Goal: Navigation & Orientation: Find specific page/section

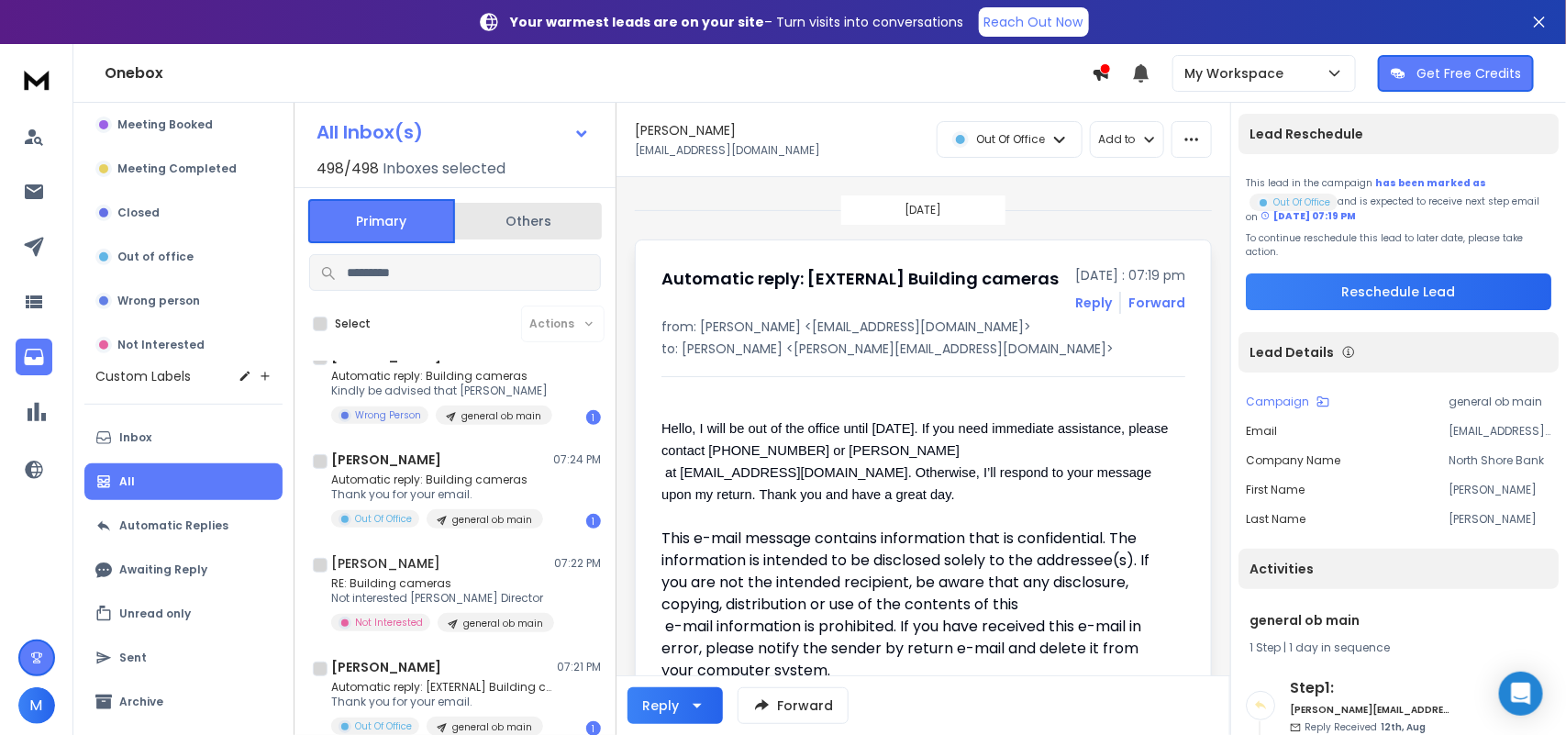
scroll to position [1261, 0]
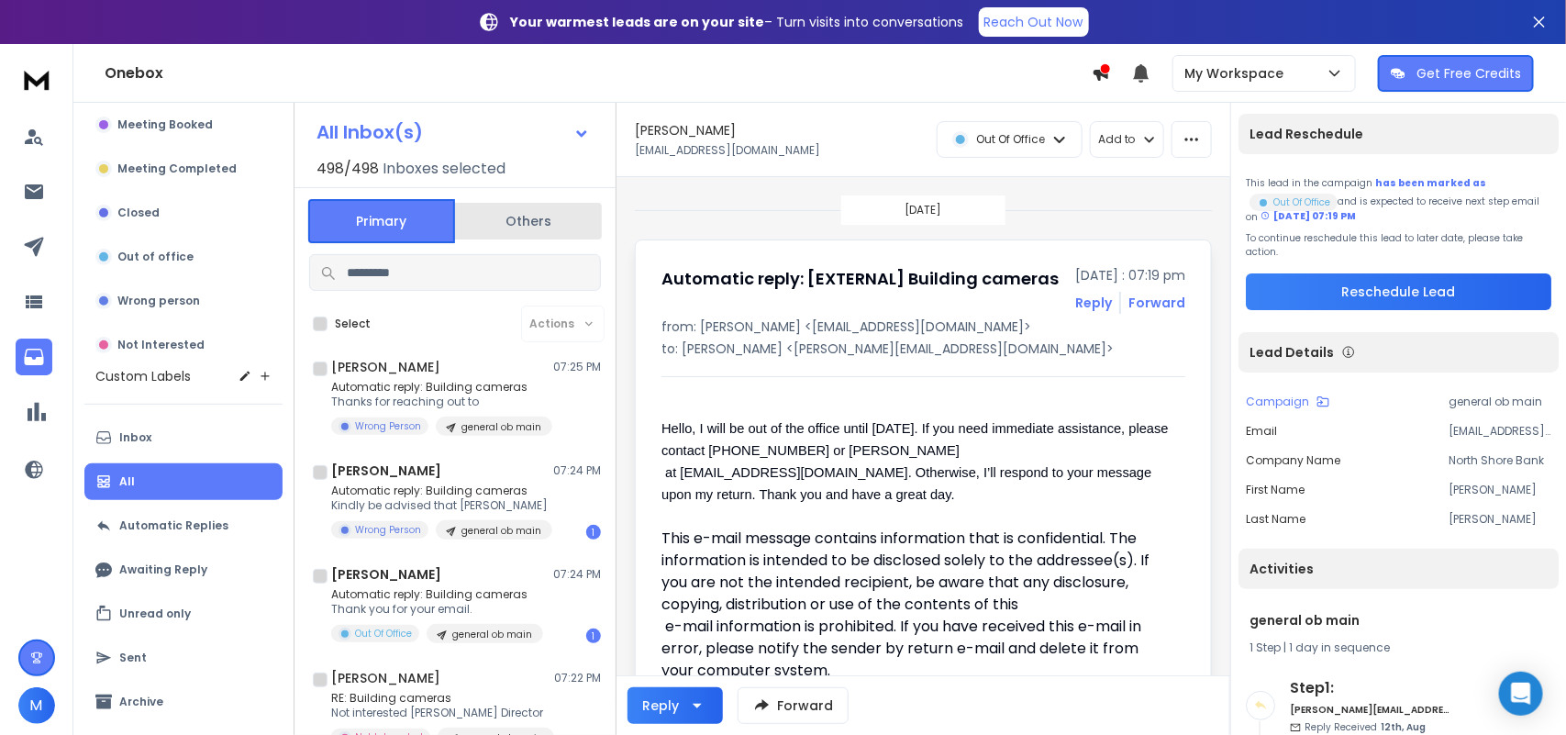
click at [524, 512] on div "Automatic reply: Building cameras Kindly be advised that Richard Wrong Person g…" at bounding box center [441, 511] width 221 height 56
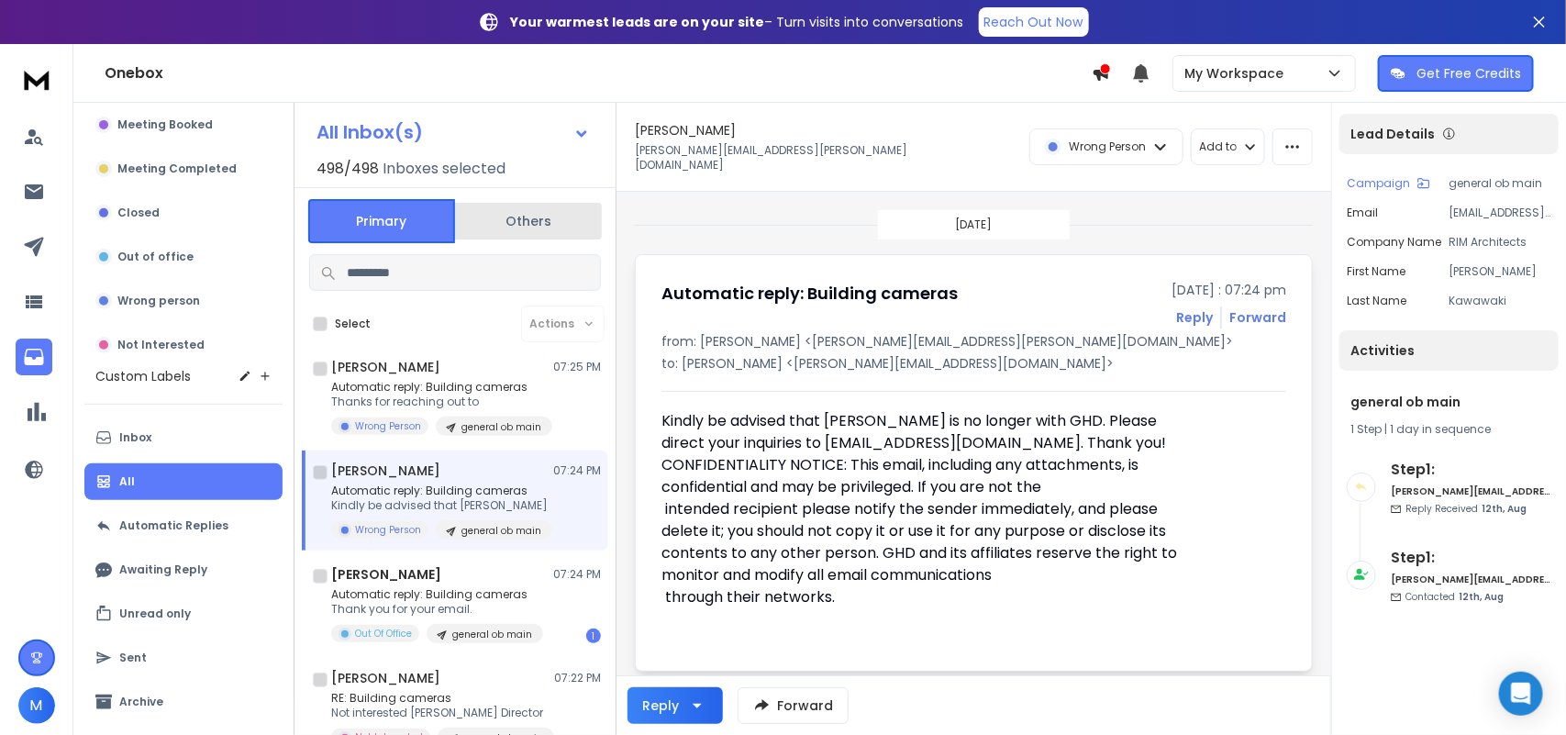
click at [680, 128] on h1 "[PERSON_NAME]" at bounding box center [685, 130] width 101 height 18
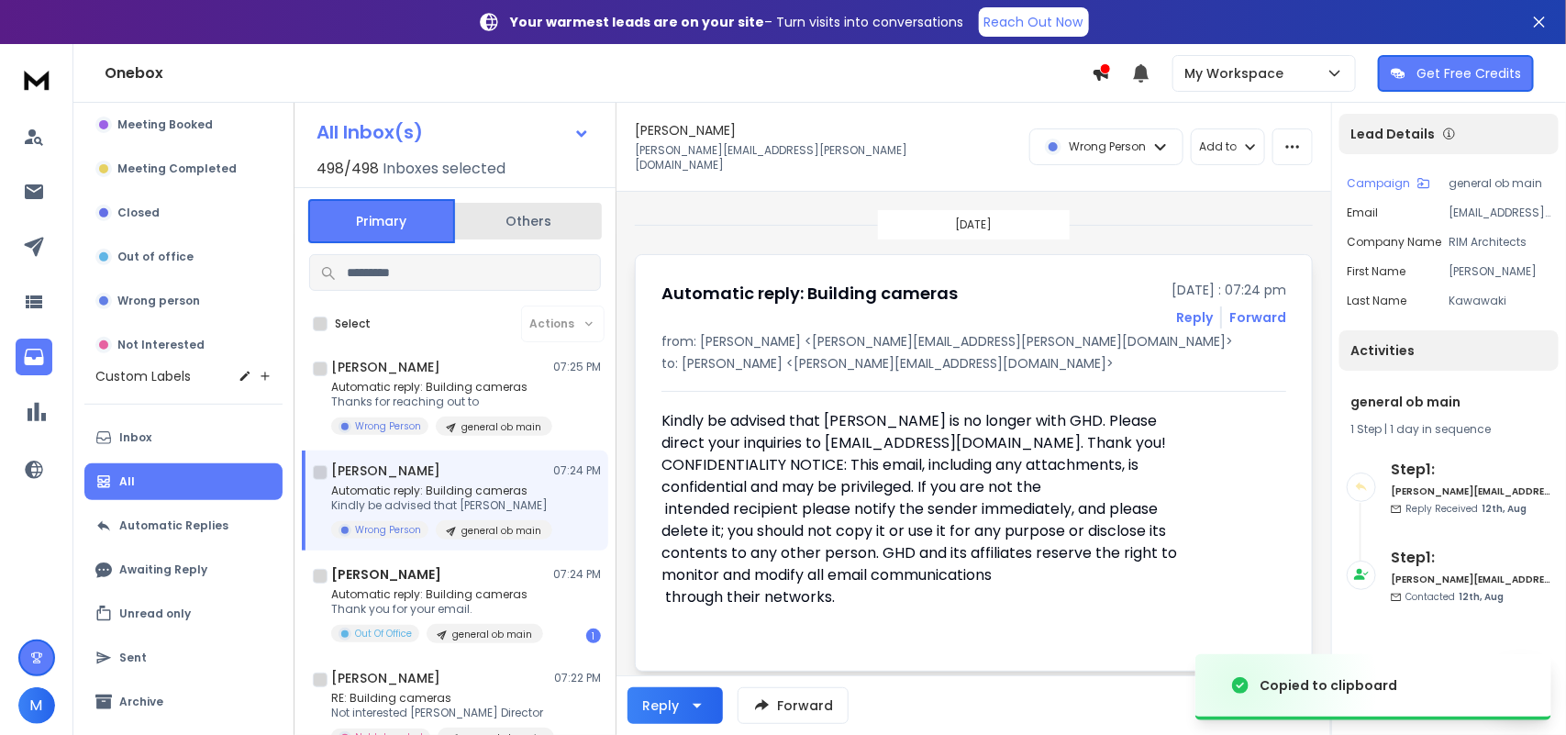
click at [755, 152] on p "richard.kawawaki@ghd.com" at bounding box center [802, 157] width 334 height 29
click at [1495, 213] on p "rkawawaki@rimarchitects.com" at bounding box center [1500, 213] width 103 height 15
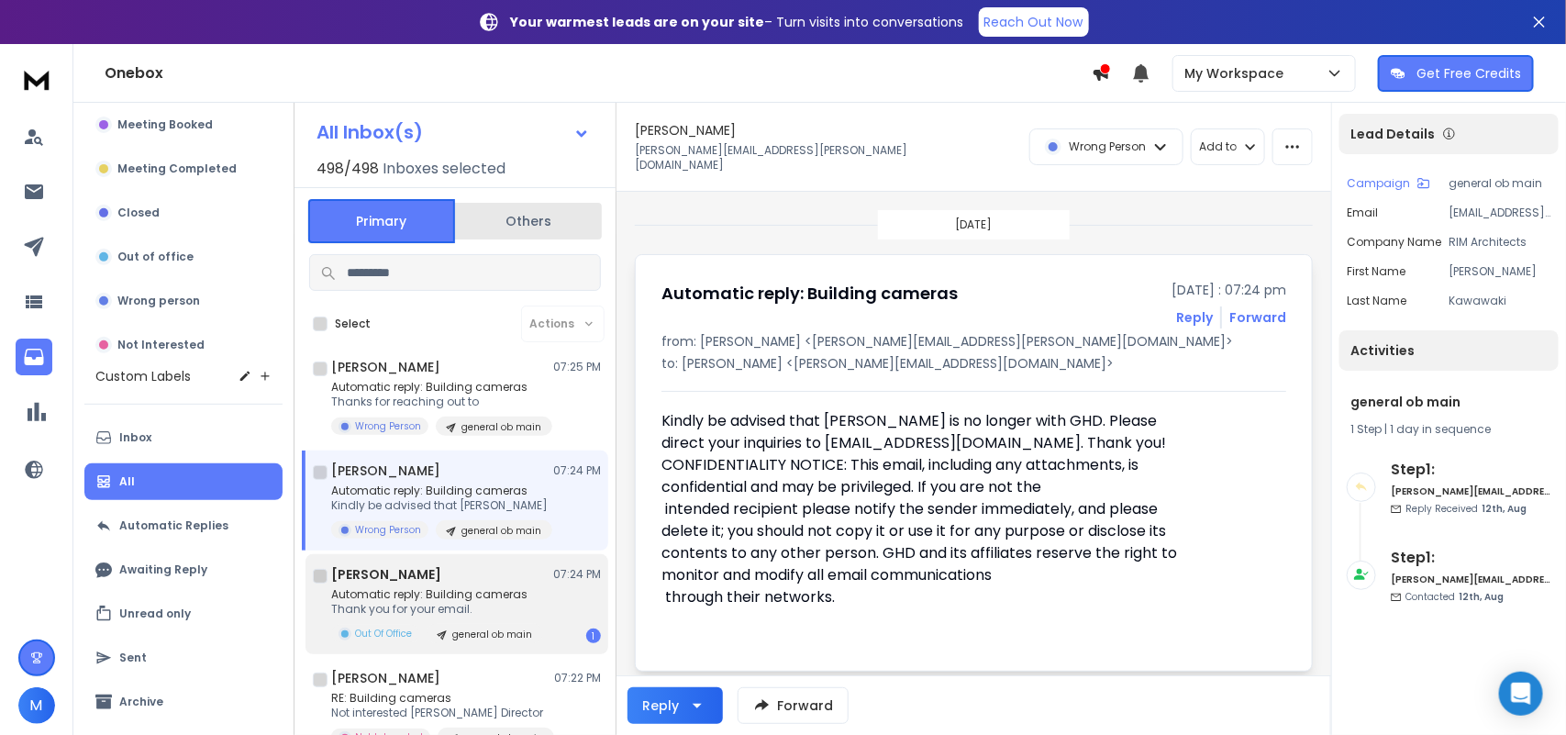
click at [456, 602] on p "Thank you for your email." at bounding box center [437, 609] width 212 height 15
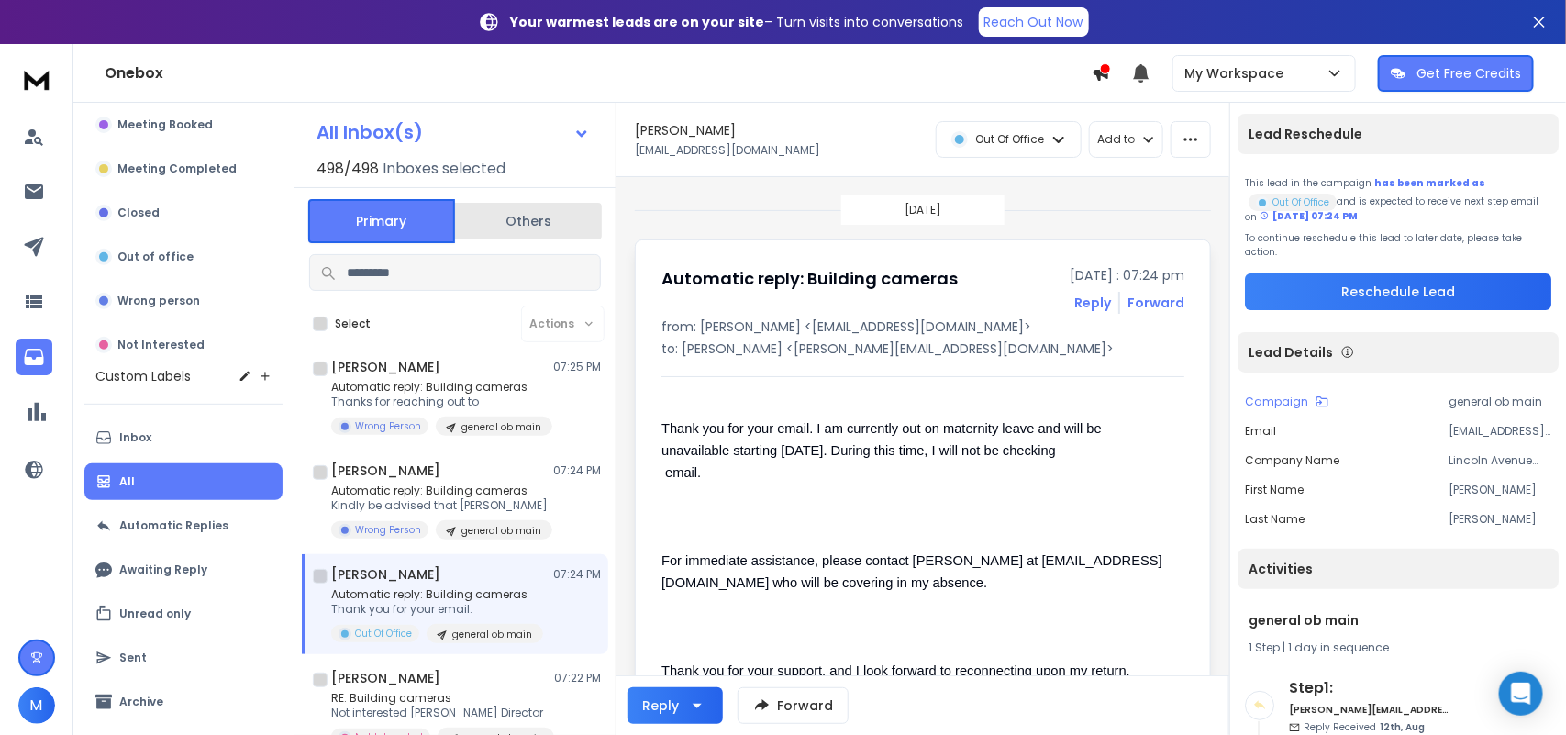
click at [708, 126] on h1 "[PERSON_NAME]" at bounding box center [685, 130] width 101 height 18
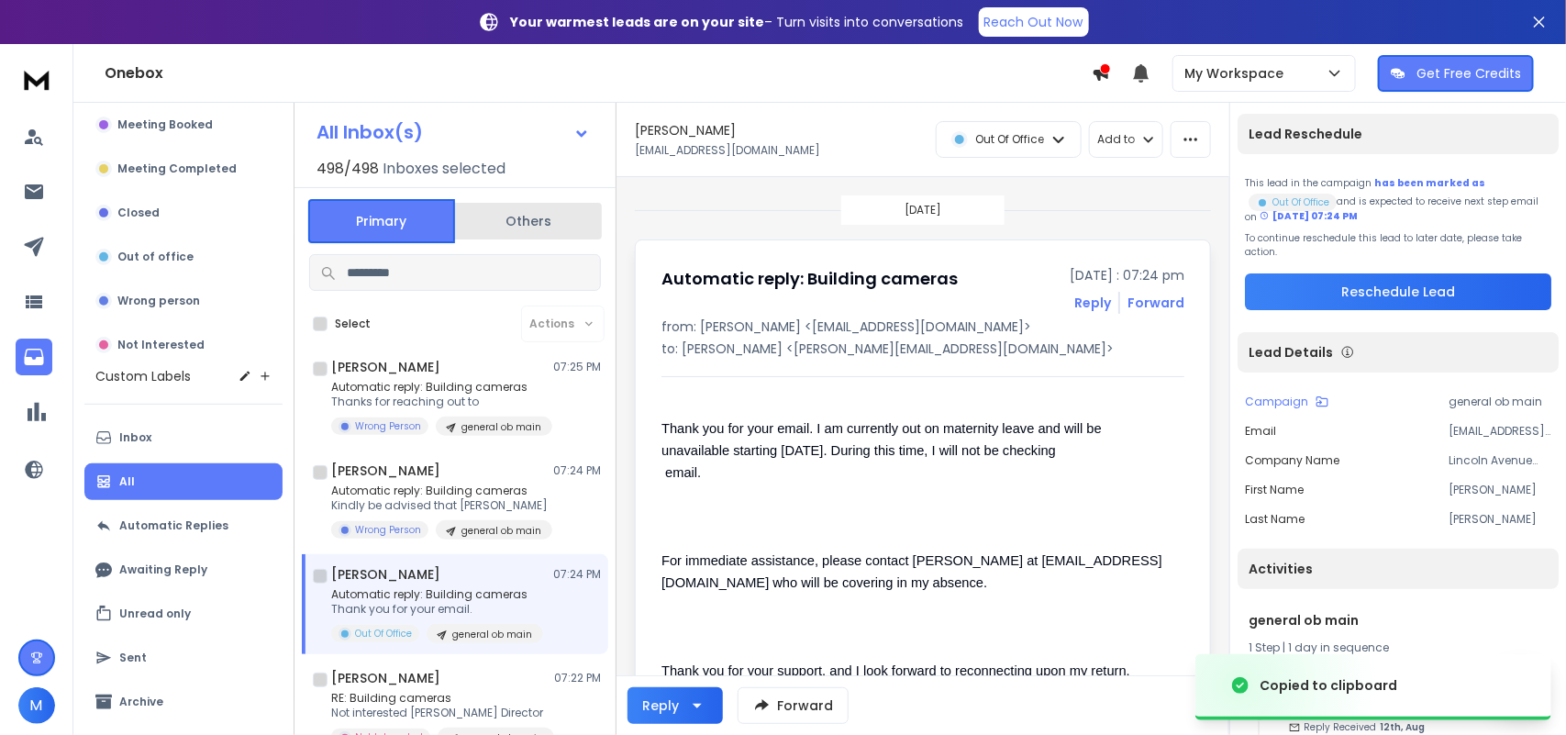
click at [766, 153] on p "gacerra@lincolnavenue.com" at bounding box center [727, 150] width 185 height 15
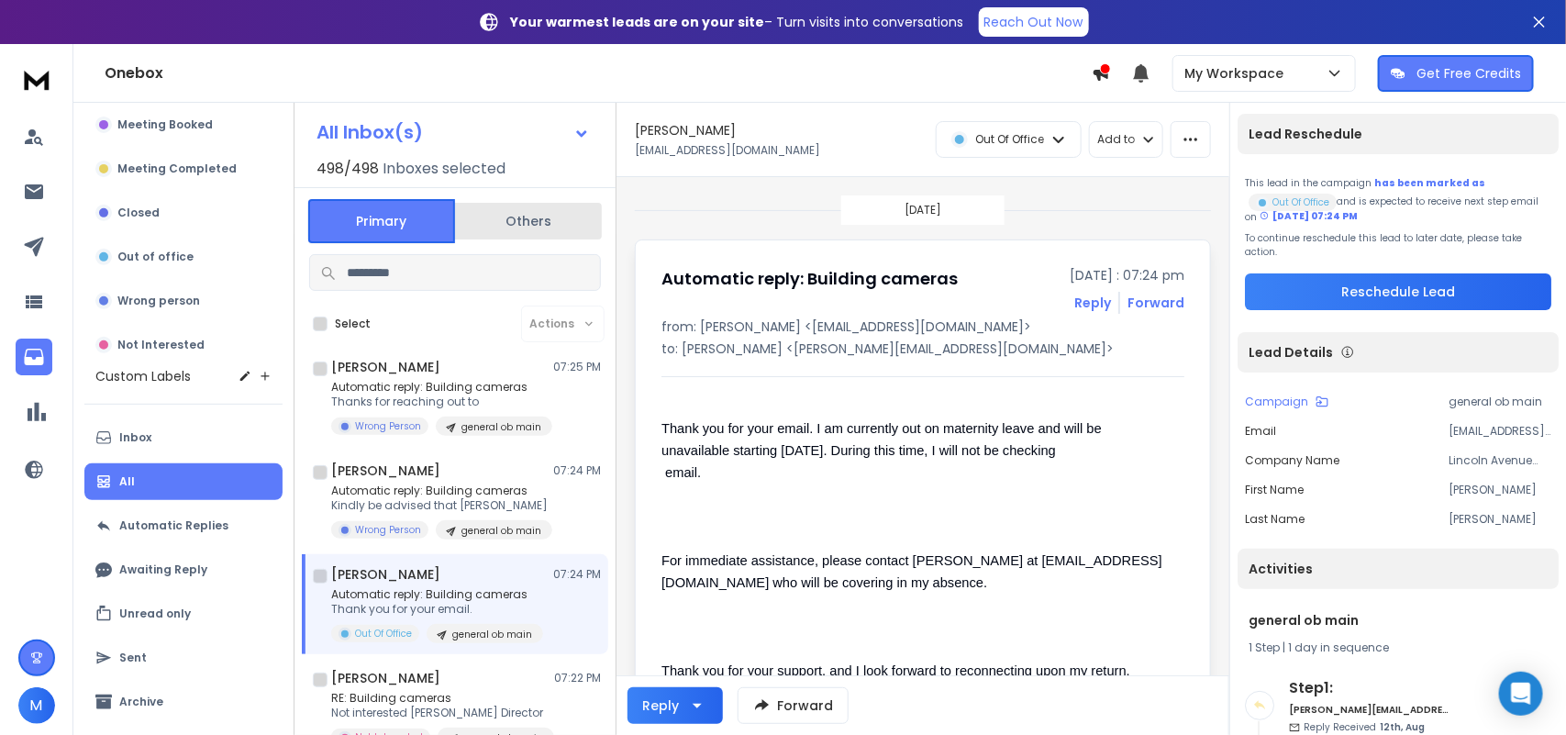
click at [1483, 424] on p "gacerra@lincolnavecap.com" at bounding box center [1500, 431] width 103 height 15
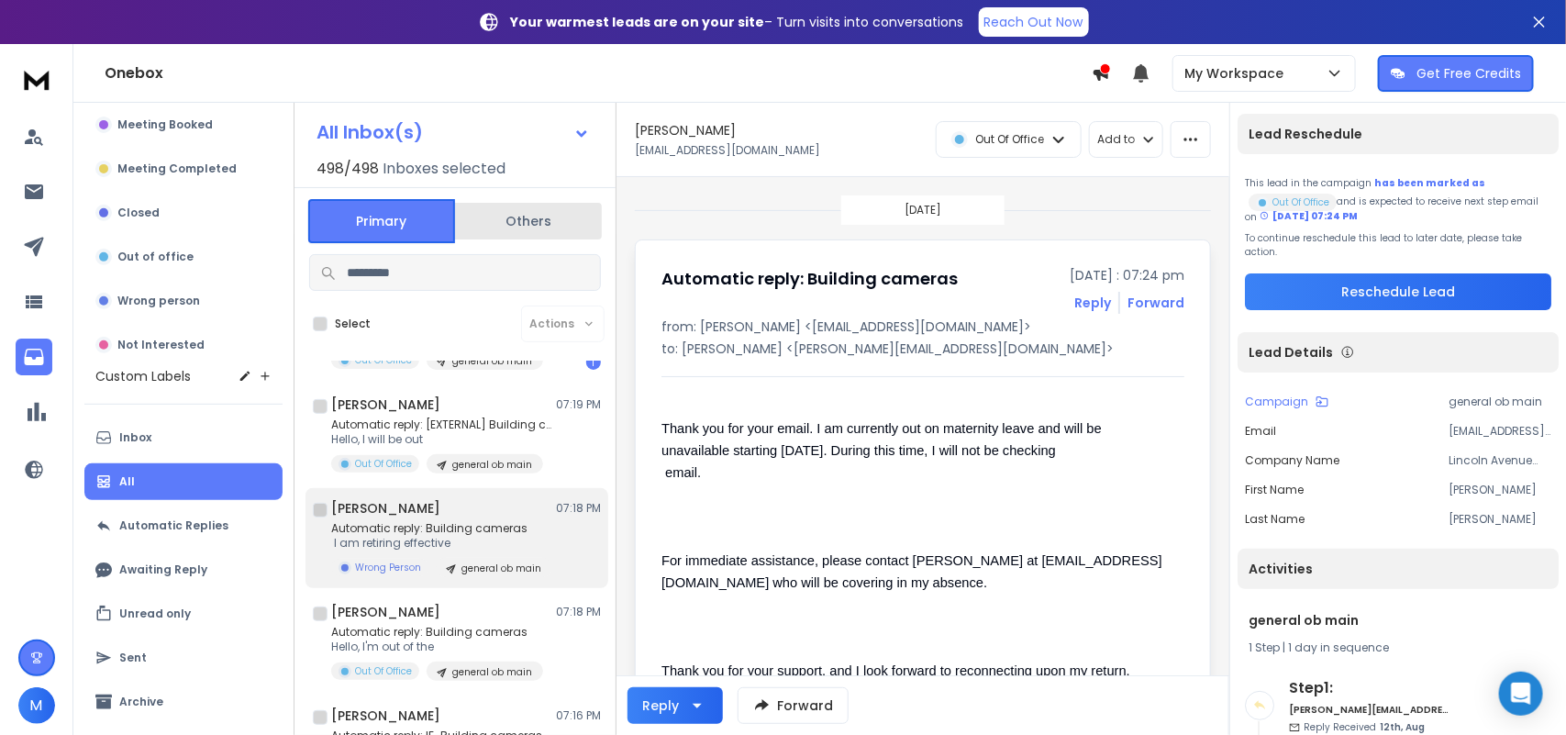
scroll to position [1720, 0]
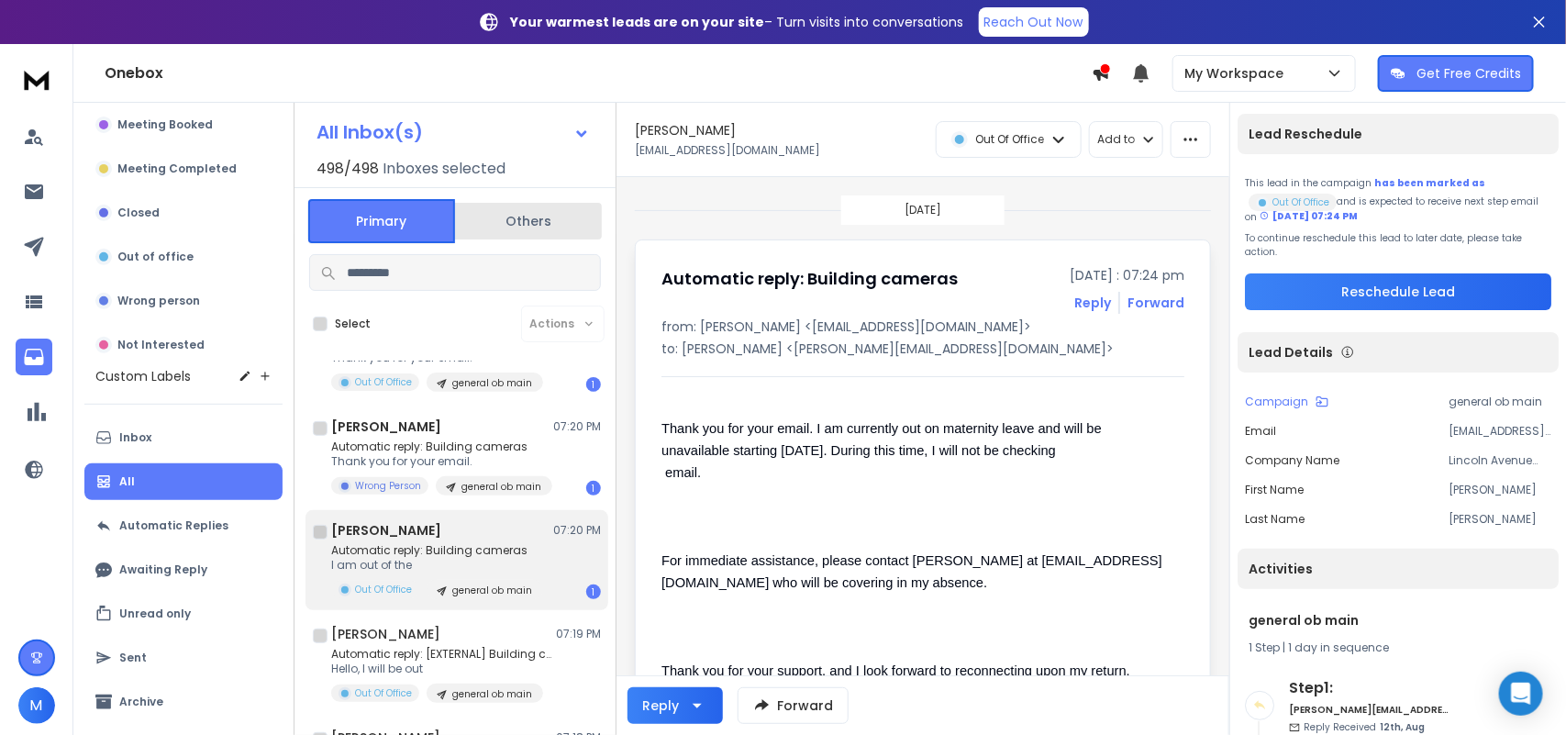
click at [489, 572] on div "Automatic reply: Building cameras I am out of the Out Of Office general ob main" at bounding box center [437, 571] width 212 height 56
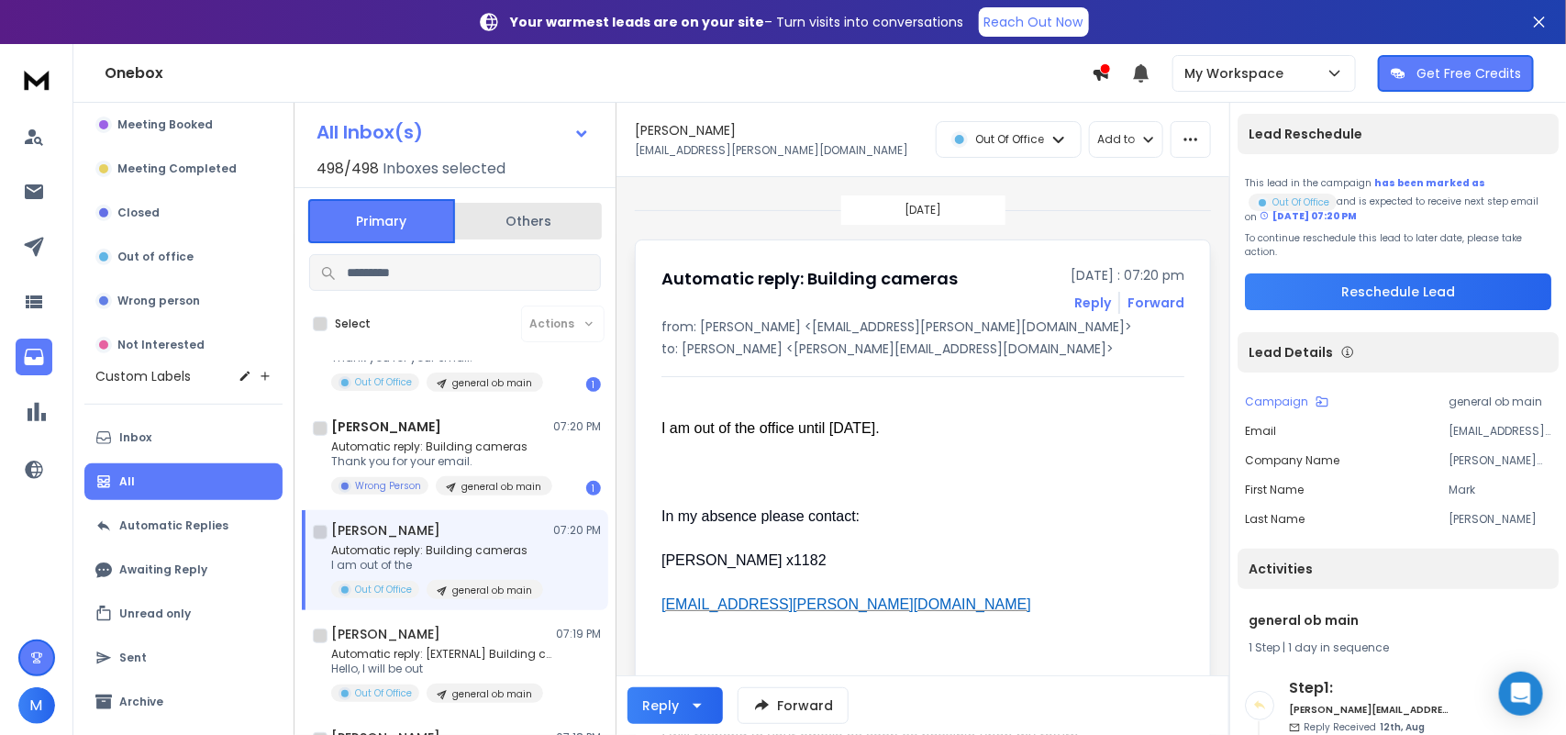
click at [685, 128] on h1 "[PERSON_NAME]" at bounding box center [685, 130] width 101 height 18
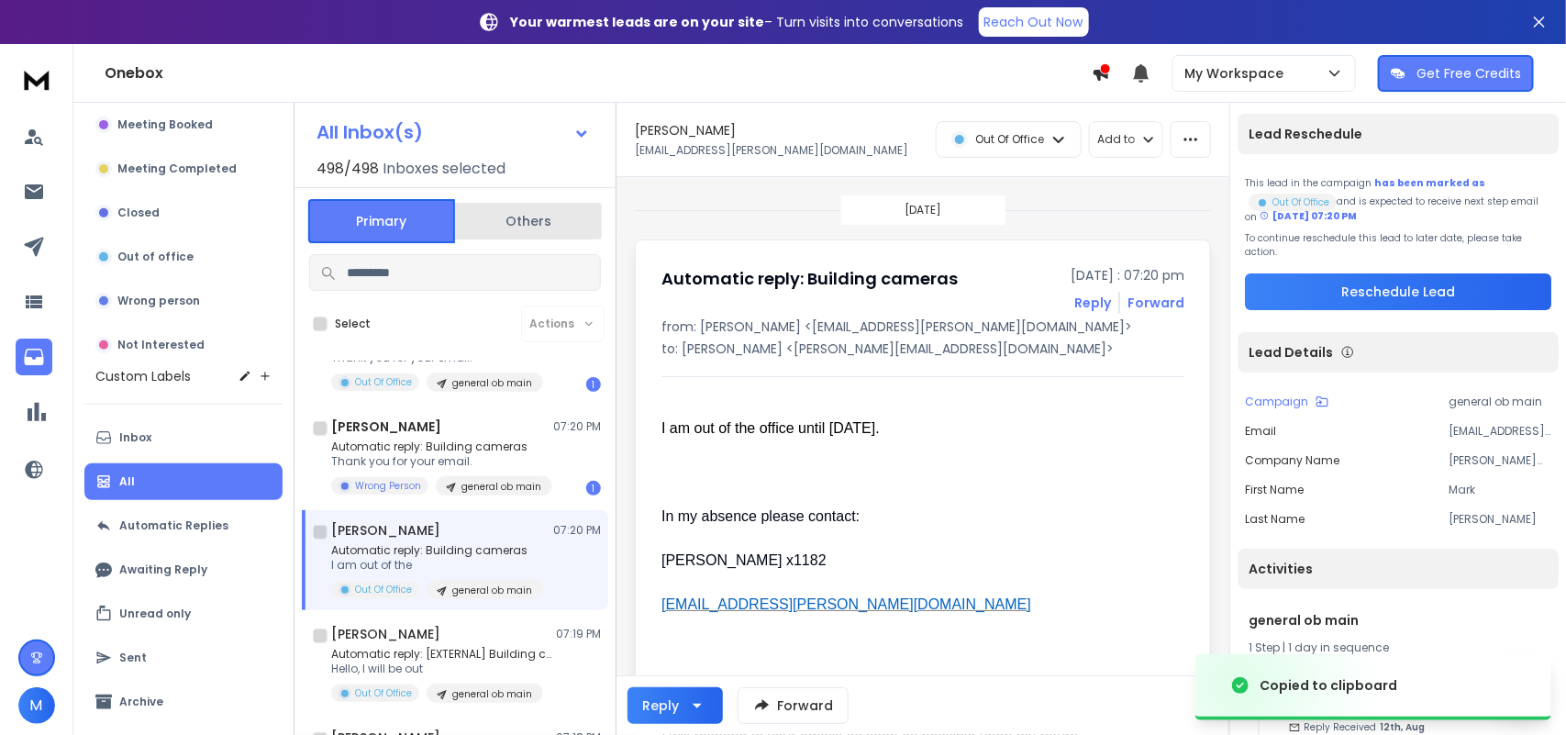
click at [744, 147] on p "MConnelly@pleasants.org" at bounding box center [771, 150] width 273 height 15
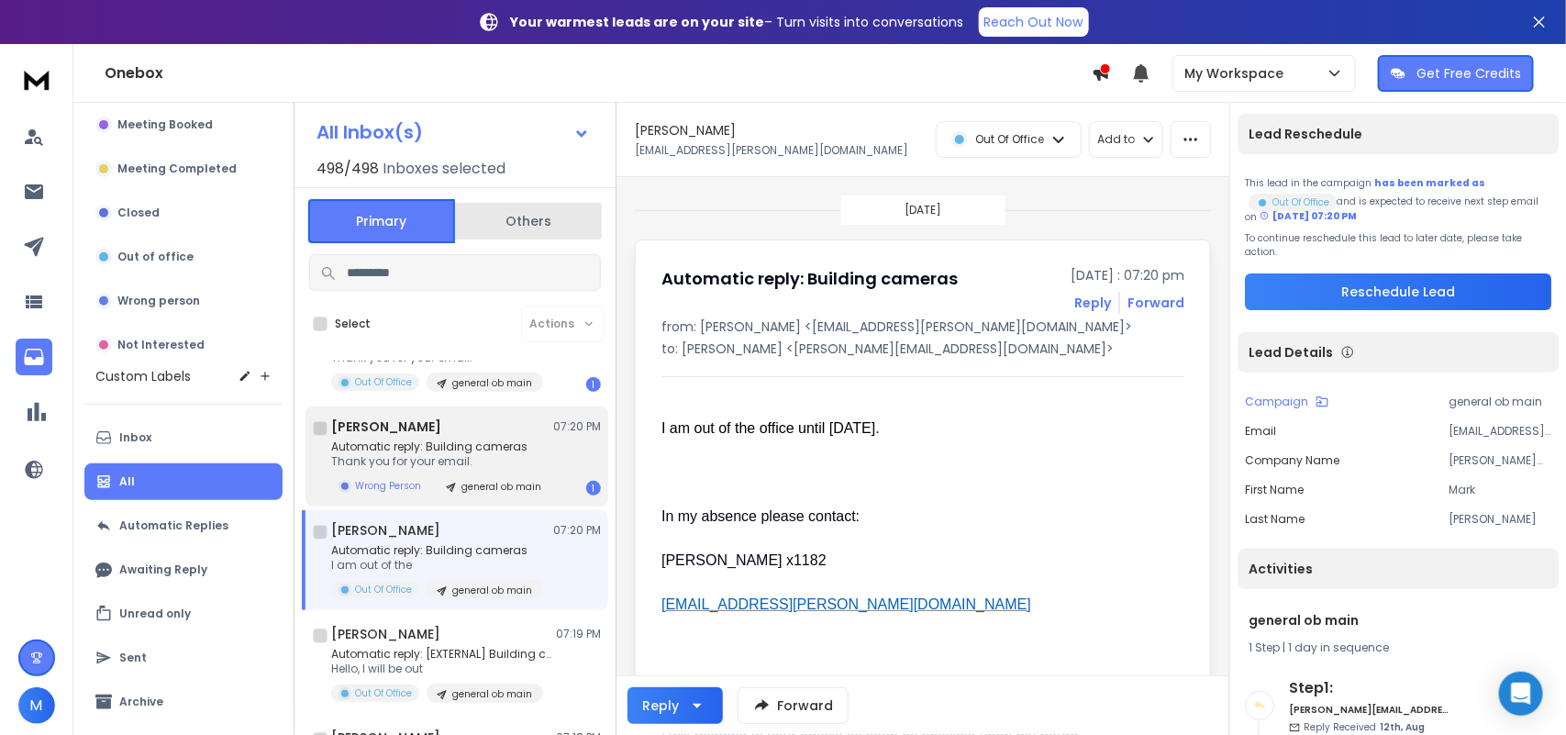
click at [512, 461] on p "Thank you for your email." at bounding box center [441, 461] width 220 height 15
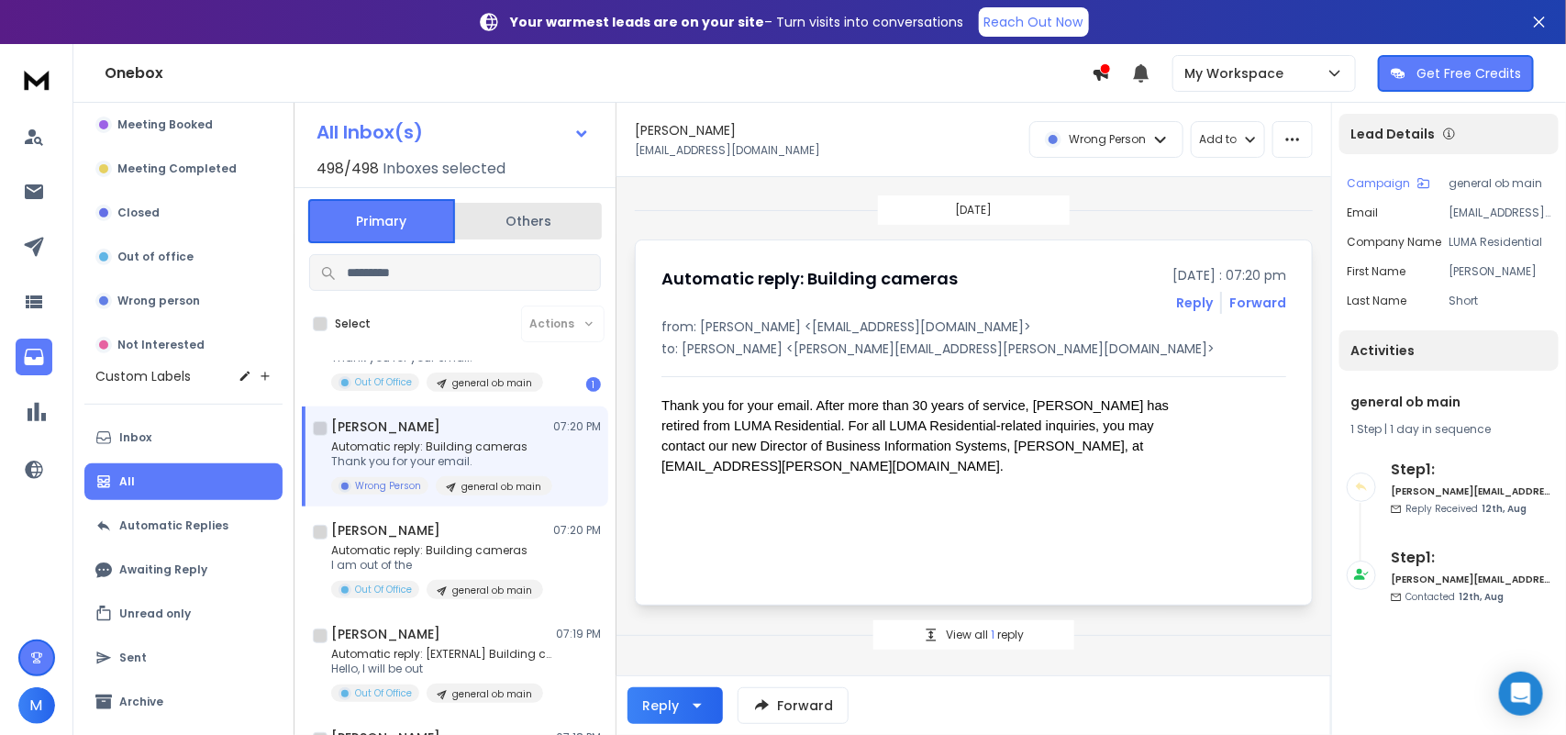
click at [682, 128] on h1 "[PERSON_NAME]" at bounding box center [685, 130] width 101 height 18
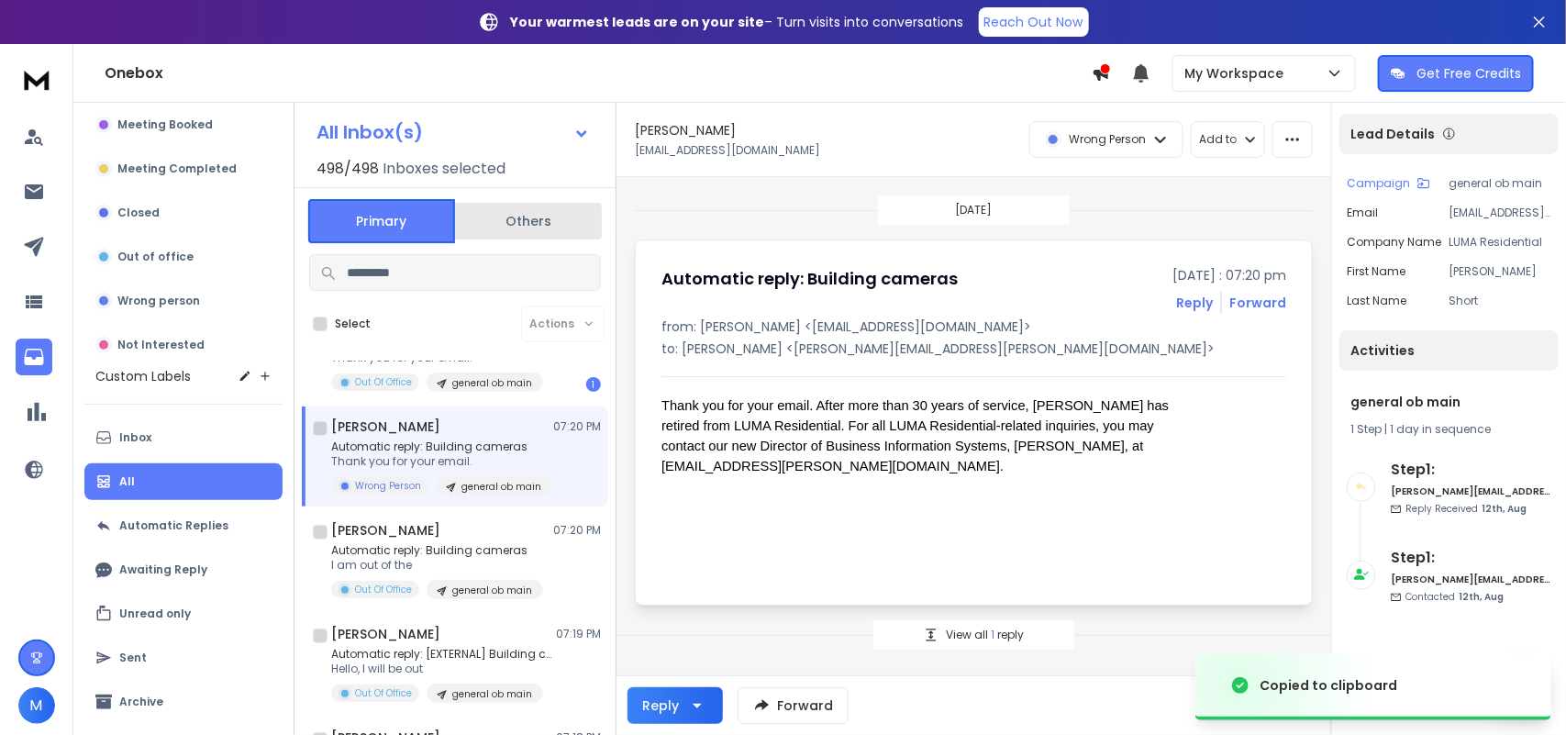
click at [720, 147] on p "eshort@lumapm.com" at bounding box center [727, 150] width 185 height 15
click at [1500, 216] on p "eshort@lumacorp.com" at bounding box center [1500, 213] width 103 height 15
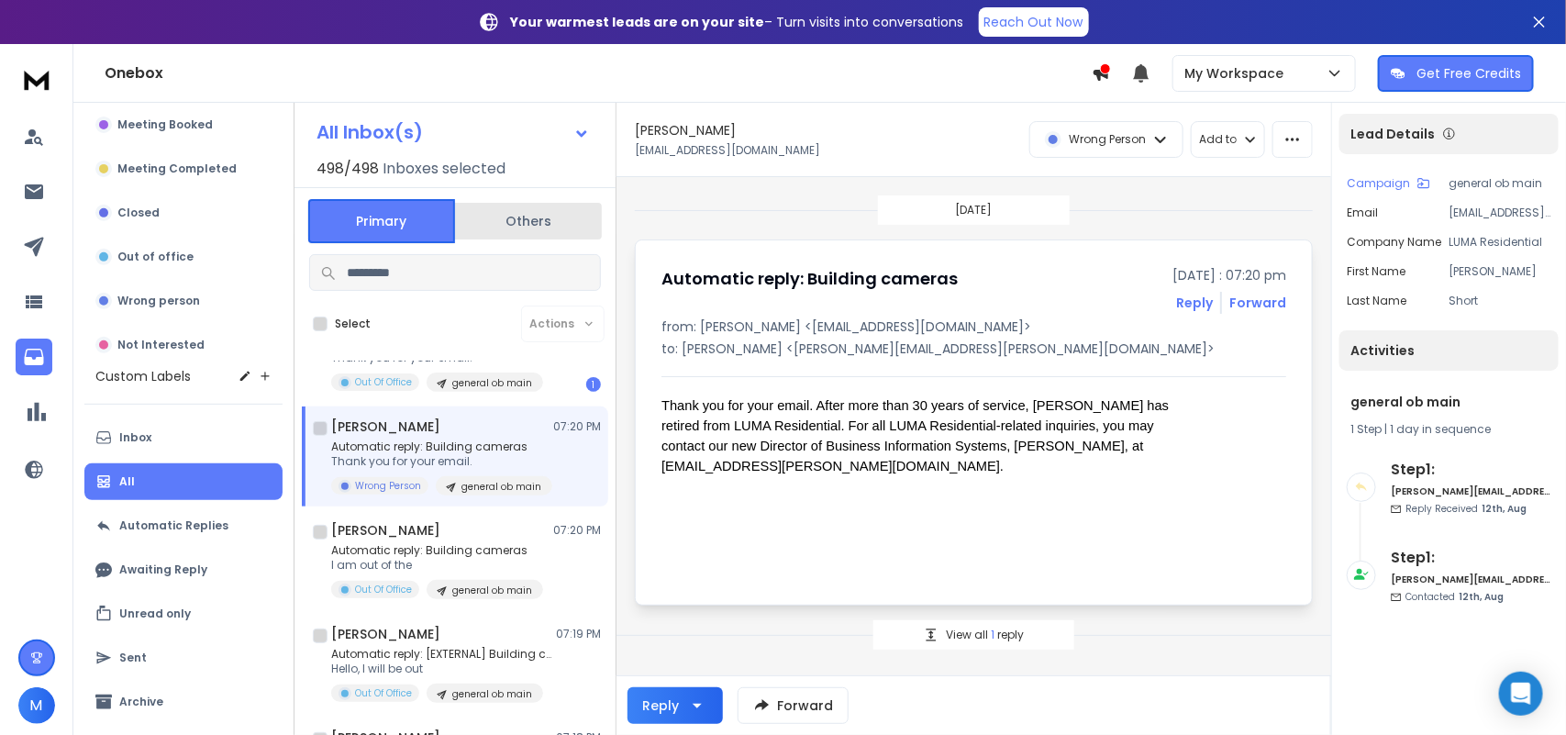
scroll to position [1491, 0]
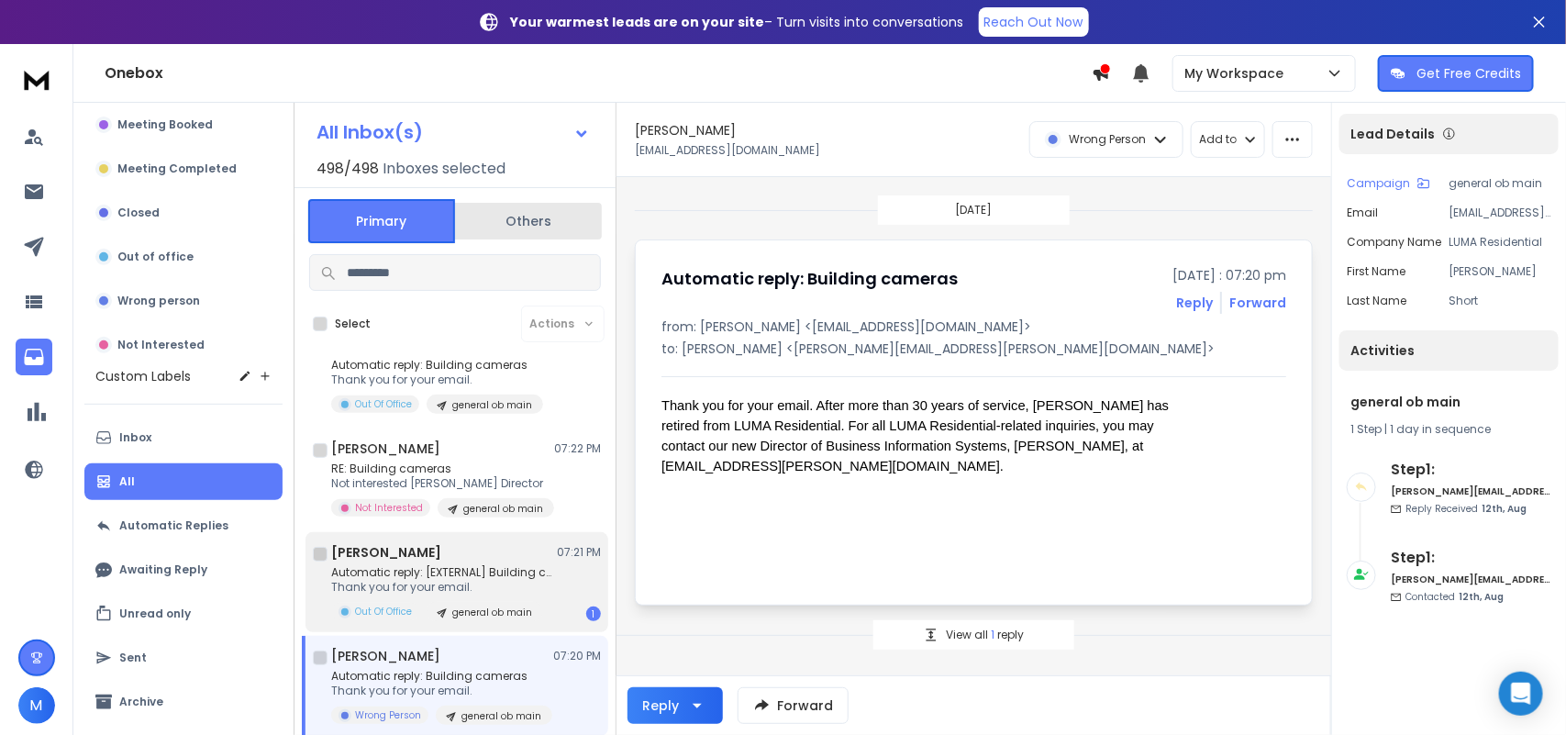
click at [489, 602] on div "general ob main" at bounding box center [485, 611] width 117 height 19
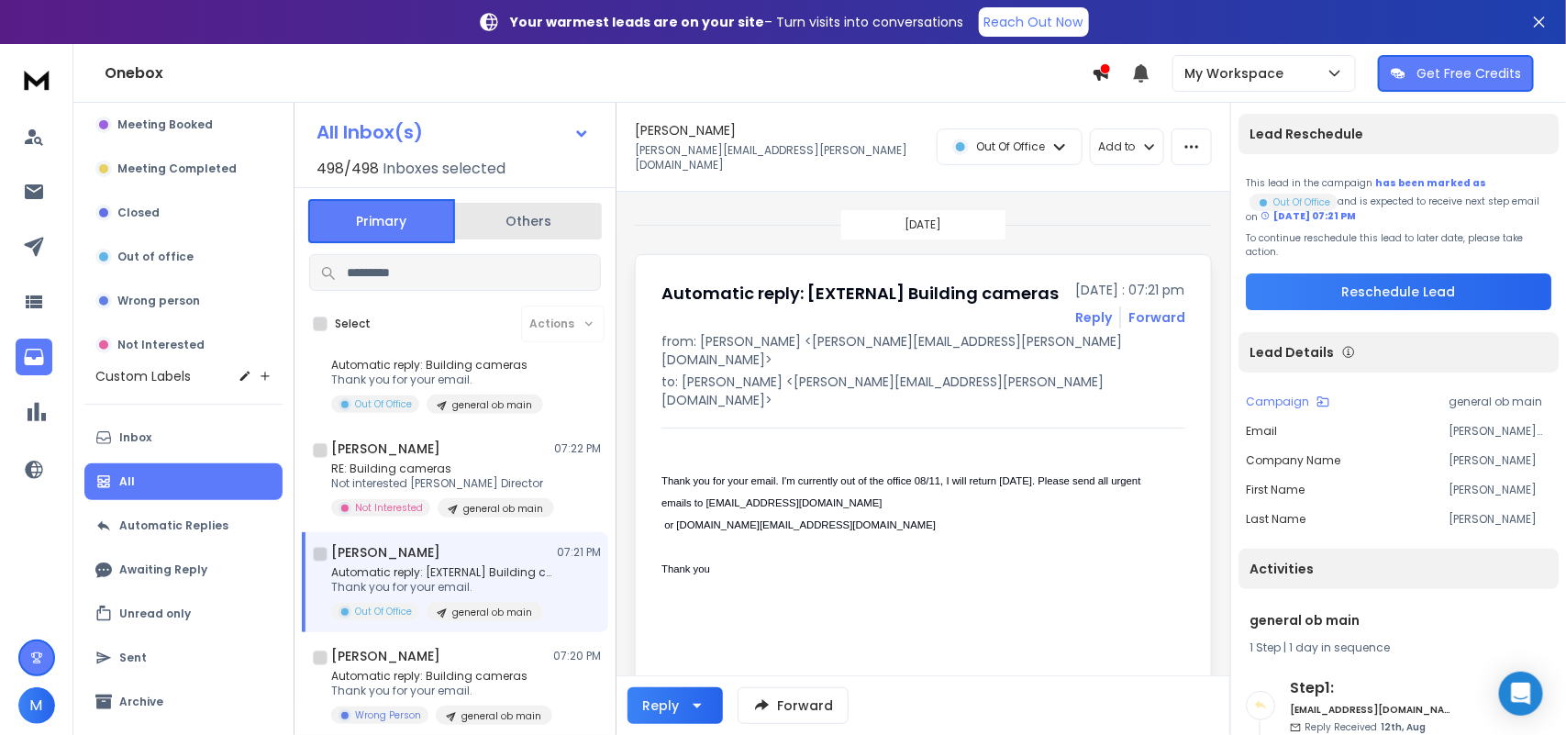
click at [667, 129] on h1 "[PERSON_NAME]" at bounding box center [685, 130] width 101 height 18
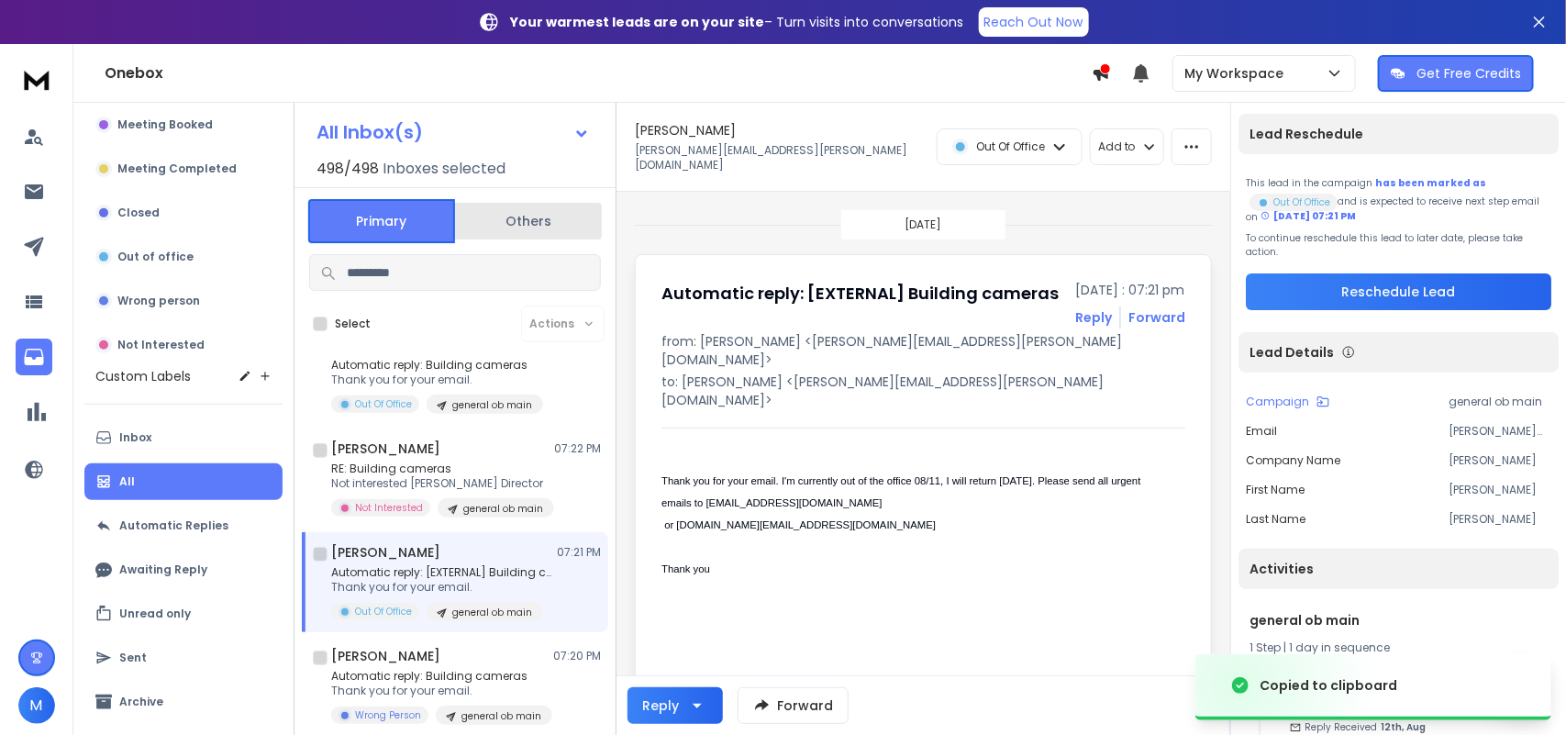
click at [720, 147] on p "eddie.diaz@austinhose.com" at bounding box center [776, 157] width 283 height 29
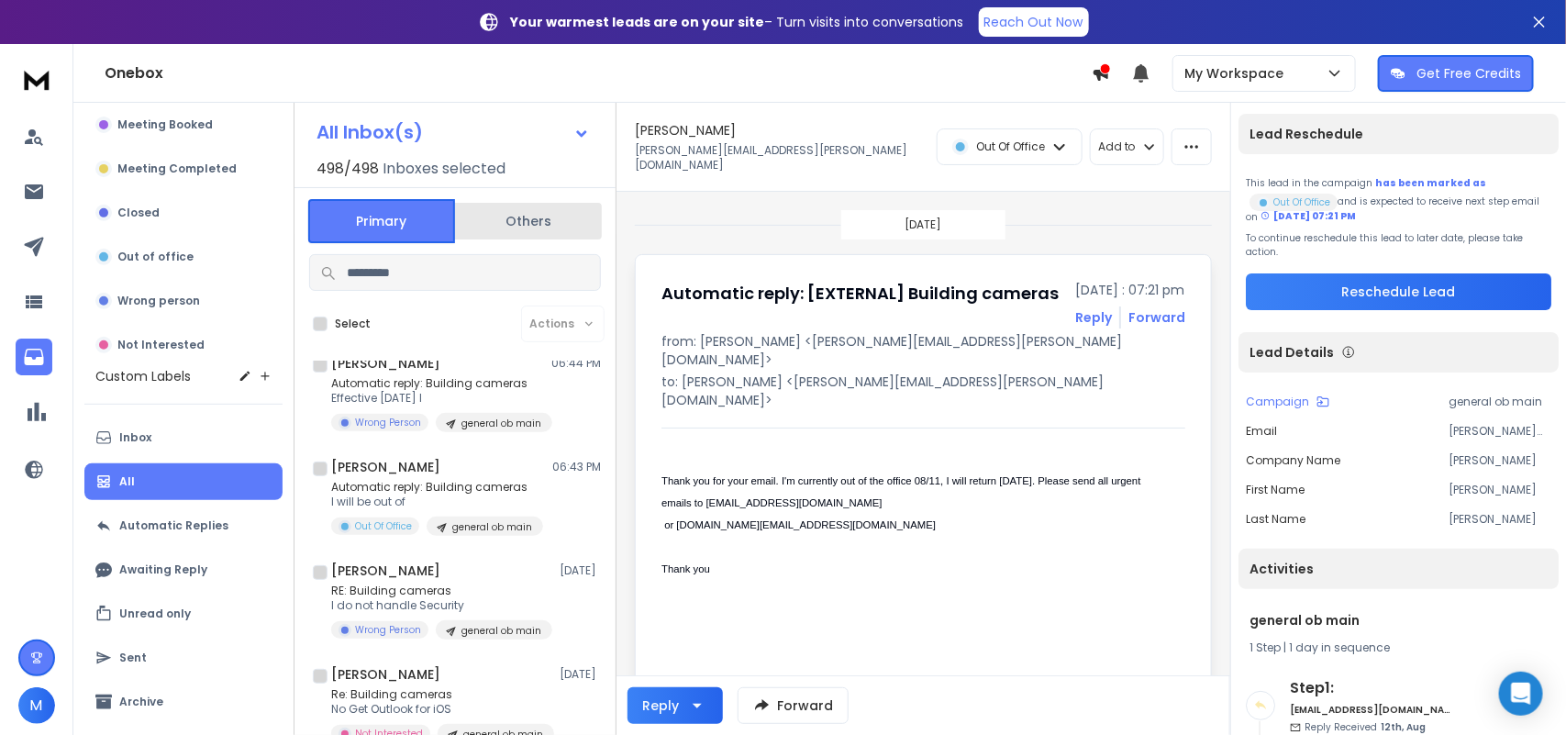
scroll to position [6193, 0]
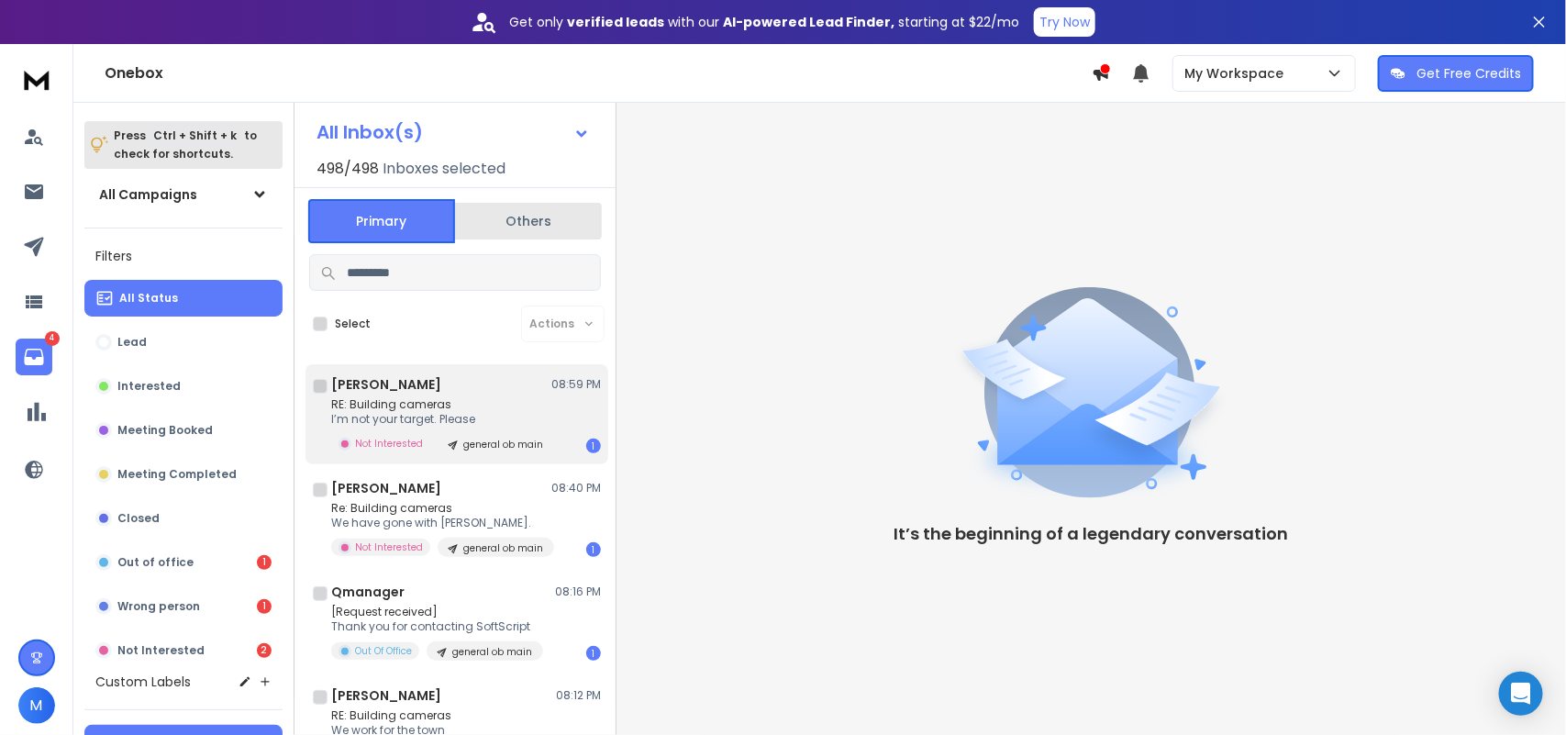
click at [506, 422] on p "I’m not your target. Please" at bounding box center [441, 419] width 220 height 15
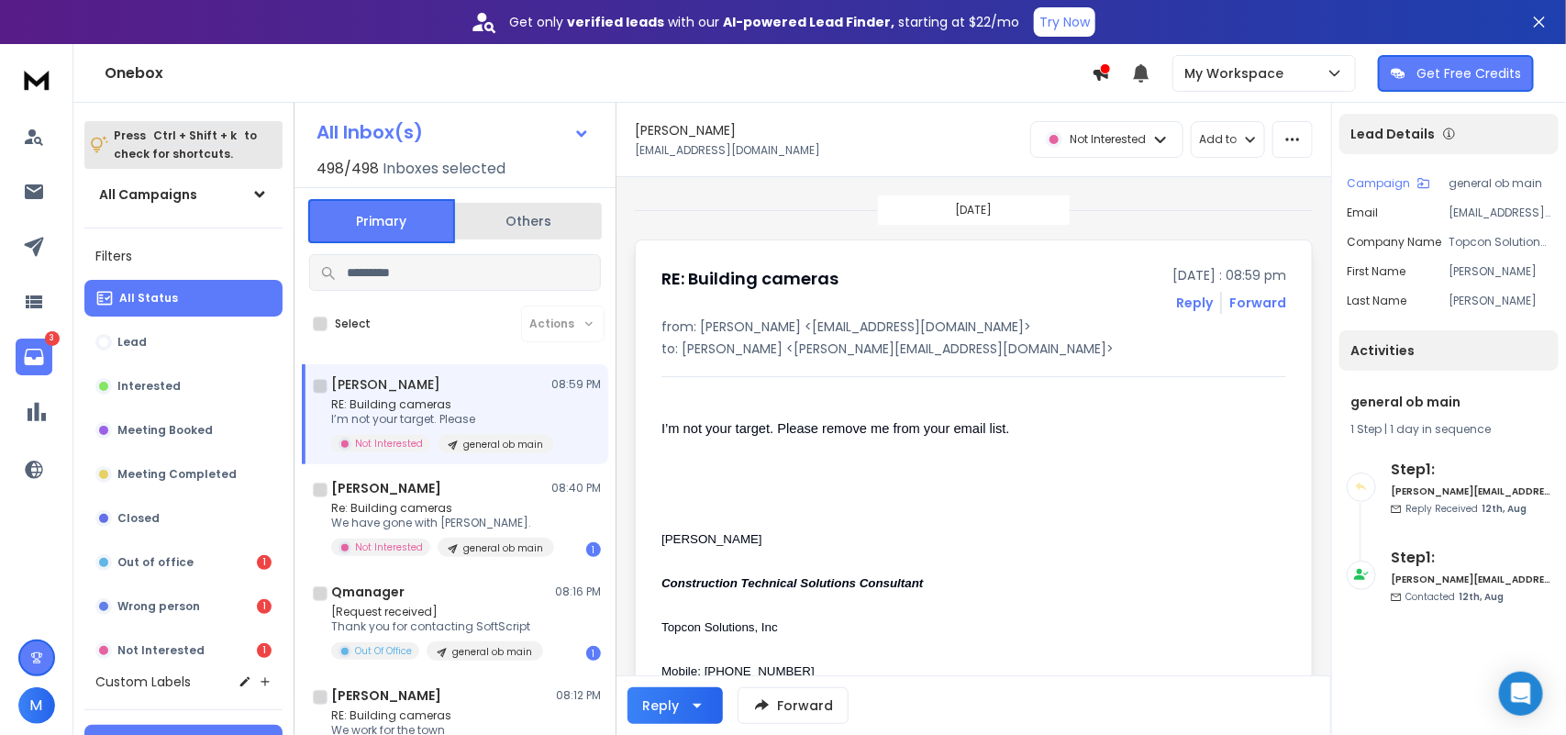
click at [659, 126] on h1 "[PERSON_NAME]" at bounding box center [685, 130] width 101 height 18
click at [693, 133] on h1 "[PERSON_NAME]" at bounding box center [685, 130] width 101 height 18
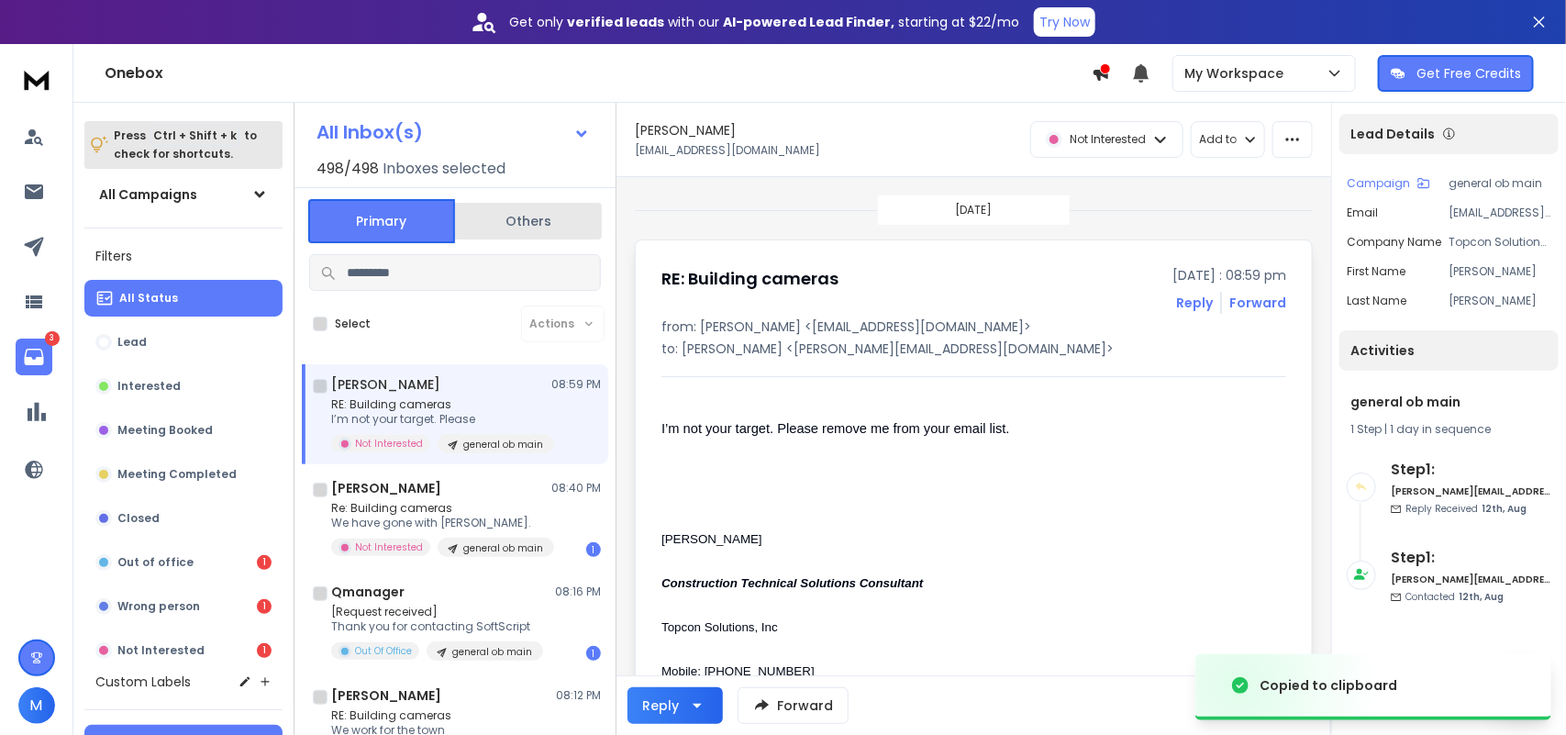
click at [691, 145] on p "jmann@topconsolutions.com" at bounding box center [727, 150] width 185 height 15
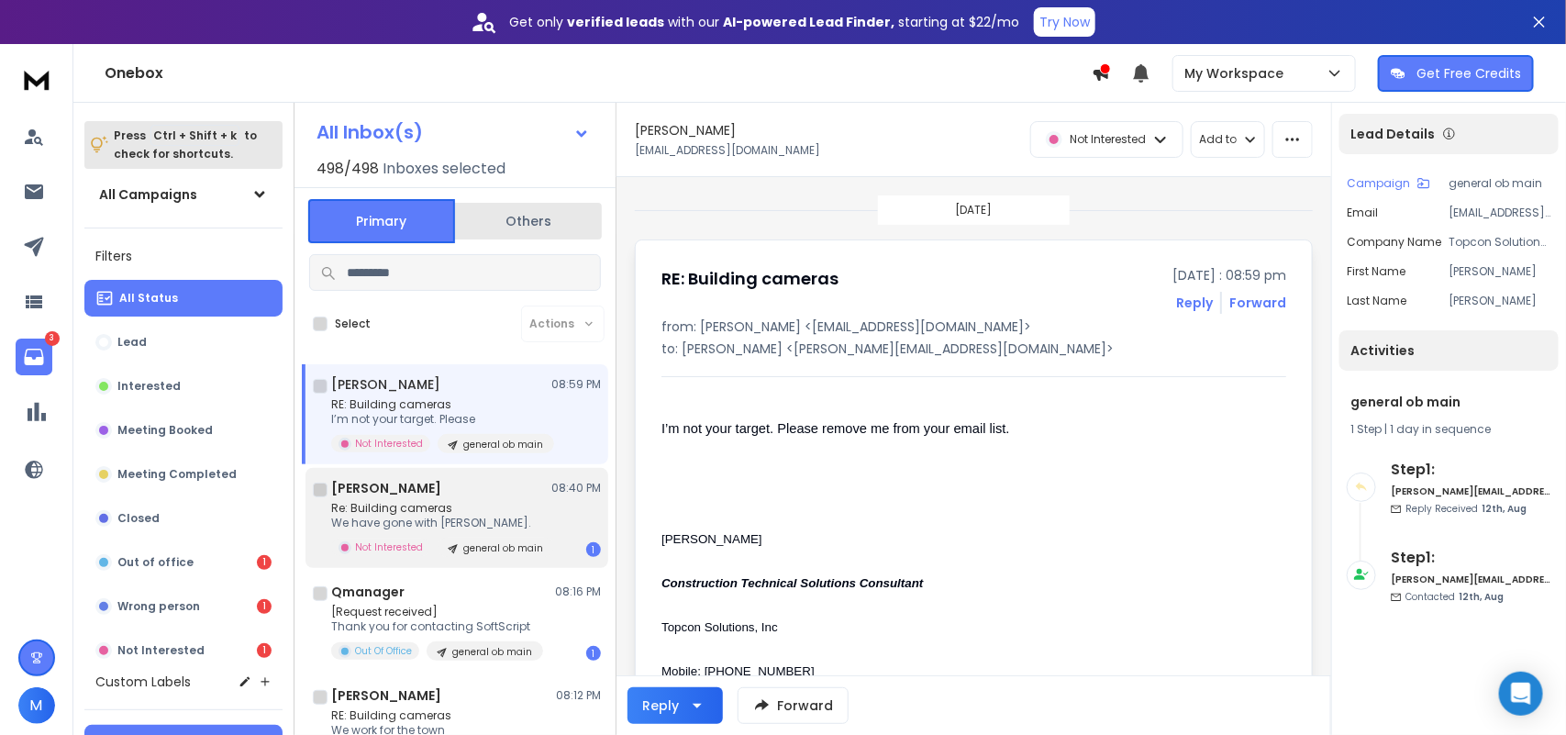
click at [417, 505] on p "Re: Building cameras" at bounding box center [441, 508] width 220 height 15
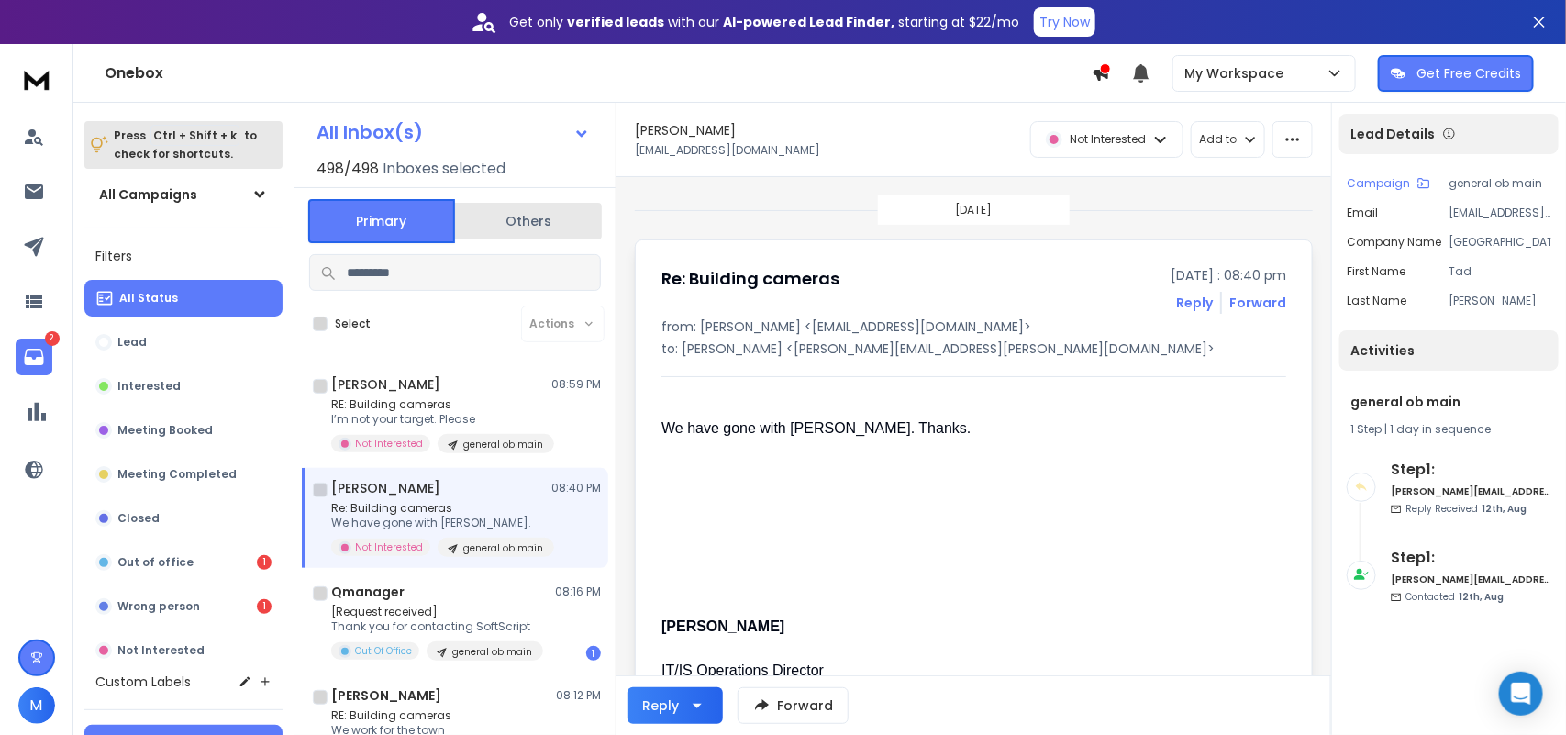
click at [663, 130] on h1 "Shaw, Tad" at bounding box center [685, 130] width 101 height 18
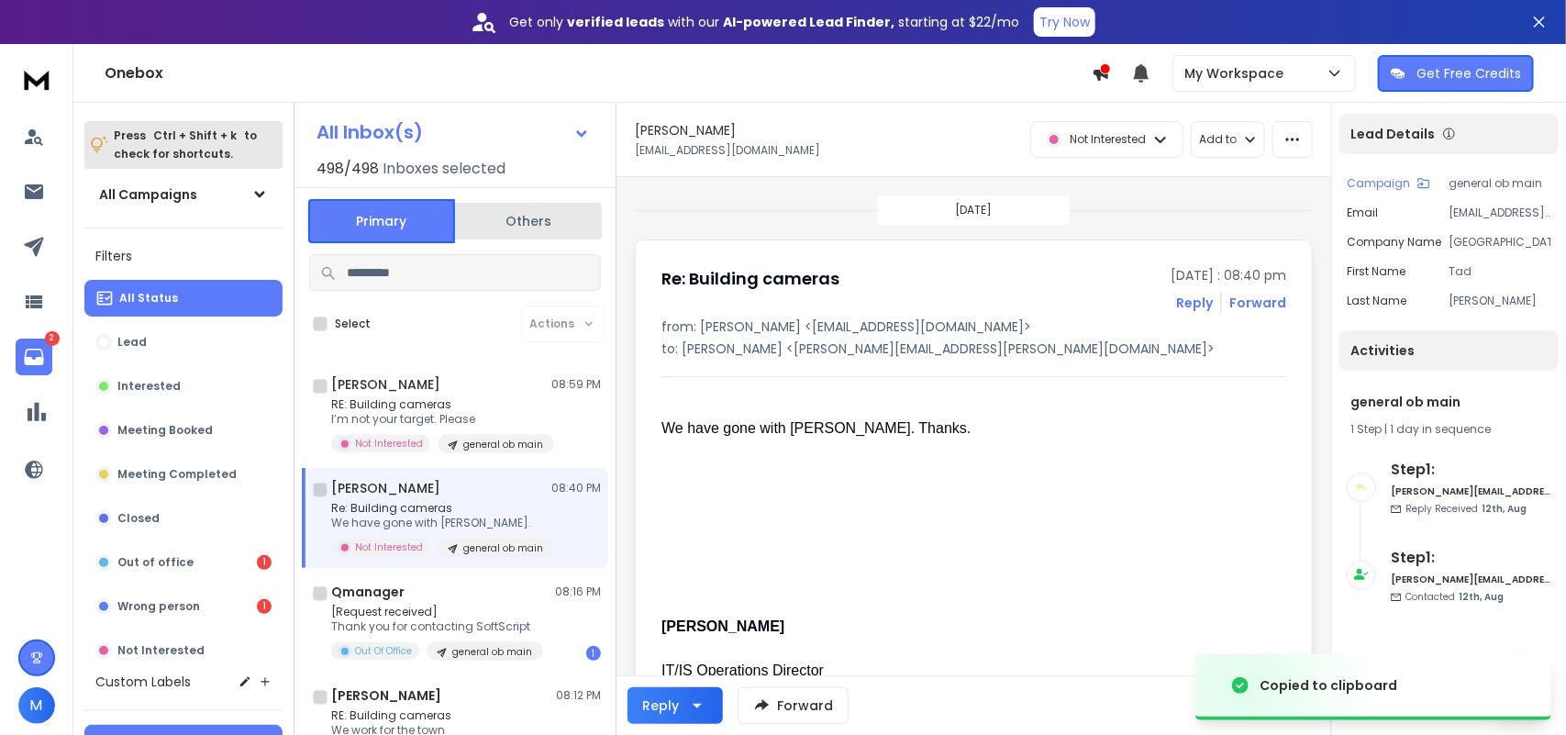
click at [708, 147] on p "tshaw@lsprep.org" at bounding box center [727, 150] width 185 height 15
click at [1482, 213] on p "tshaw@lsprep.org" at bounding box center [1500, 213] width 103 height 15
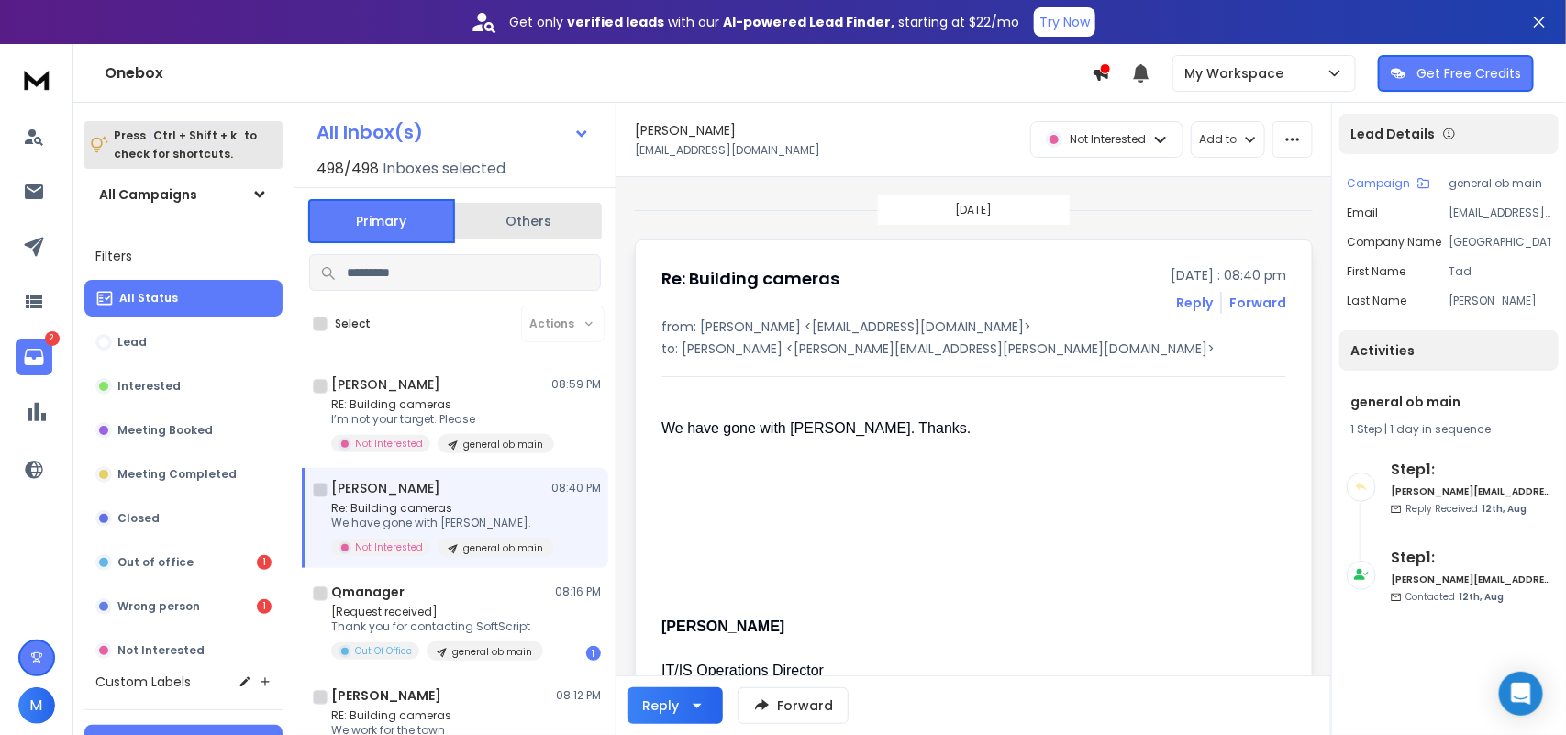
click at [1505, 237] on p "La Salle Catholic College Preparatory" at bounding box center [1500, 242] width 103 height 15
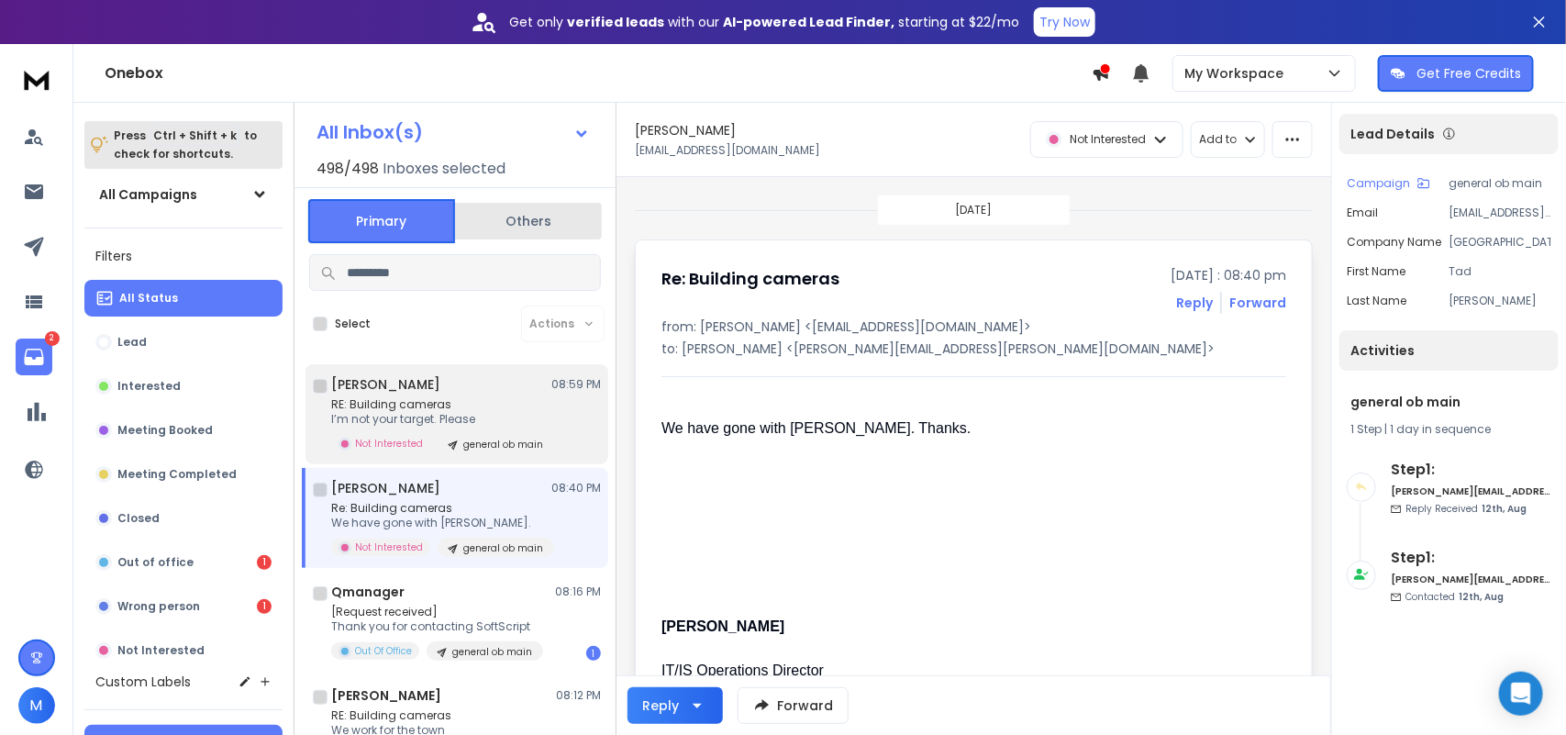
scroll to position [229, 0]
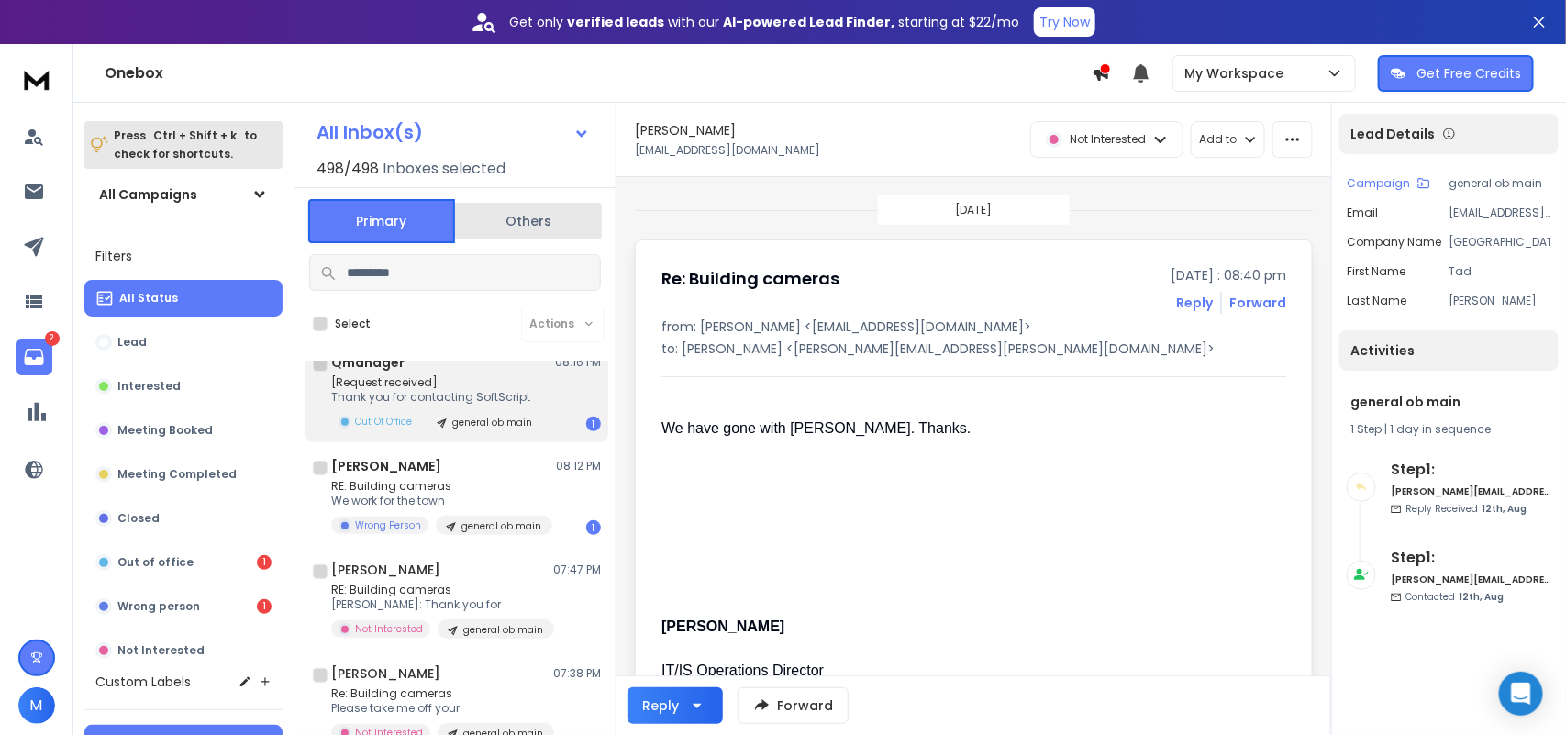
click at [452, 413] on div "general ob main" at bounding box center [485, 421] width 117 height 19
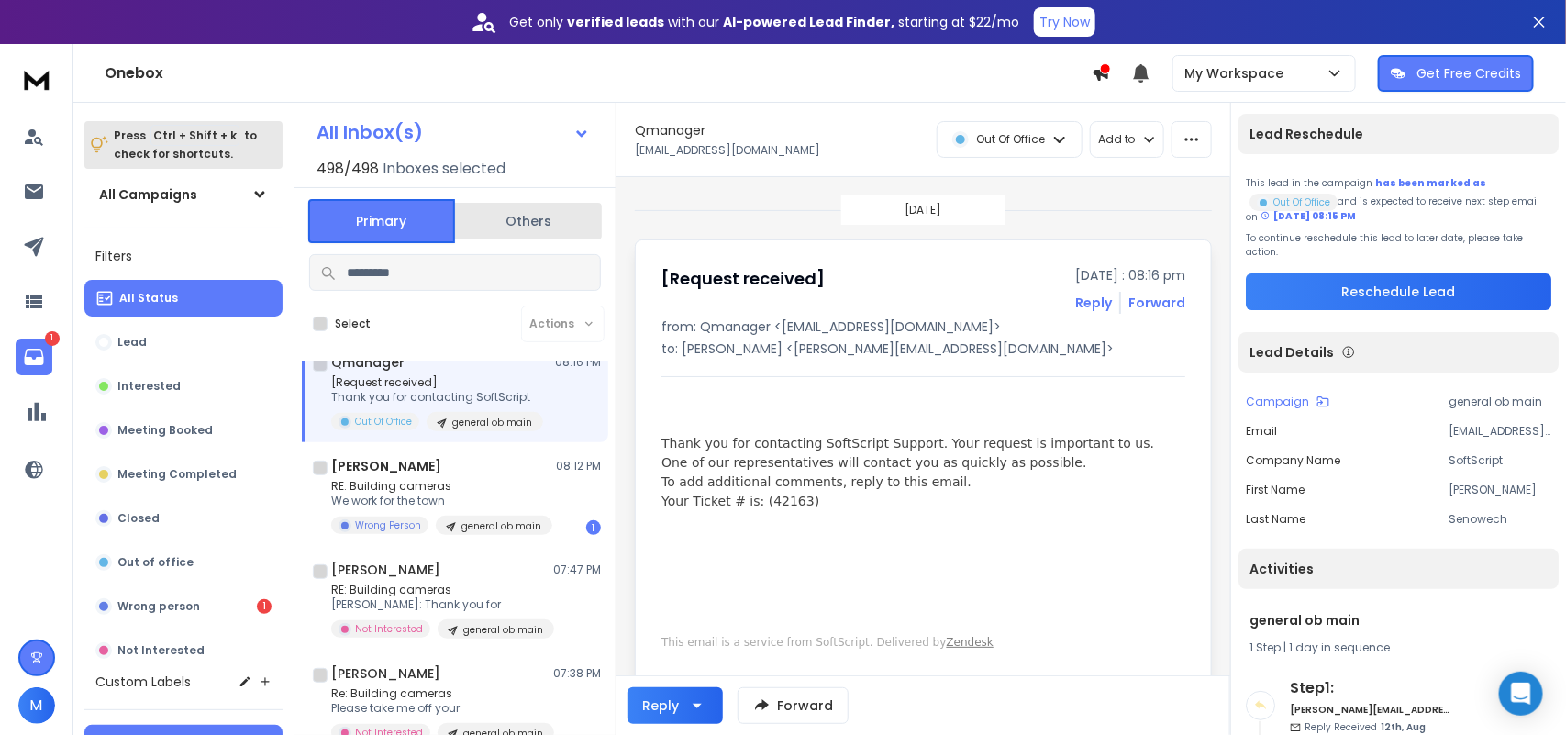
click at [665, 125] on h1 "Qmanager" at bounding box center [670, 130] width 71 height 18
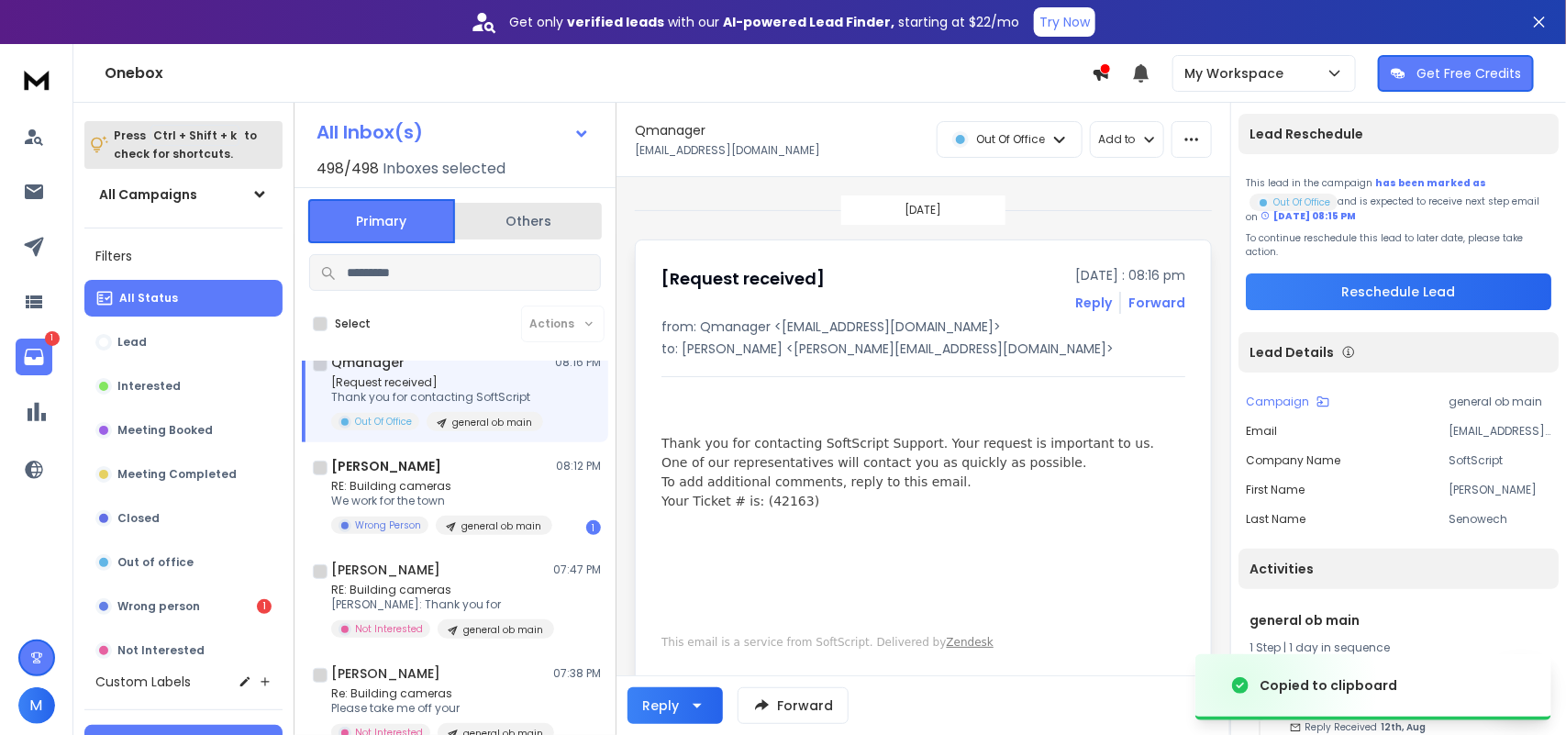
click at [735, 145] on p "qmanager@softscript.com" at bounding box center [727, 150] width 185 height 15
click at [1505, 424] on p "csenowech@softscript.com" at bounding box center [1500, 431] width 103 height 15
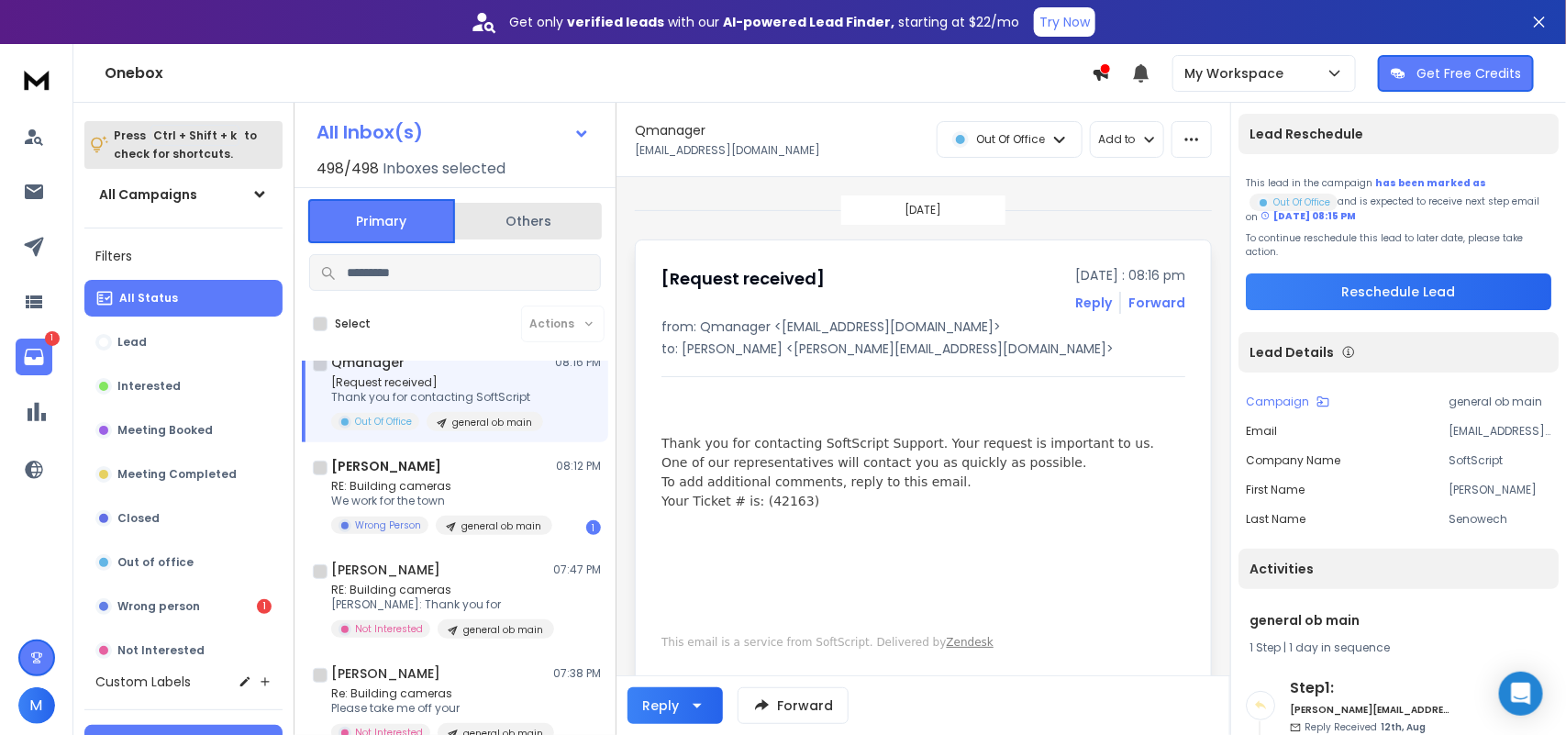
click at [1462, 483] on p "Covey" at bounding box center [1500, 490] width 103 height 15
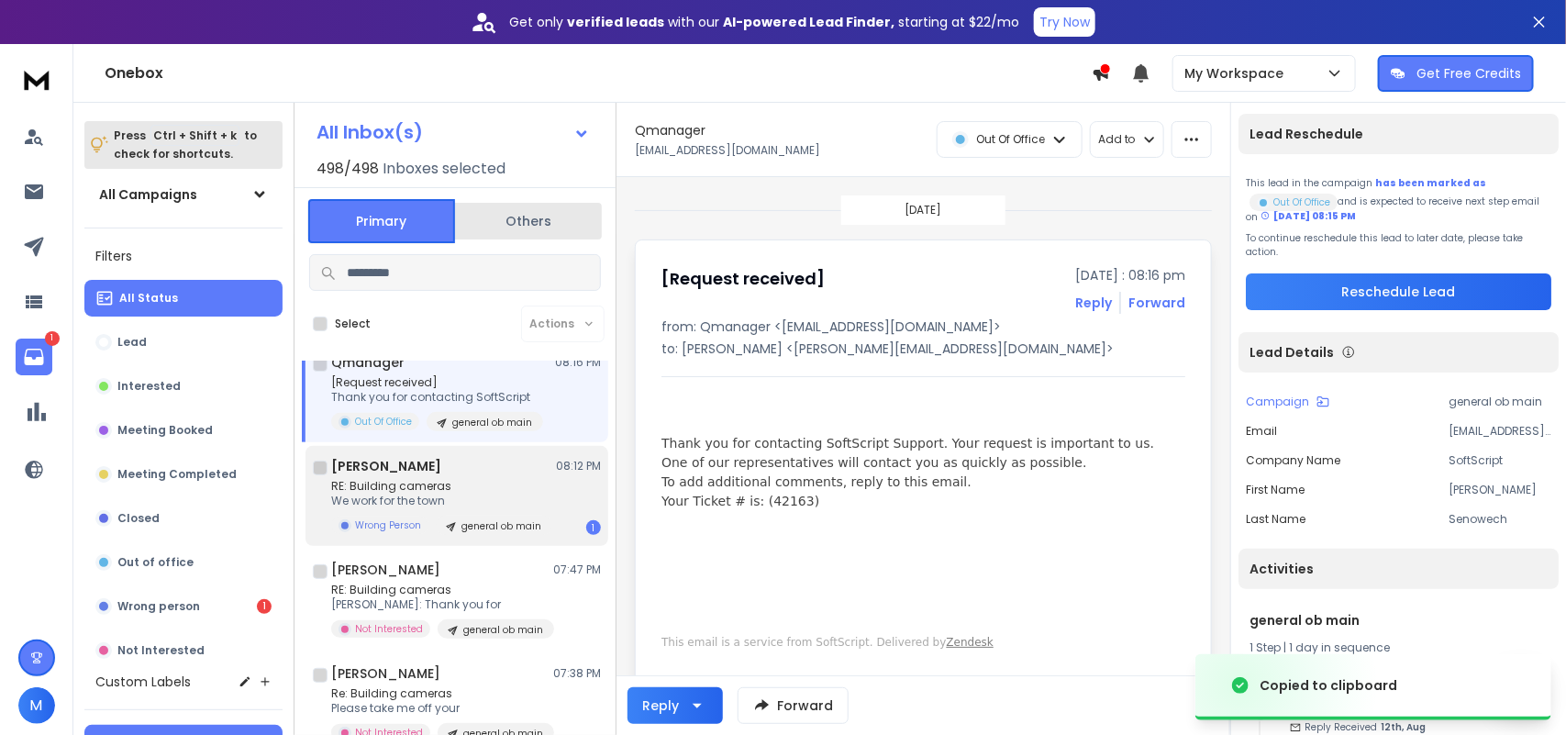
click at [495, 505] on p "We work for the town" at bounding box center [441, 501] width 220 height 15
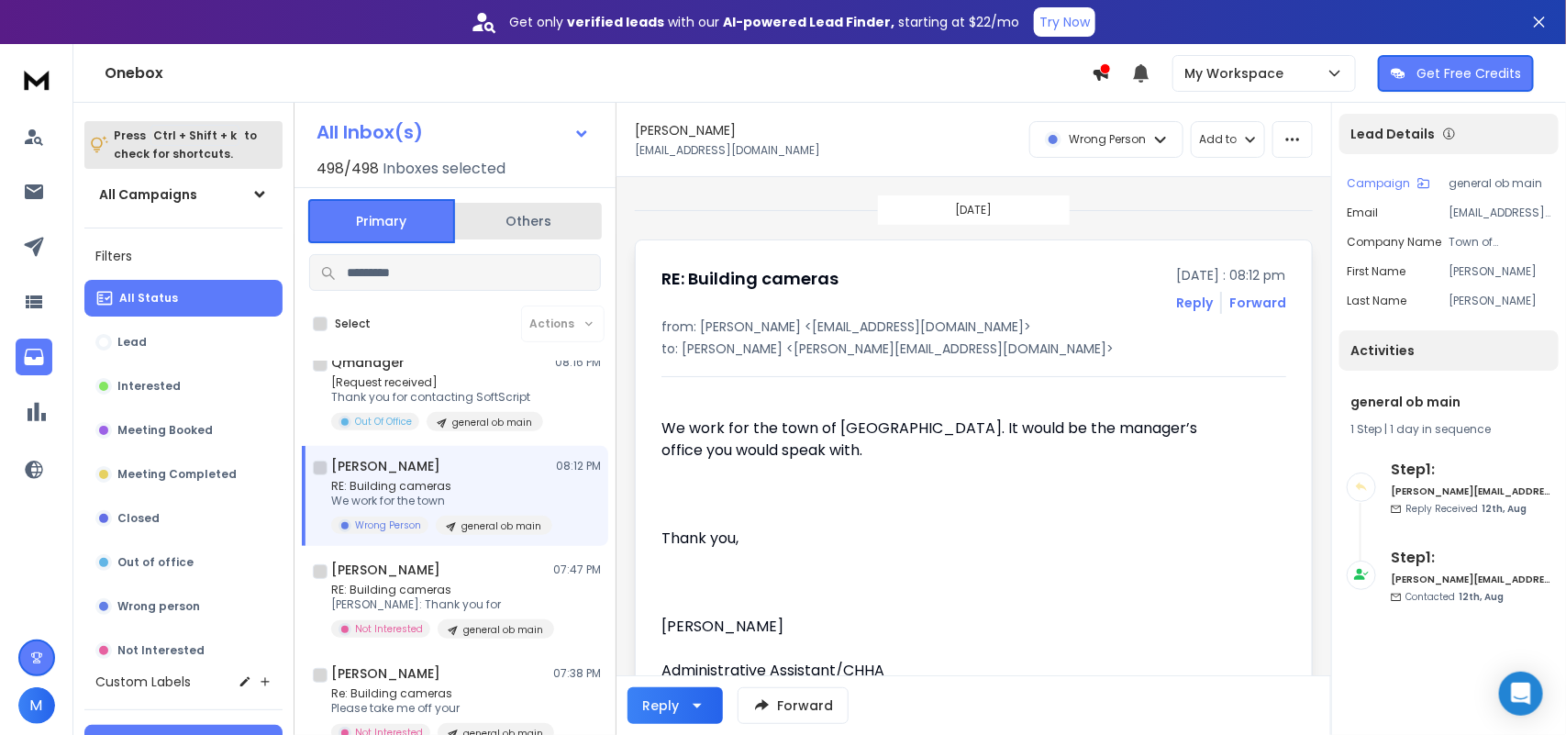
click at [712, 122] on h1 "[PERSON_NAME]" at bounding box center [685, 130] width 101 height 18
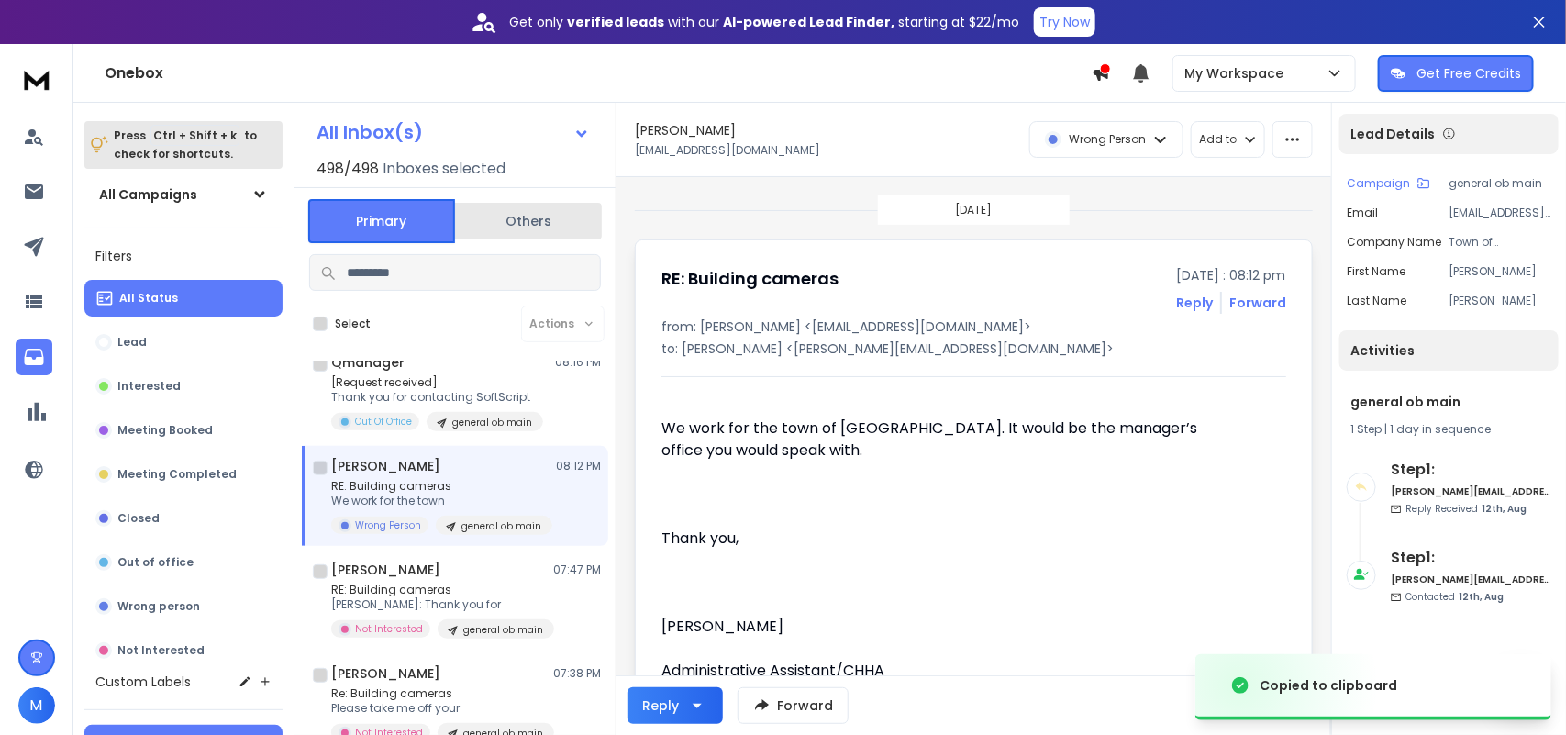
click at [739, 147] on p "dwhitney@acton-ma.gov" at bounding box center [727, 150] width 185 height 15
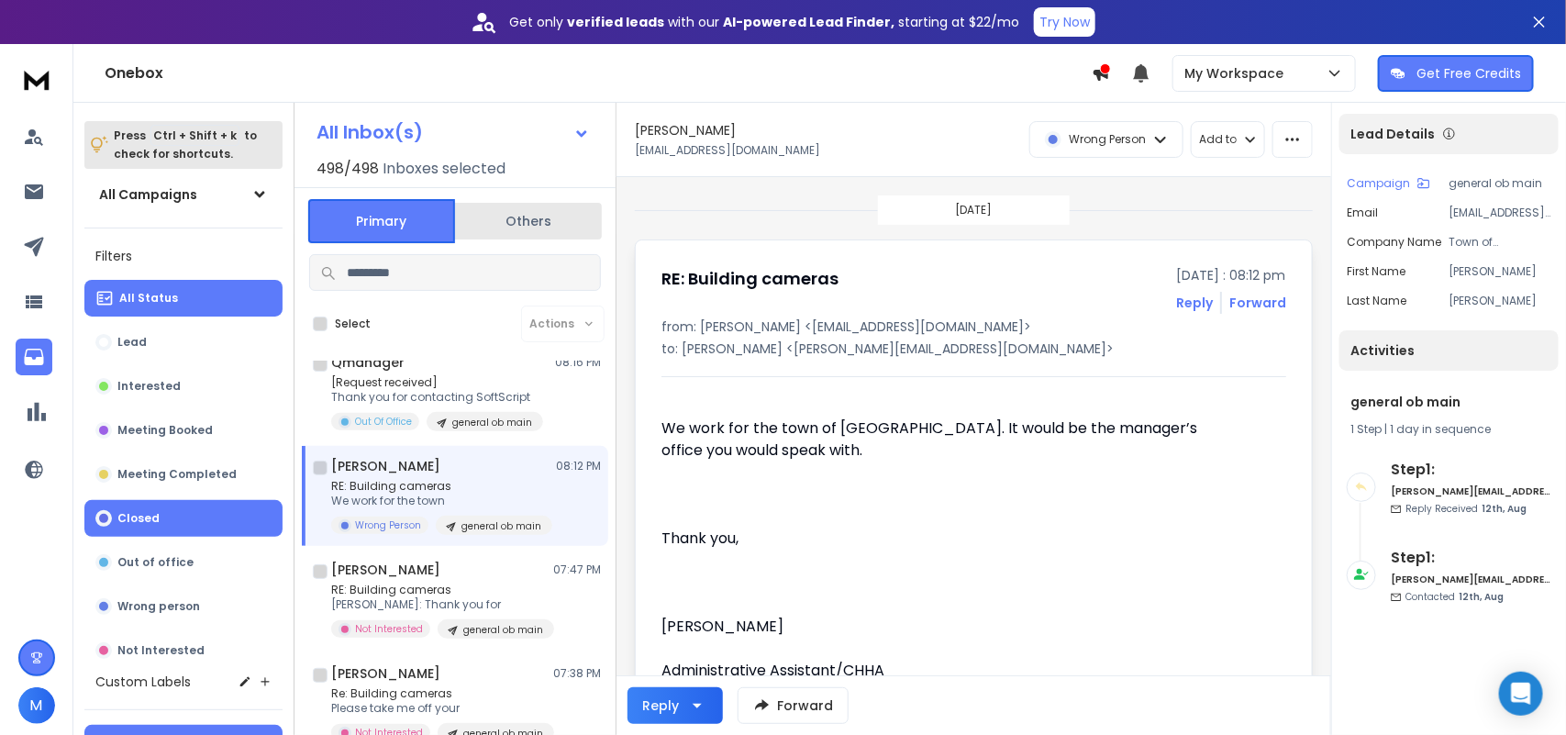
scroll to position [115, 0]
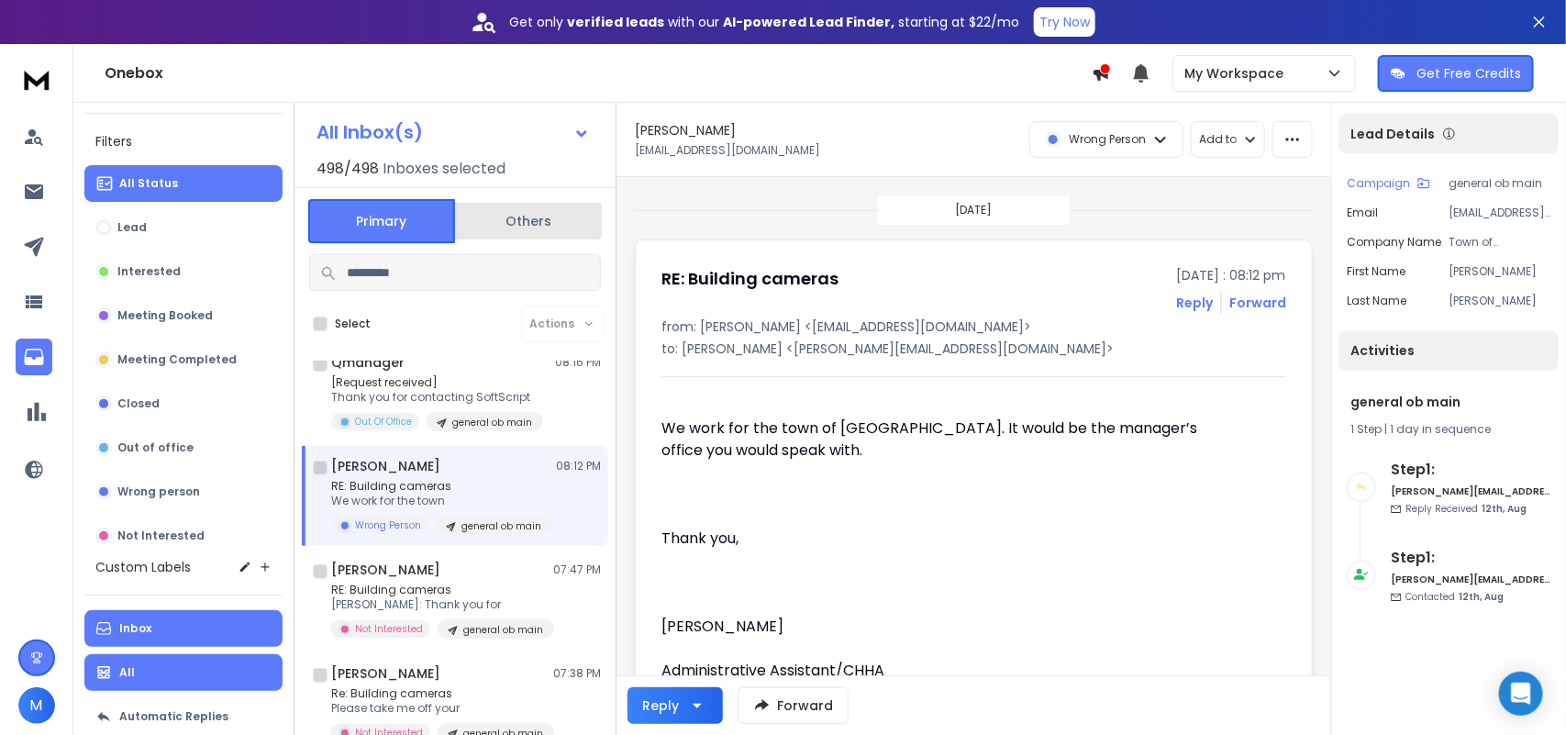
click at [139, 662] on button "All" at bounding box center [183, 672] width 198 height 37
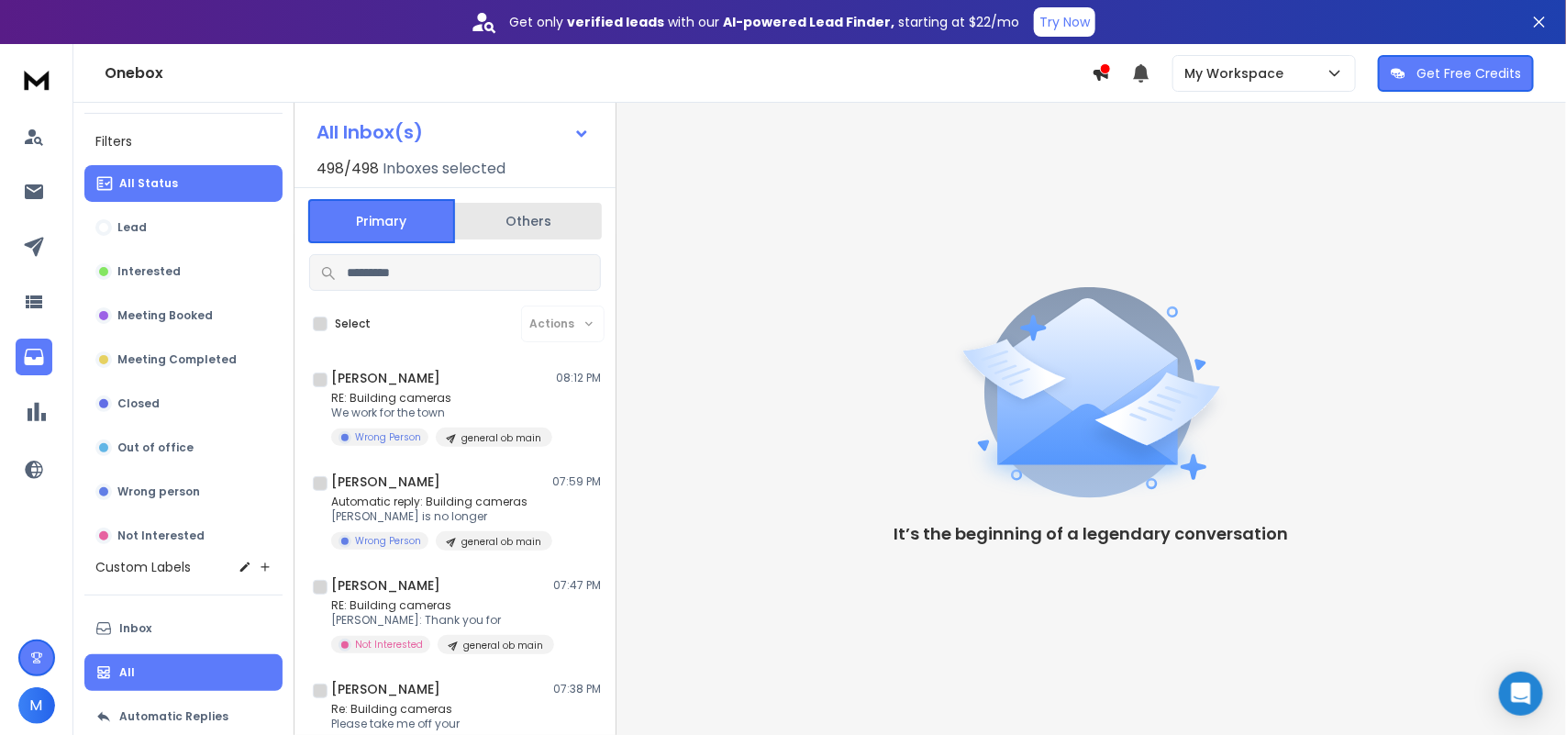
scroll to position [917, 0]
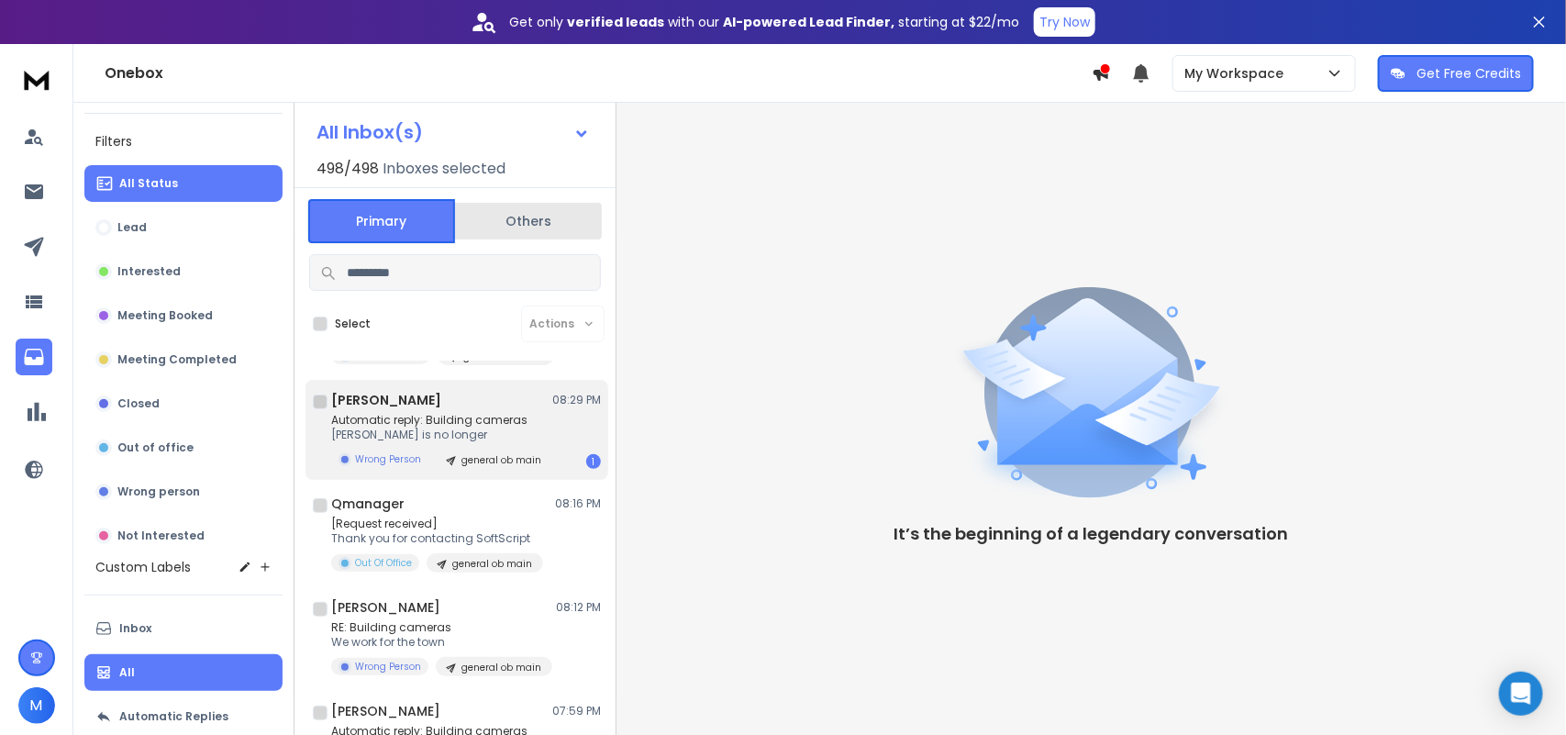
click at [442, 422] on p "Automatic reply: Building cameras" at bounding box center [441, 420] width 220 height 15
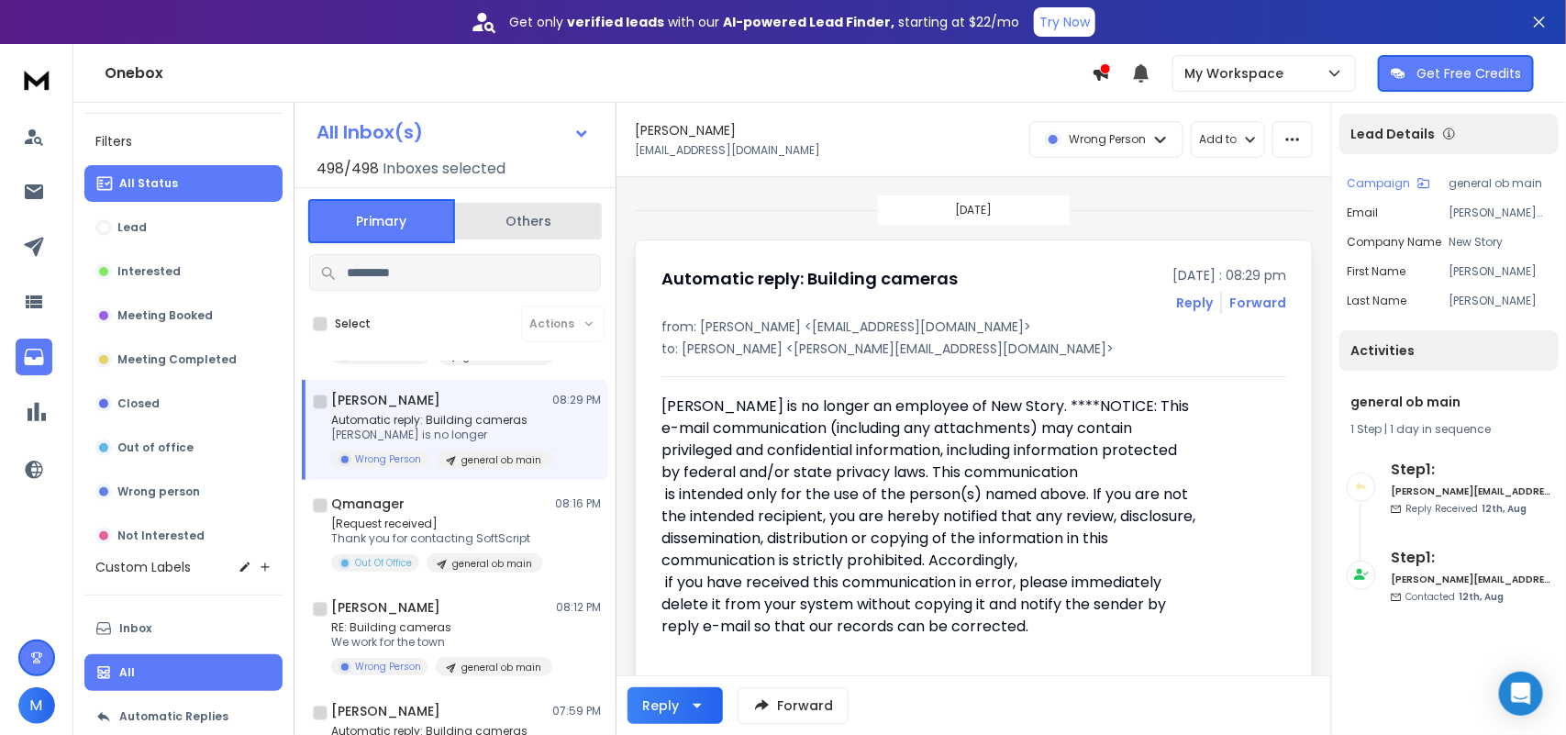
click at [689, 147] on p "jdavis@newstory.com" at bounding box center [727, 150] width 185 height 15
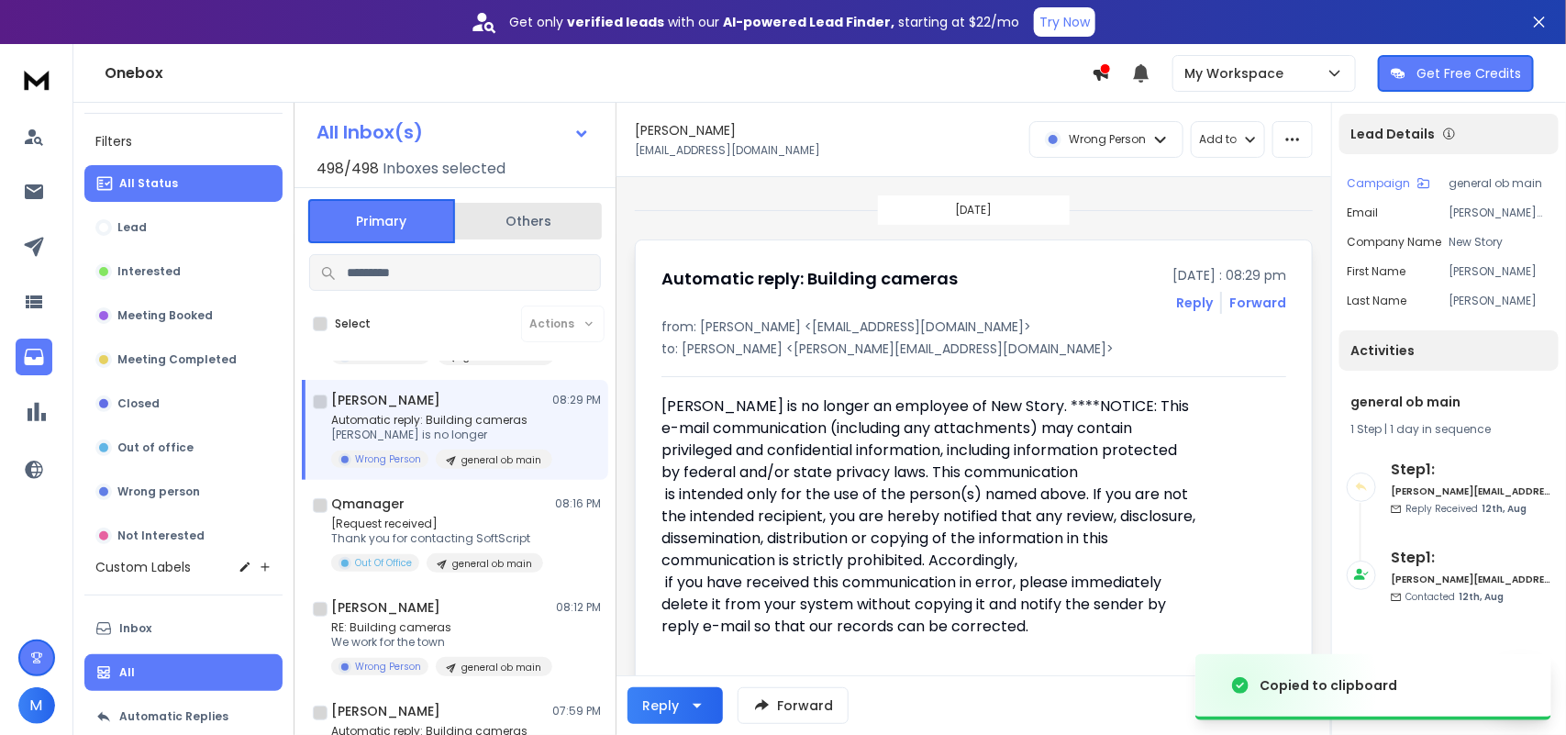
click at [1514, 214] on p "jamee.davis@newstory.com" at bounding box center [1500, 213] width 103 height 15
click at [1460, 268] on p "Jamee" at bounding box center [1500, 271] width 103 height 15
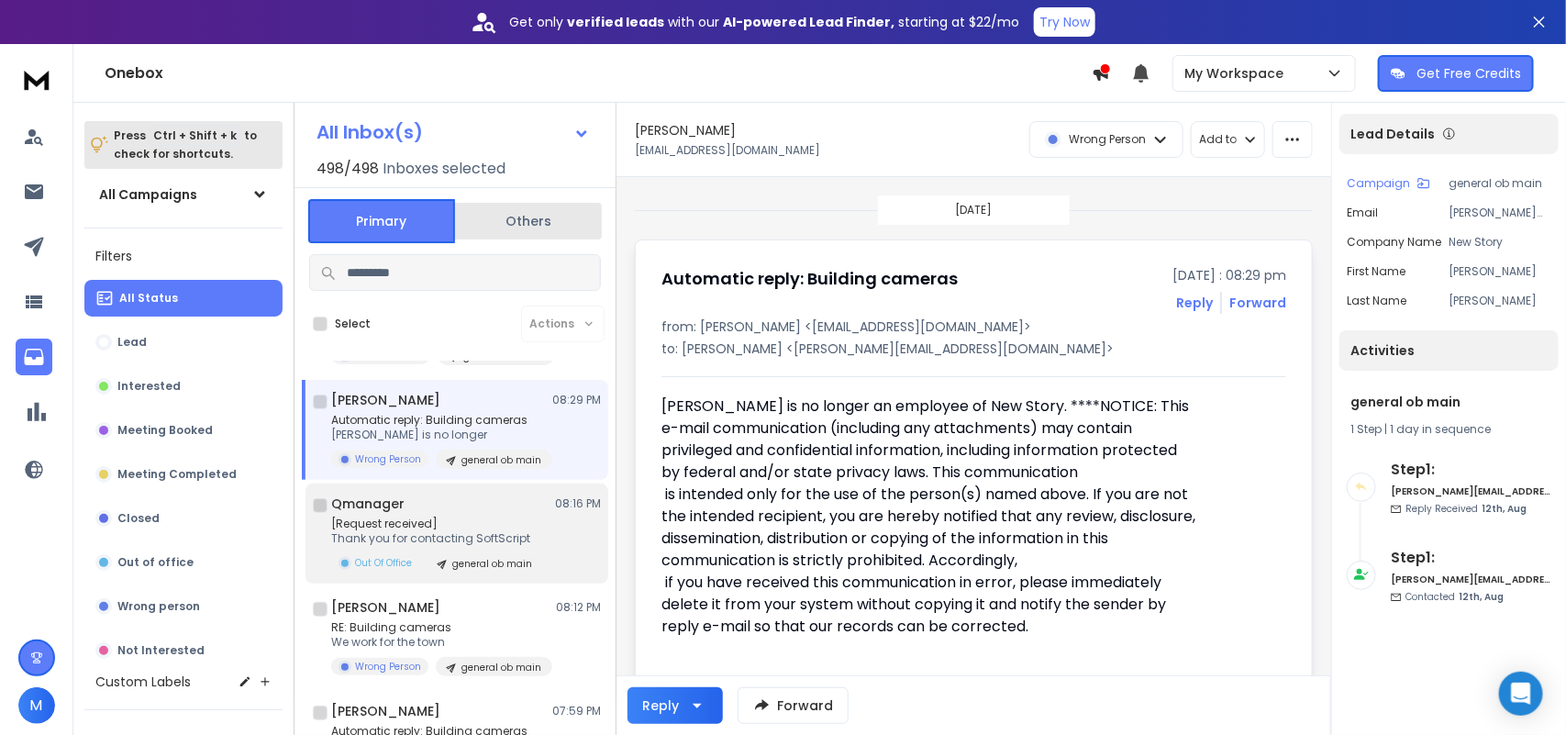
scroll to position [688, 0]
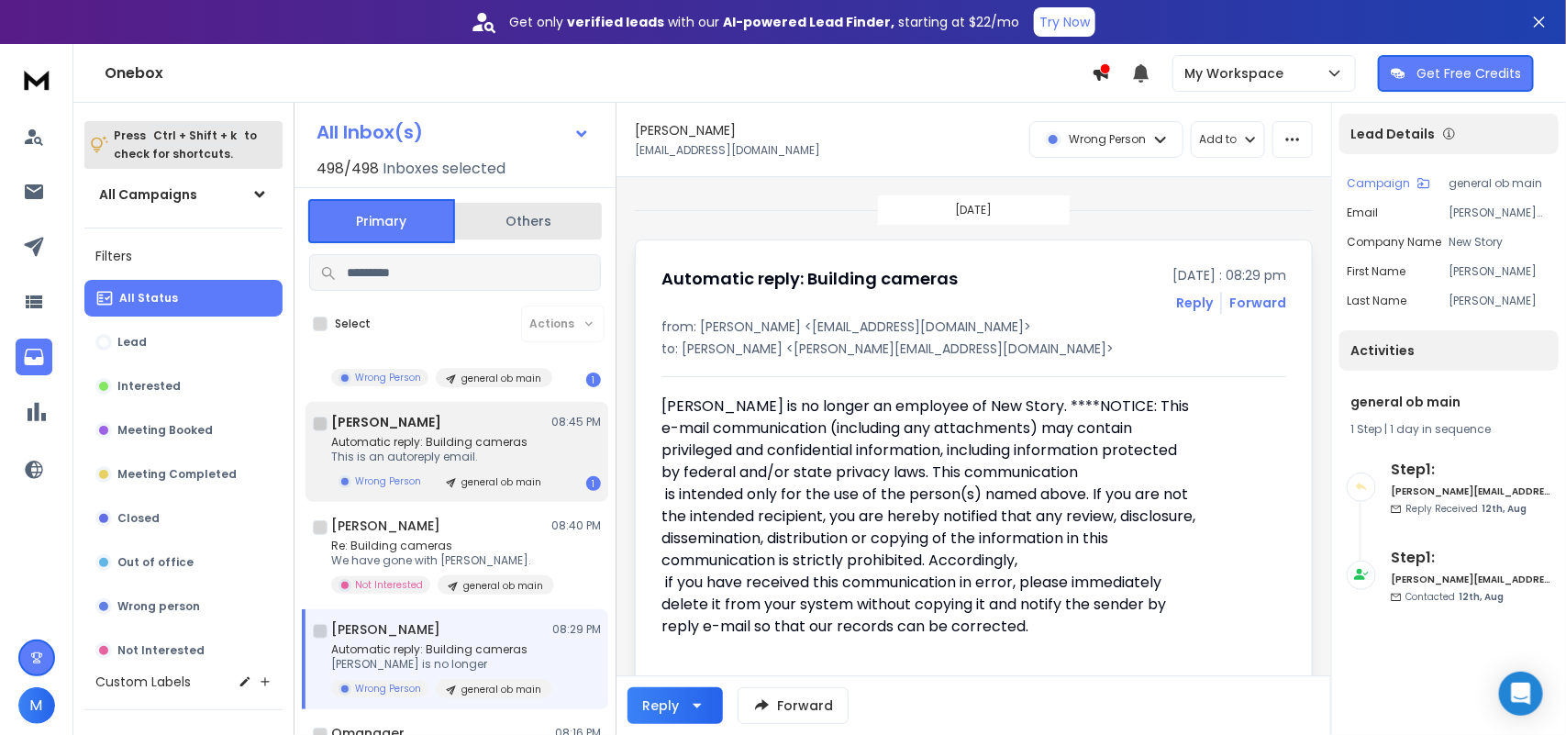
click at [496, 475] on p "general ob main" at bounding box center [501, 482] width 80 height 14
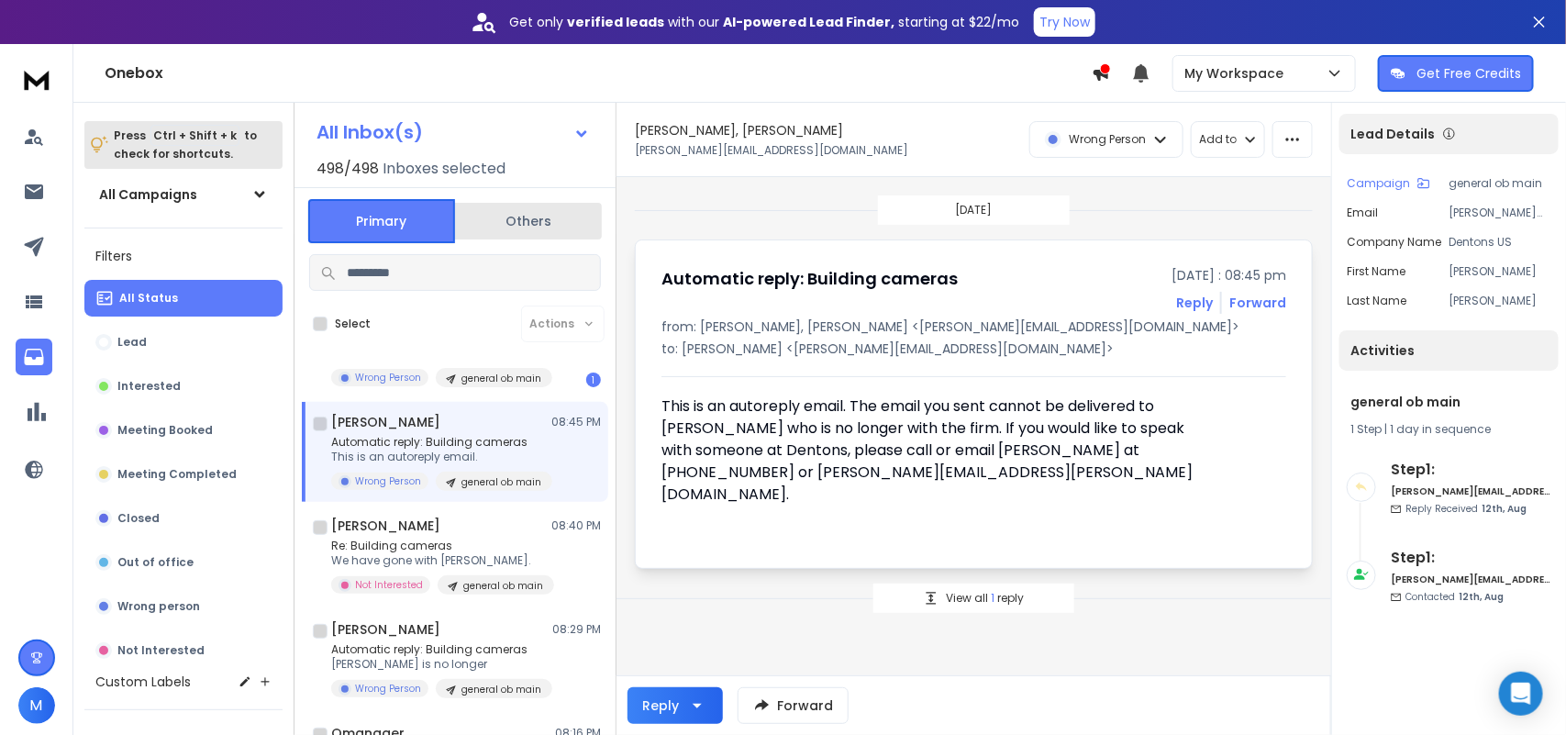
click at [722, 149] on p "chrissie.robert@dentons.com" at bounding box center [771, 150] width 273 height 15
click at [1497, 207] on p "chrissie.robert@dentons.com" at bounding box center [1500, 213] width 103 height 15
click at [717, 127] on h1 "Robert, Chrissie C." at bounding box center [739, 130] width 208 height 18
click at [1482, 243] on p "Dentons US" at bounding box center [1500, 242] width 103 height 15
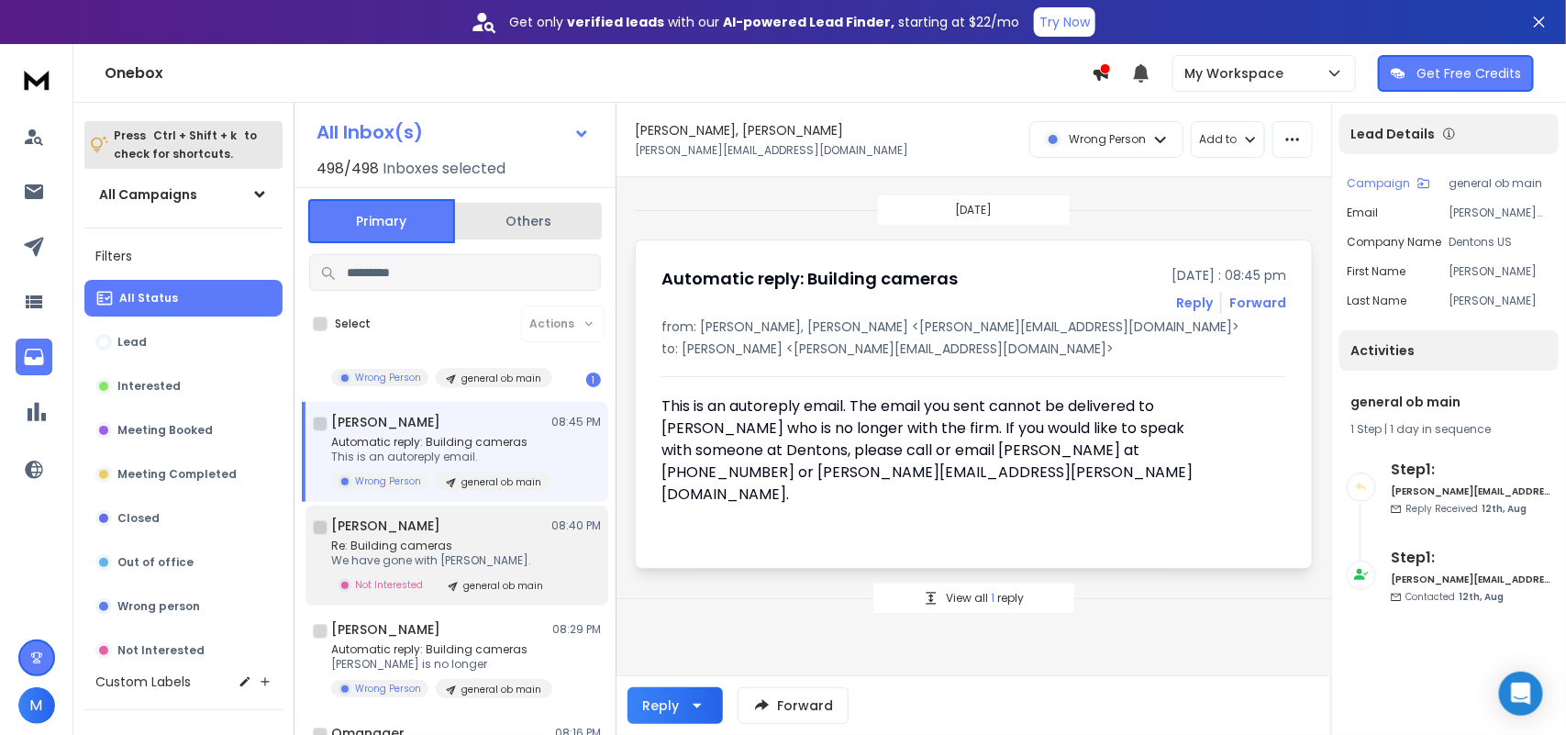
scroll to position [573, 0]
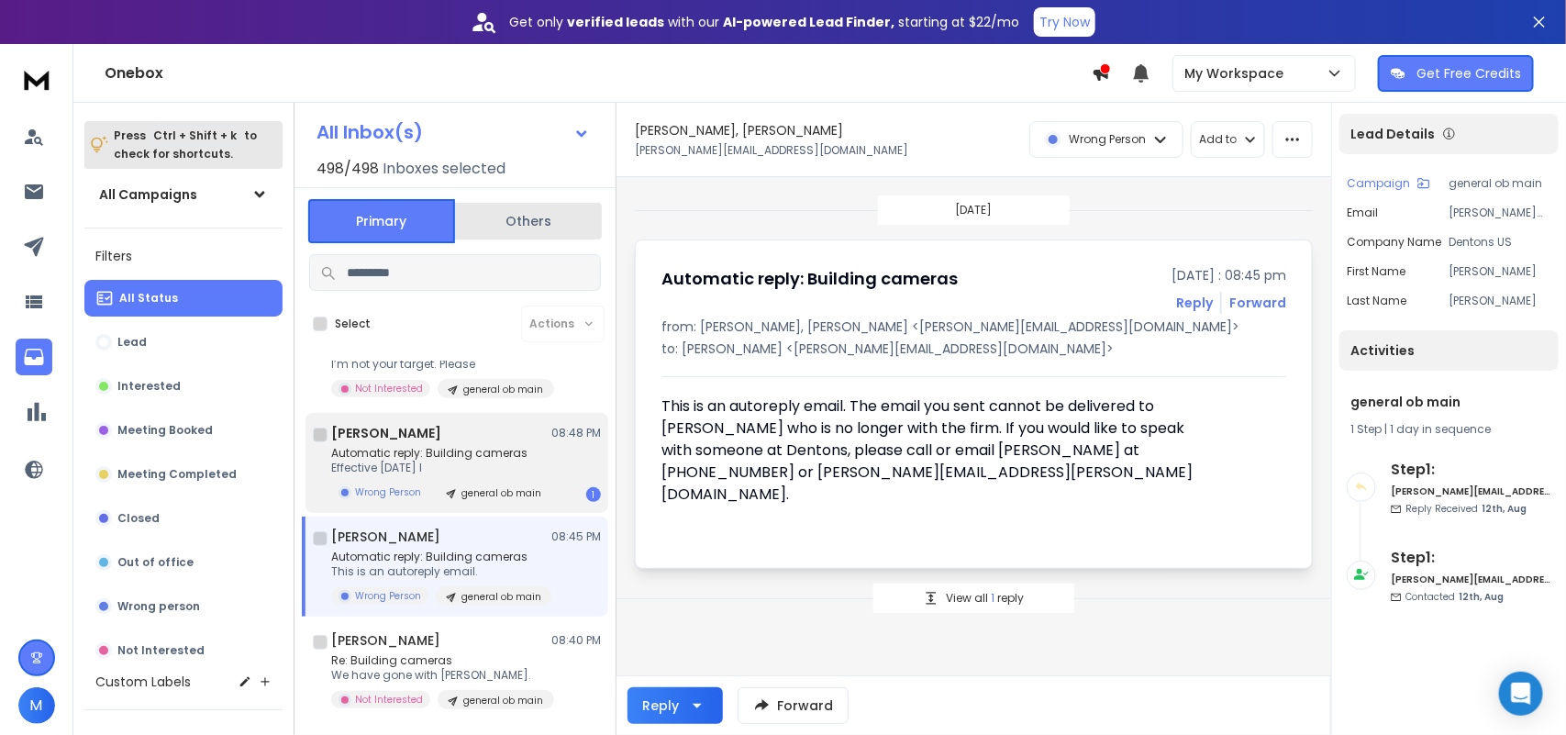
click at [465, 471] on p "Effective [DATE] I" at bounding box center [441, 468] width 220 height 15
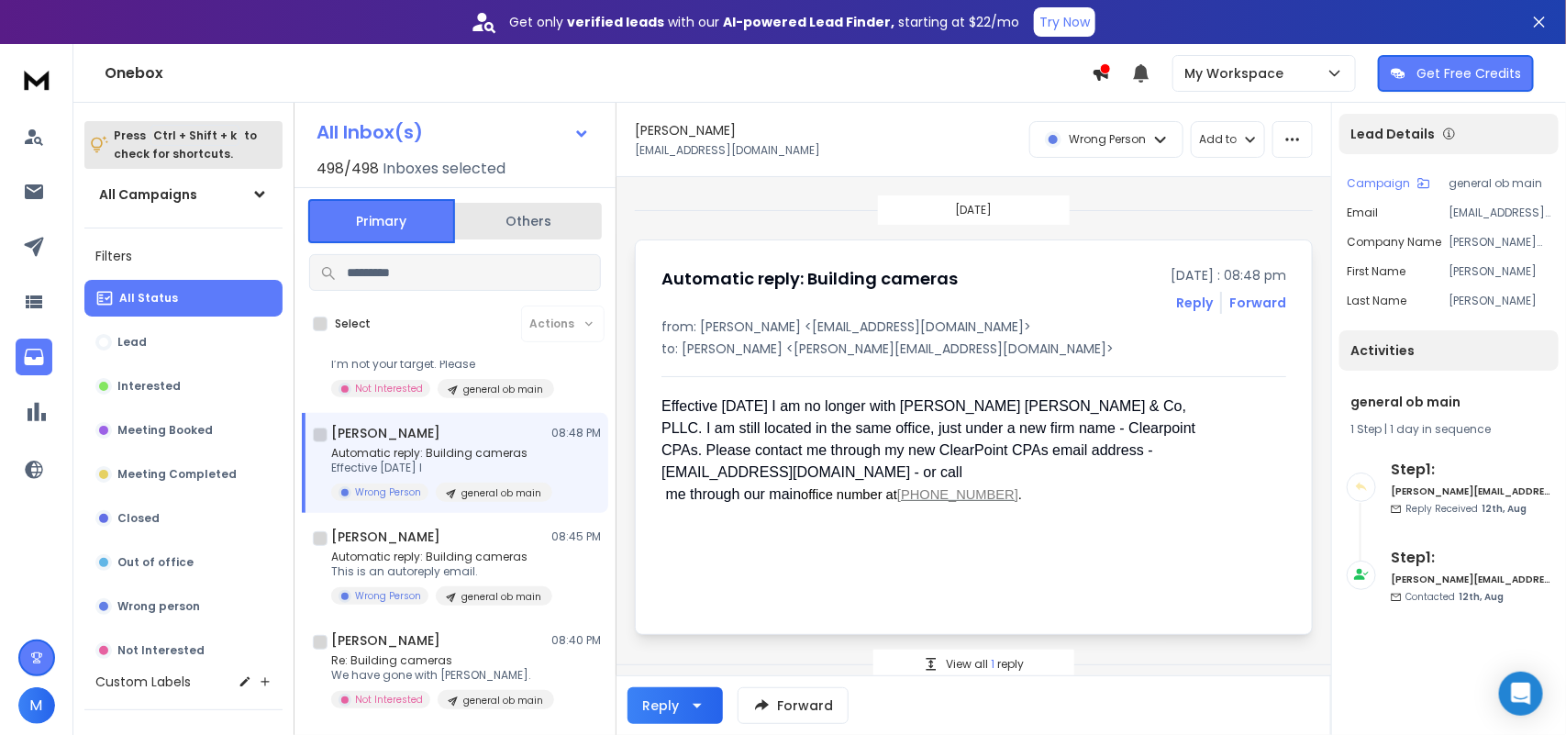
click at [693, 131] on h1 "[PERSON_NAME]" at bounding box center [685, 130] width 101 height 18
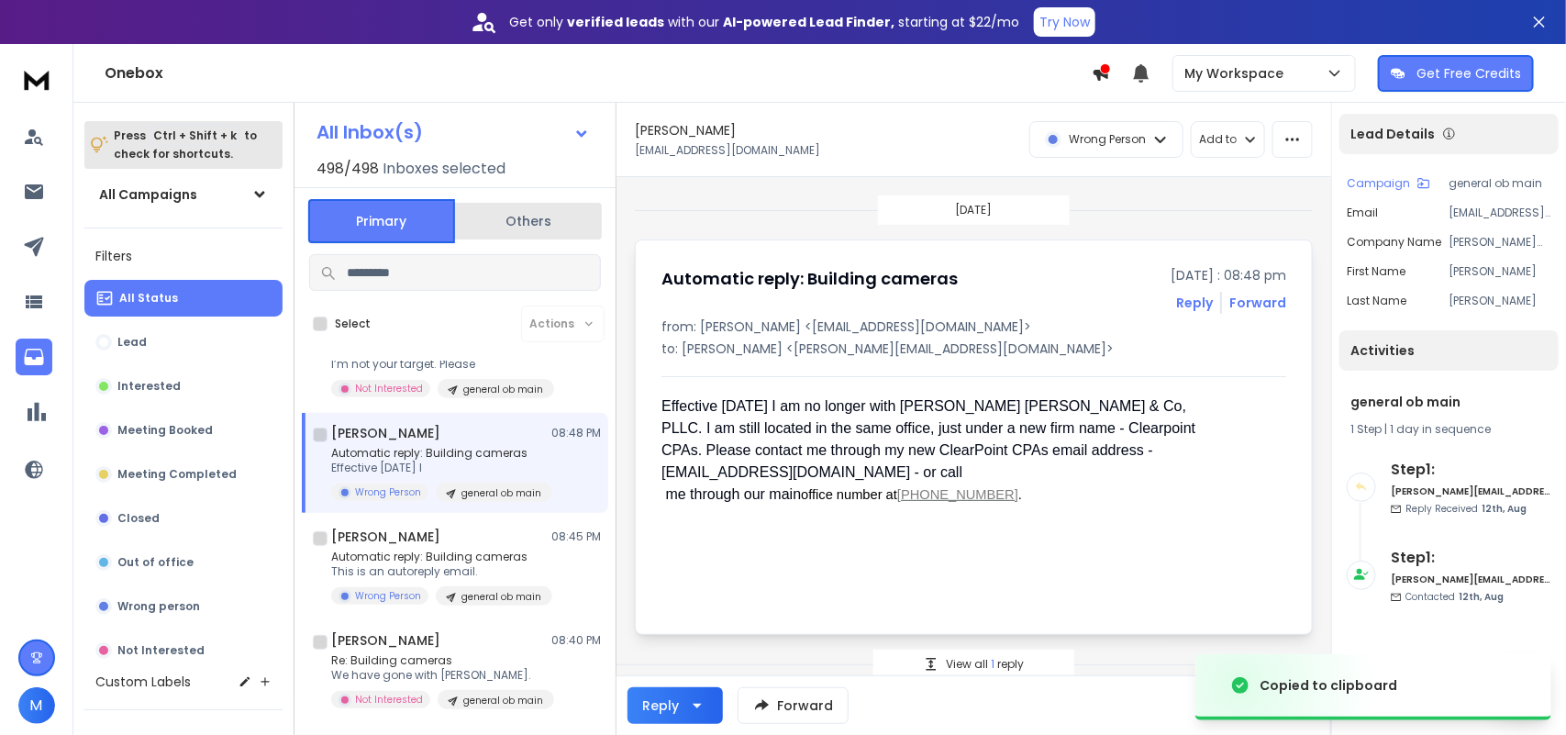
click at [754, 150] on p "ctomlinson@rodefermoss.com" at bounding box center [727, 150] width 185 height 15
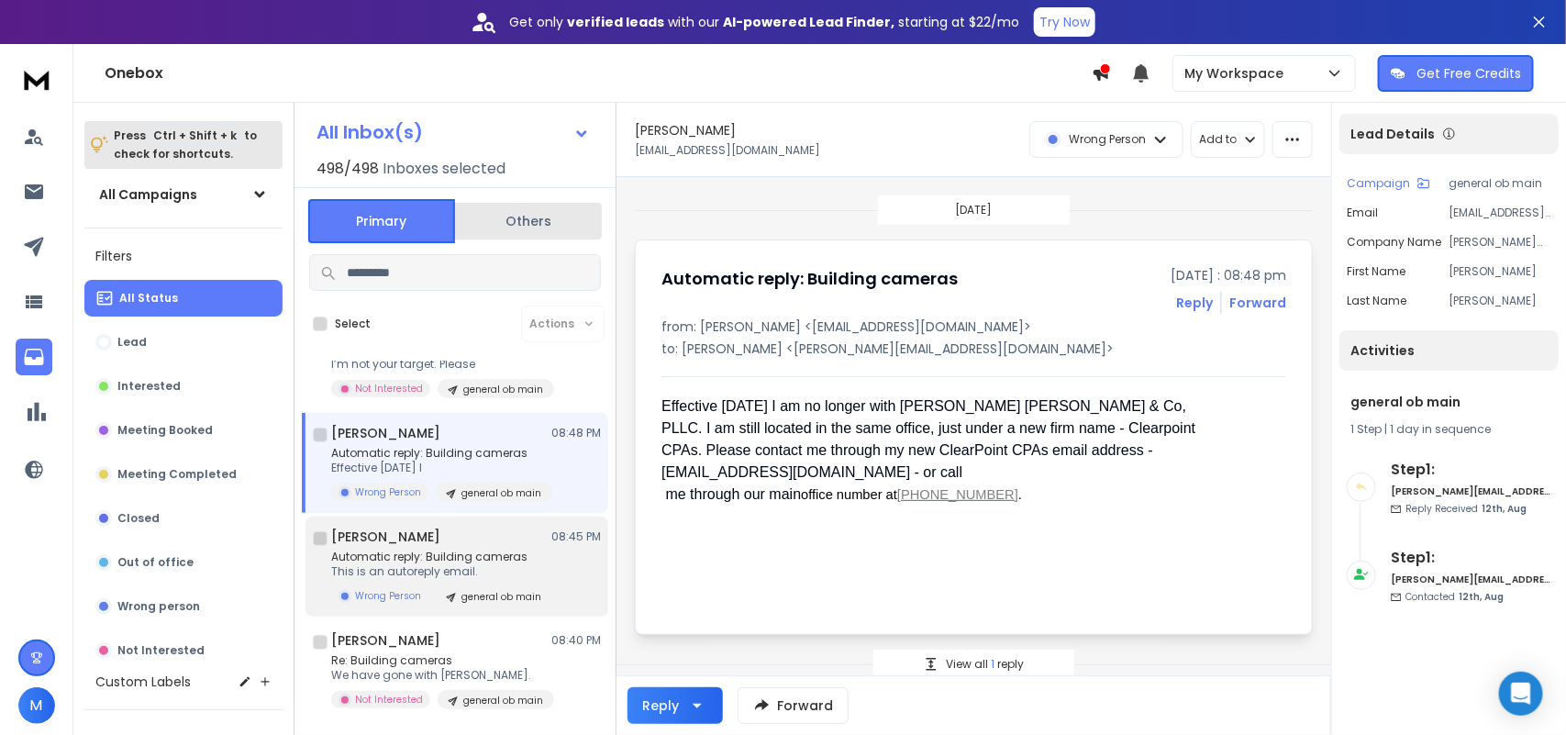
scroll to position [344, 0]
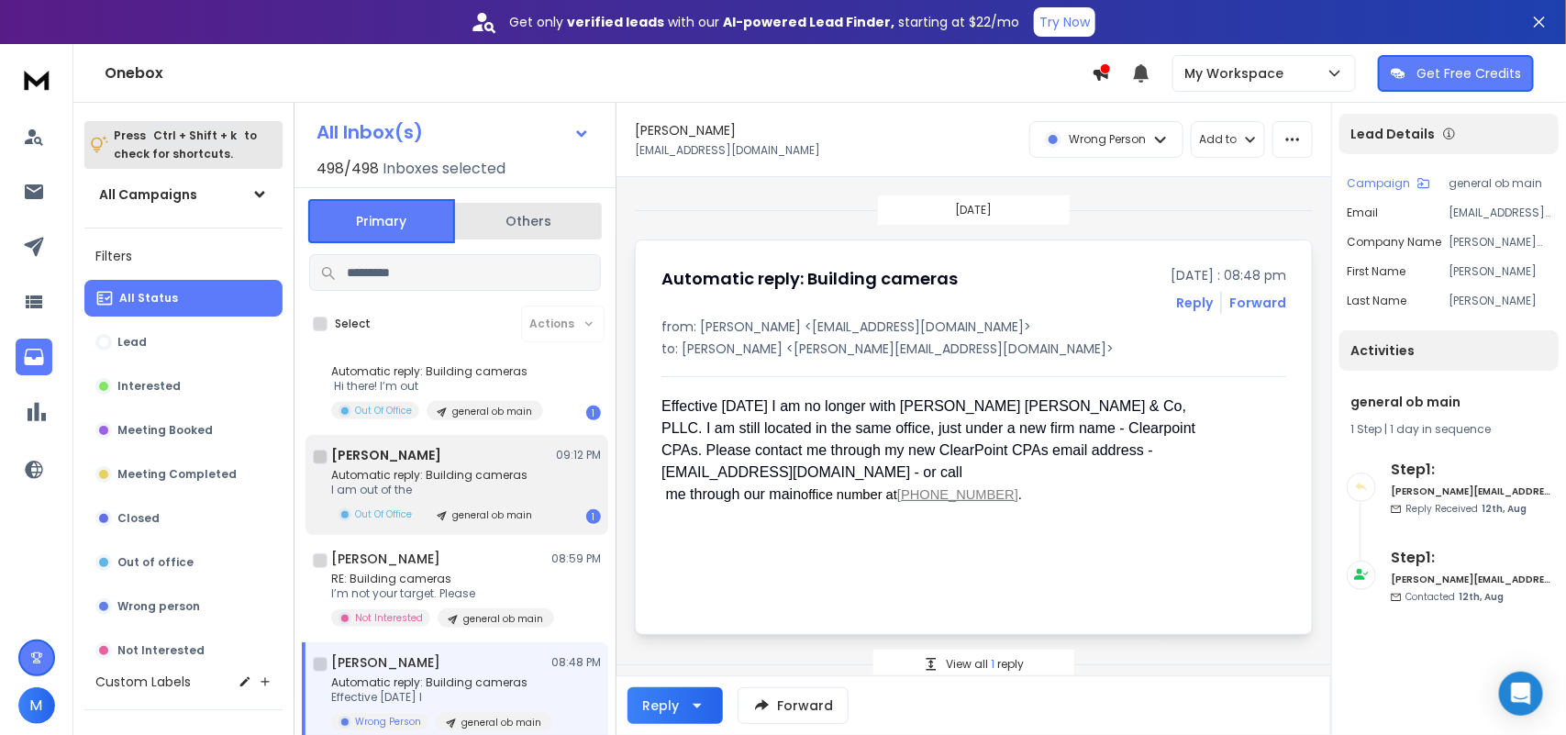
click at [486, 498] on div "Automatic reply: Building cameras ﻿I am out of the Out Of Office general ob main" at bounding box center [437, 496] width 212 height 56
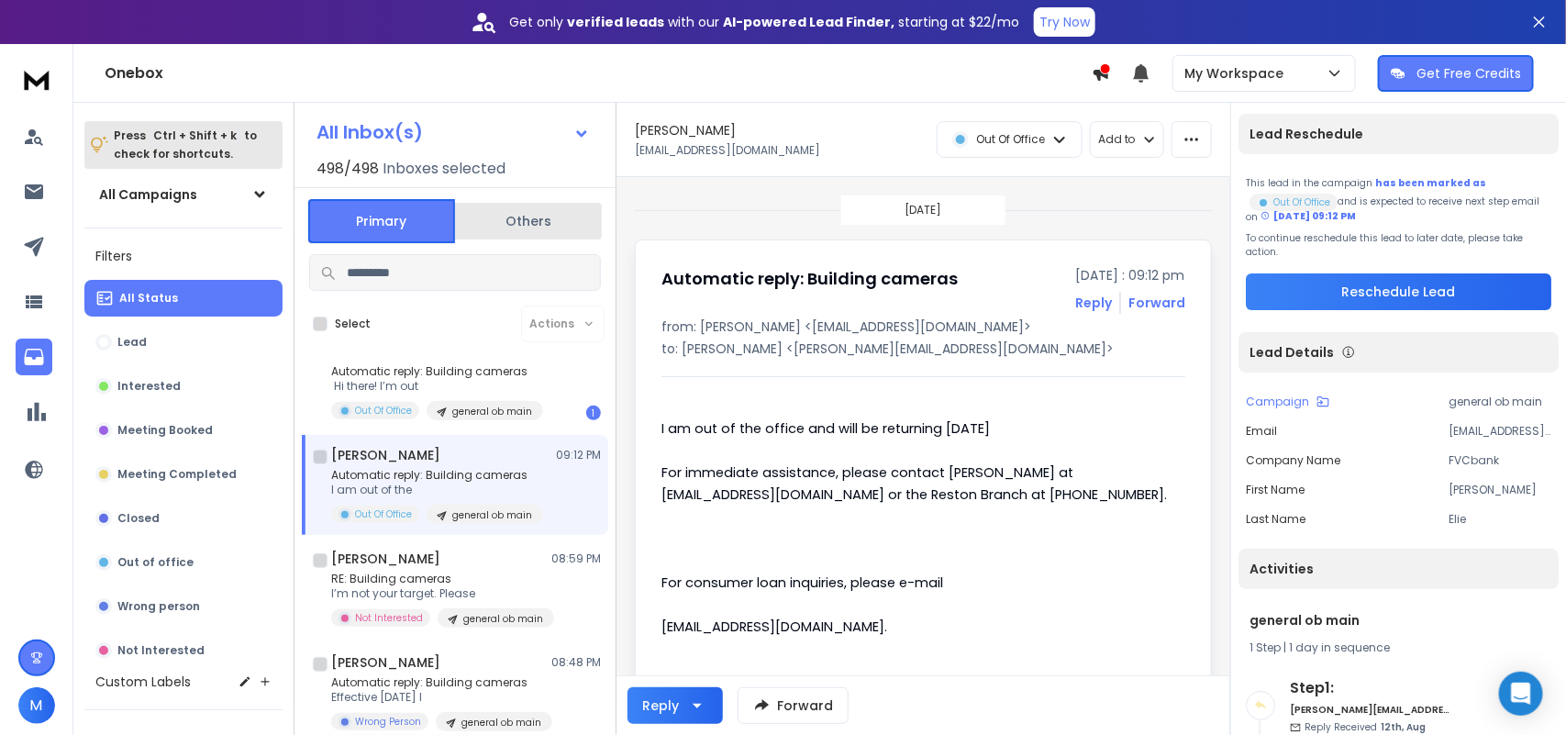
click at [658, 131] on h1 "[PERSON_NAME]" at bounding box center [685, 130] width 101 height 18
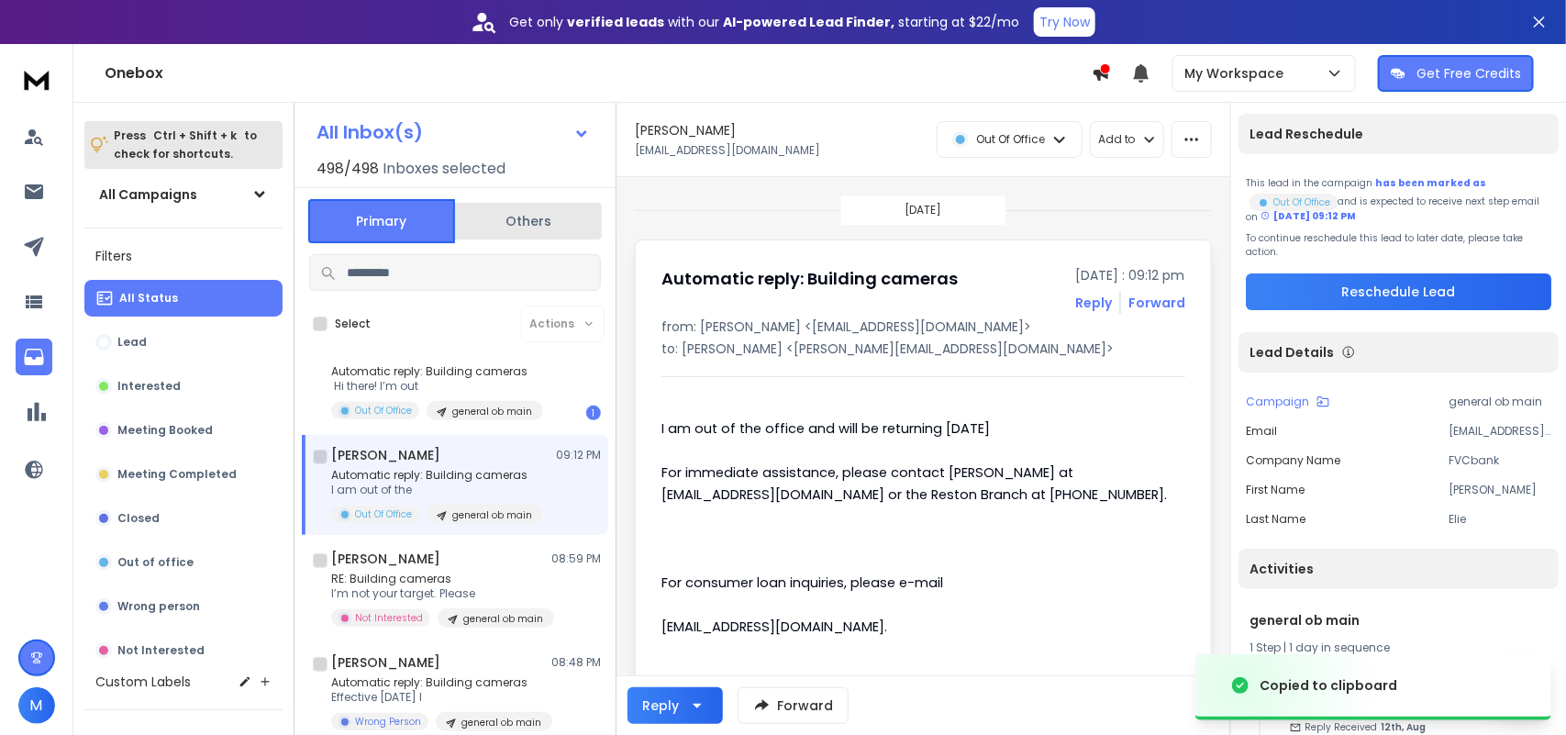
click at [667, 150] on p "PElie@fvcbank.com" at bounding box center [727, 150] width 185 height 15
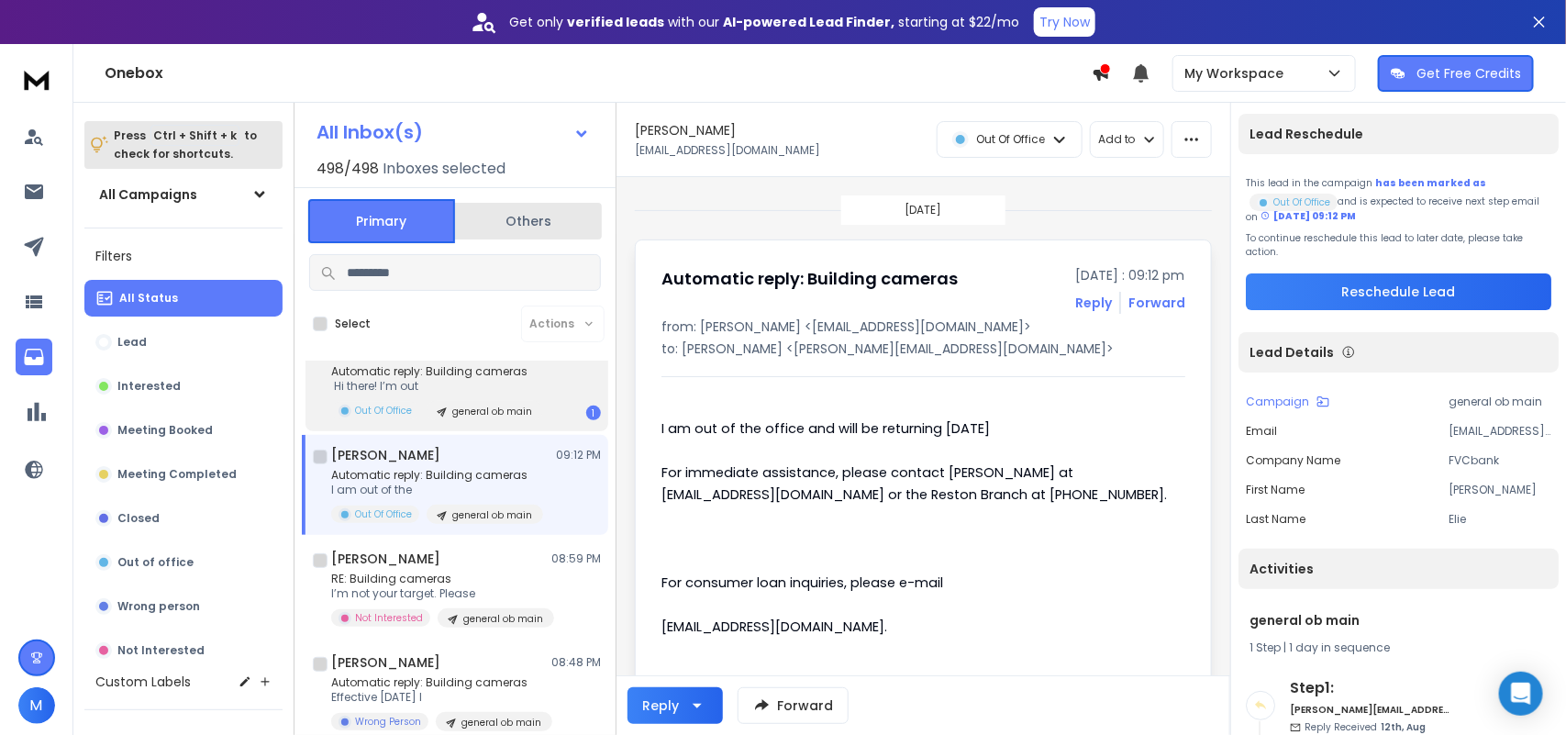
click at [488, 383] on p "﻿ Hi there! I’m out" at bounding box center [437, 386] width 212 height 15
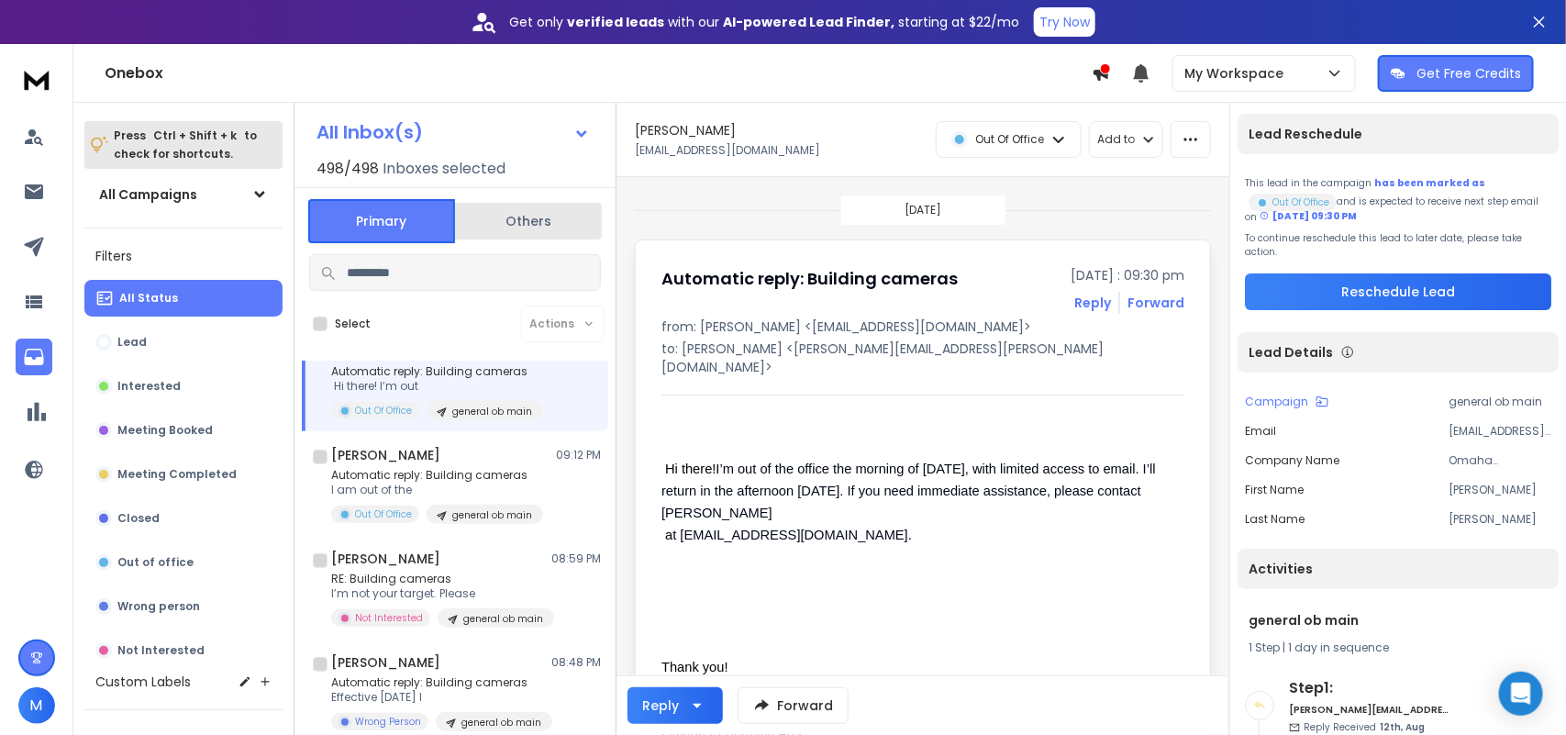
click at [693, 128] on h1 "[PERSON_NAME]" at bounding box center [685, 130] width 101 height 18
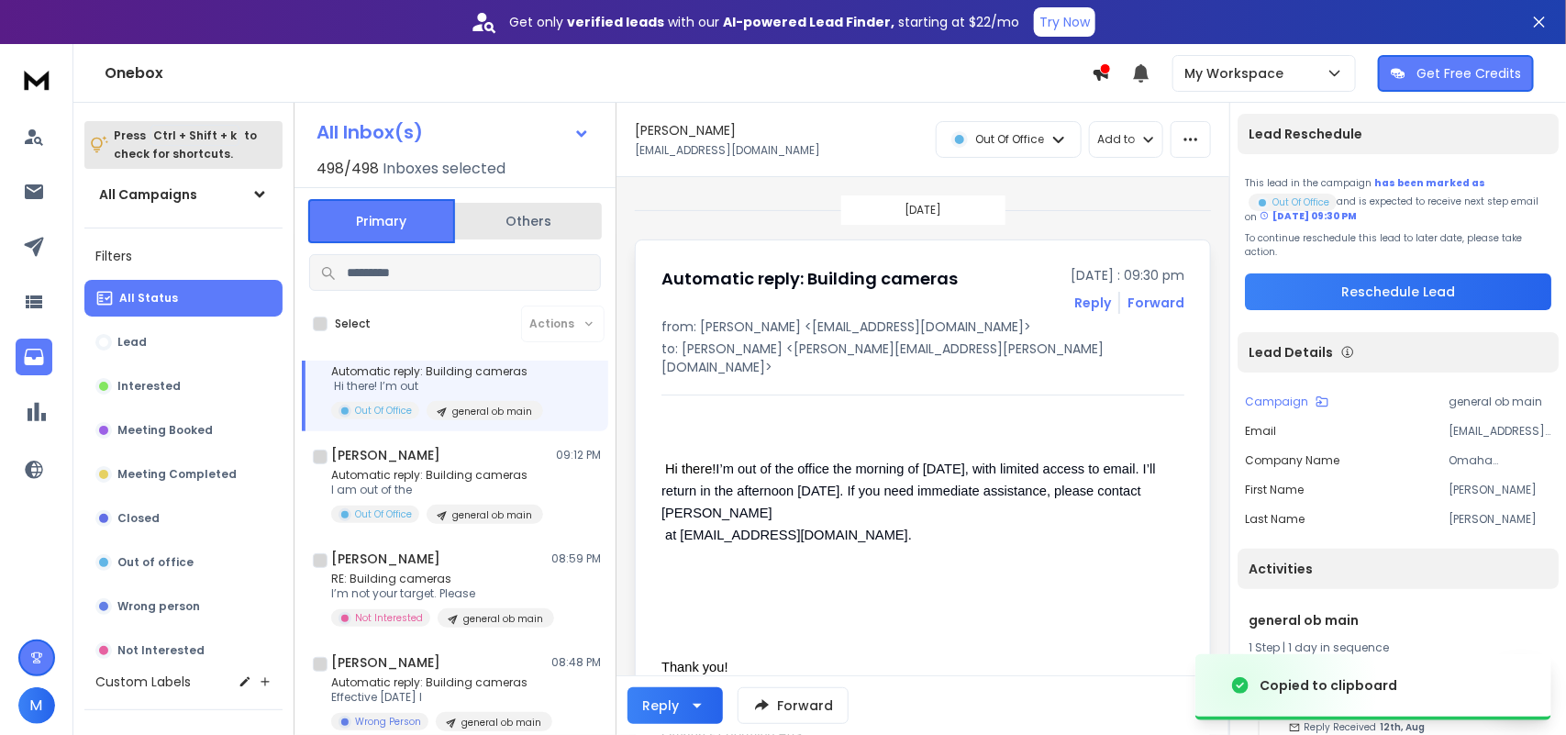
click at [711, 148] on p "phansen@o-pa.org" at bounding box center [727, 150] width 185 height 15
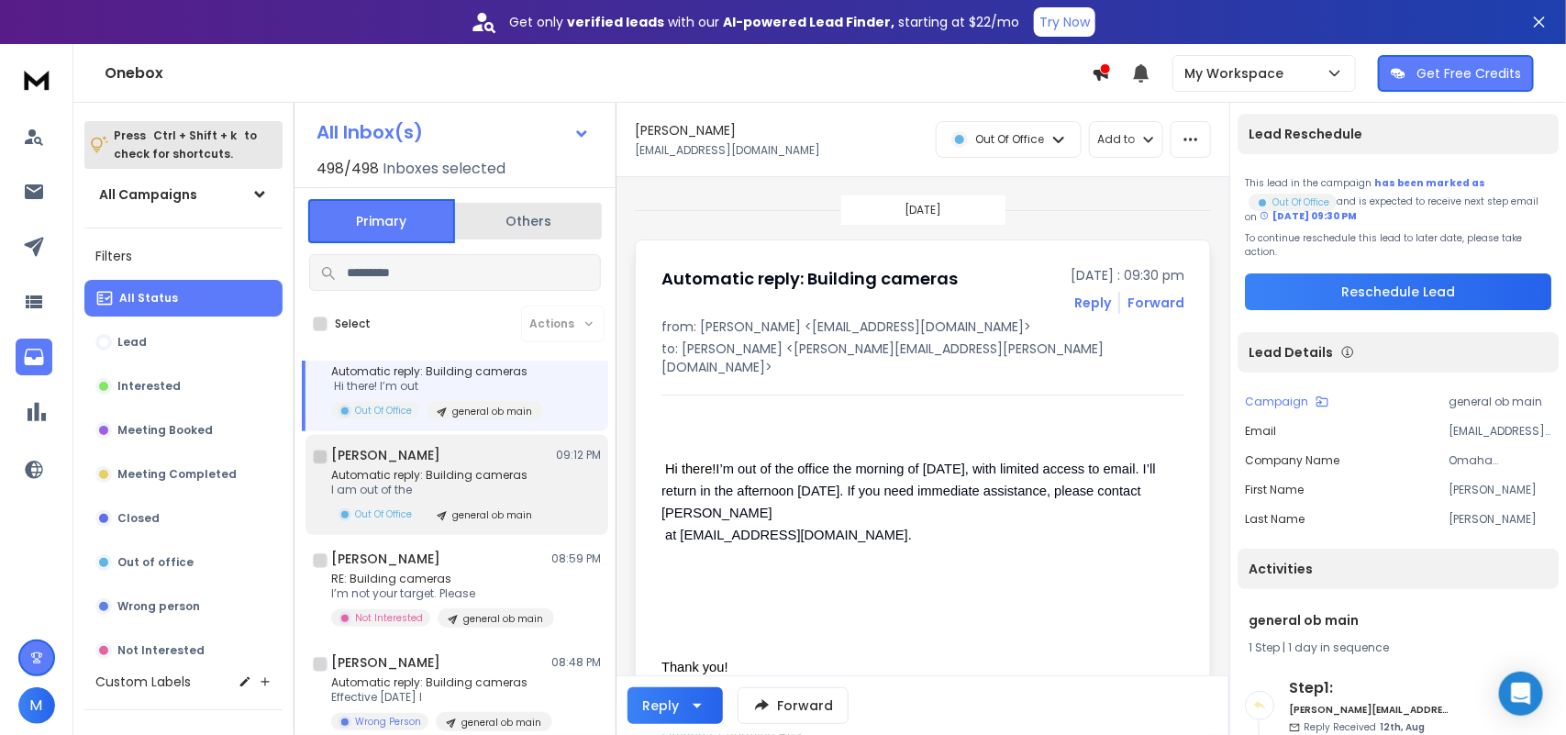
scroll to position [115, 0]
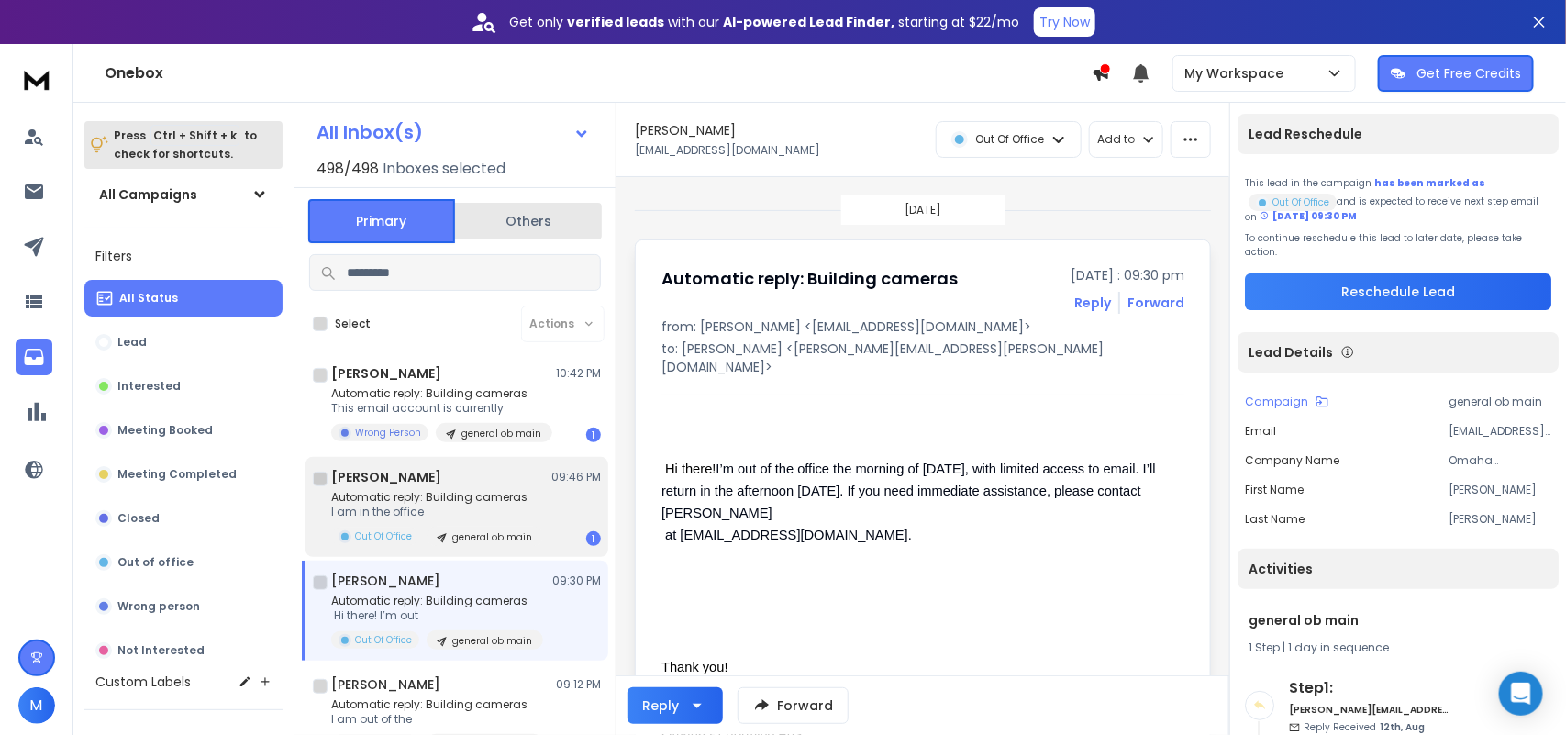
click at [448, 506] on p "I am in the office" at bounding box center [437, 512] width 212 height 15
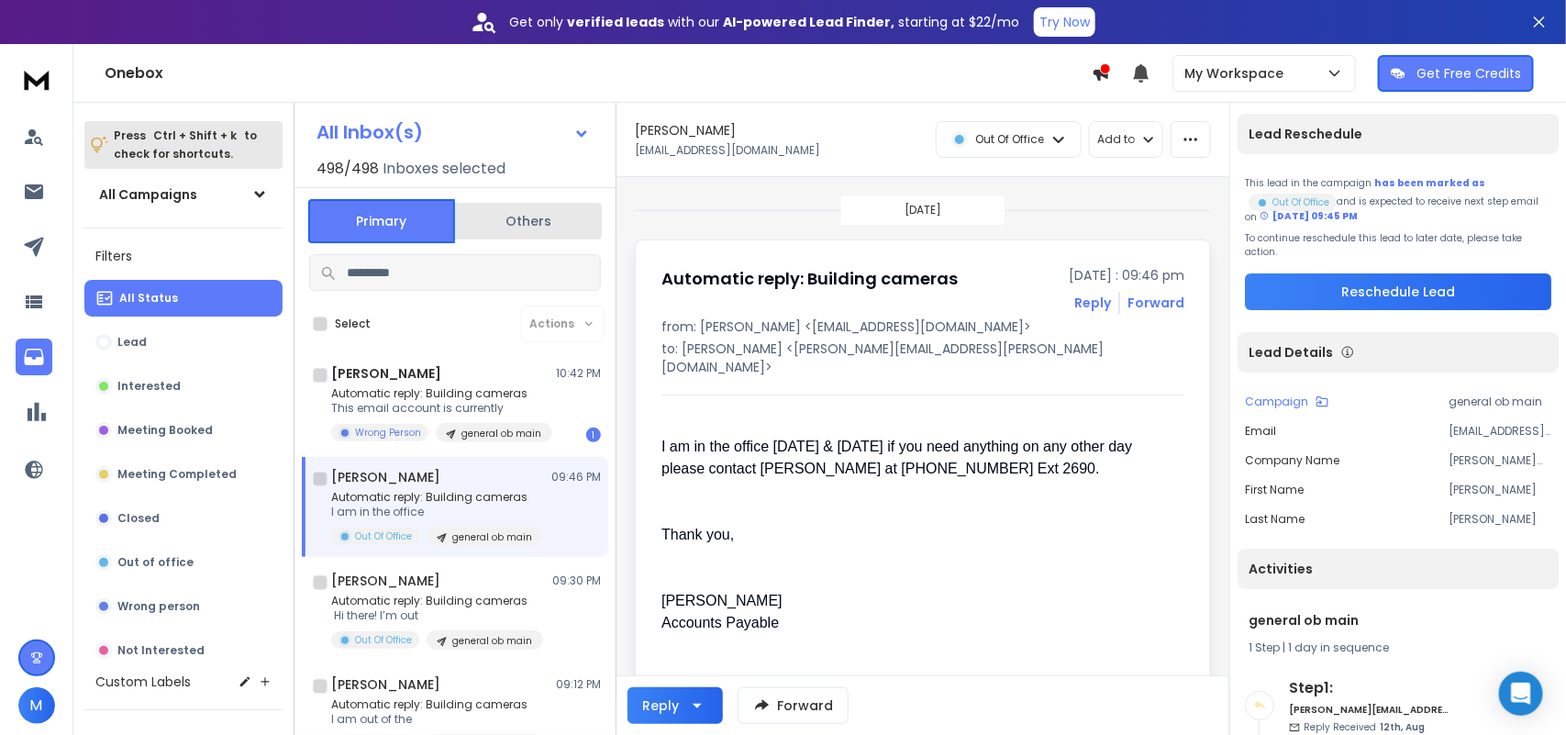
click at [667, 129] on h1 "[PERSON_NAME]" at bounding box center [685, 130] width 101 height 18
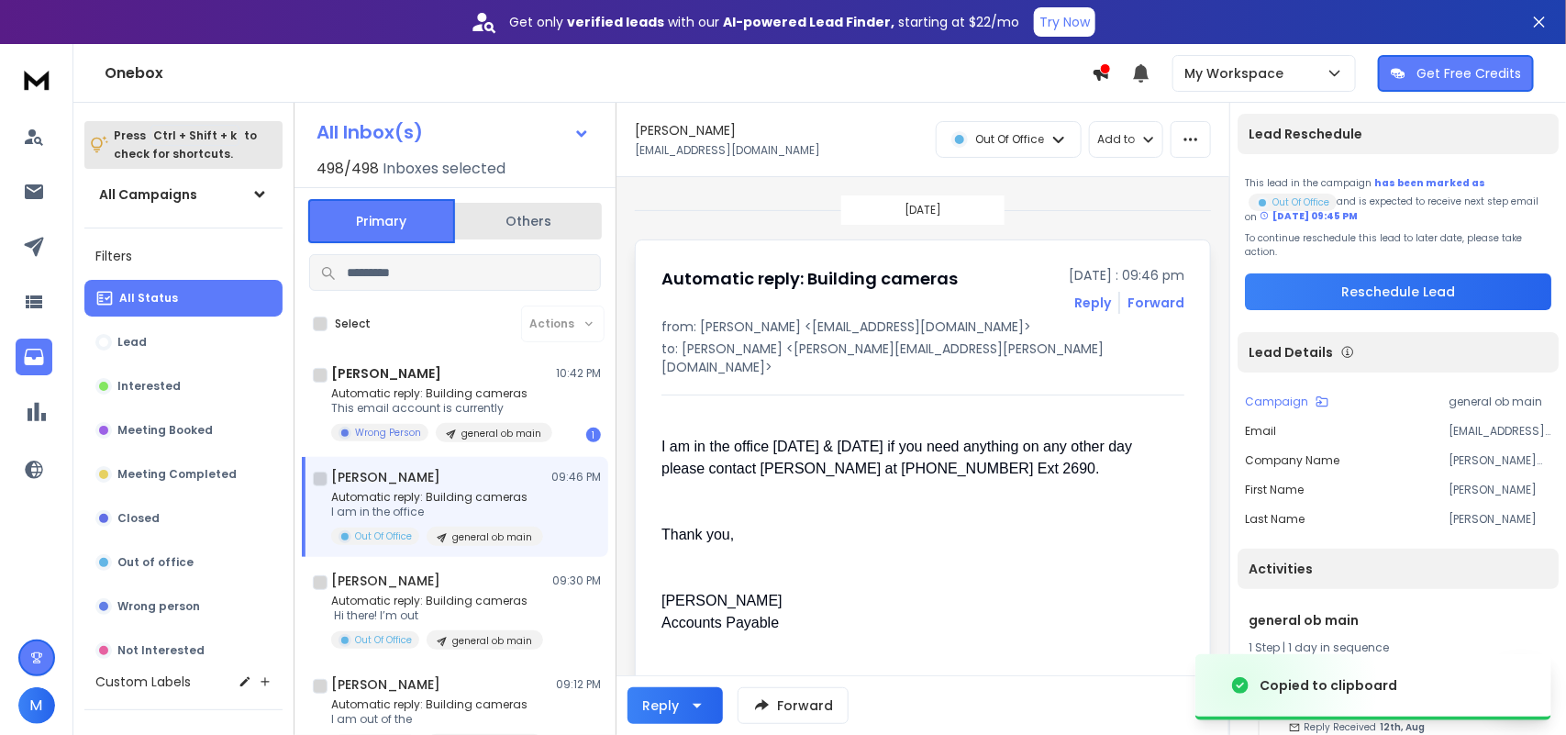
click at [698, 145] on p "vbenson@galatiyachts.com" at bounding box center [727, 150] width 185 height 15
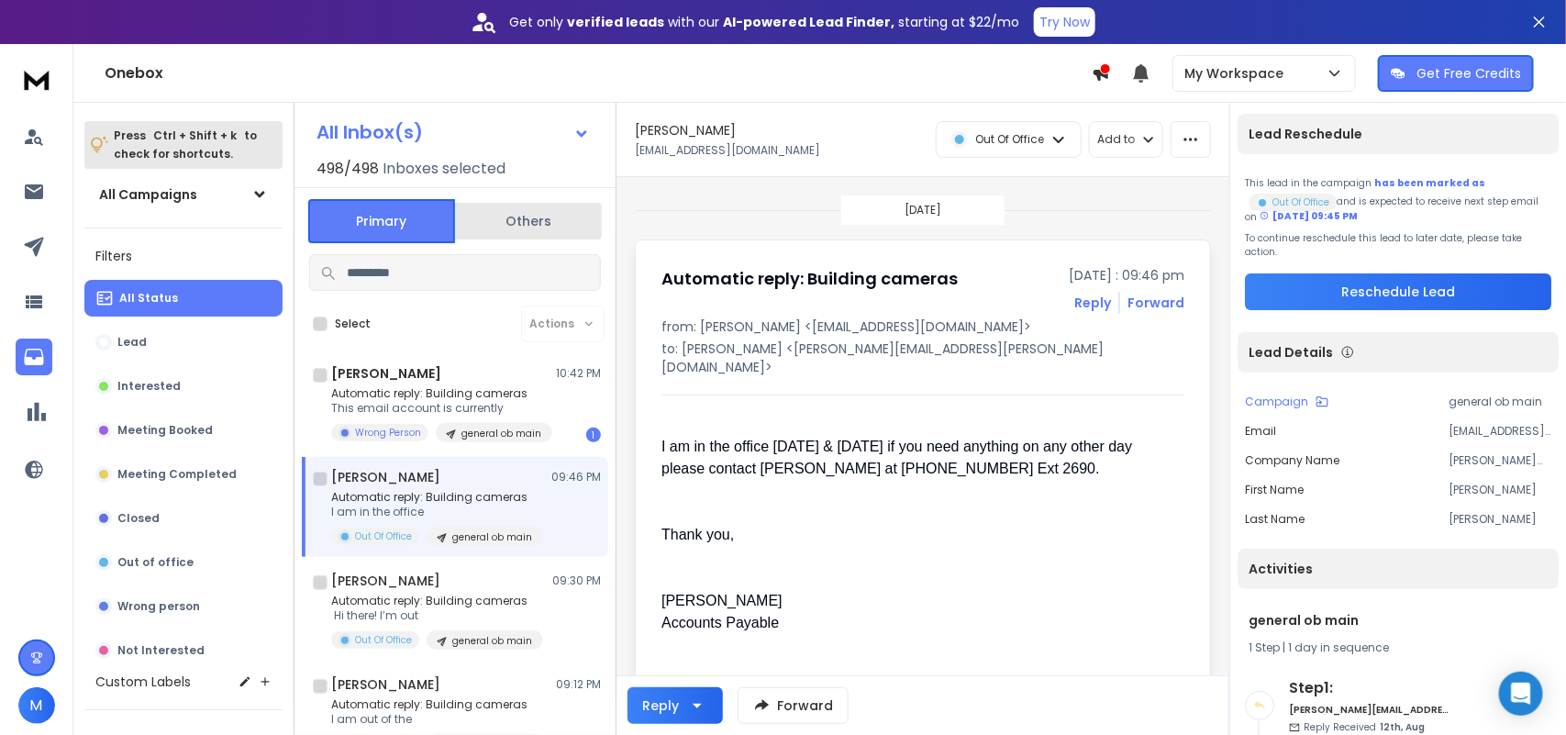
scroll to position [0, 0]
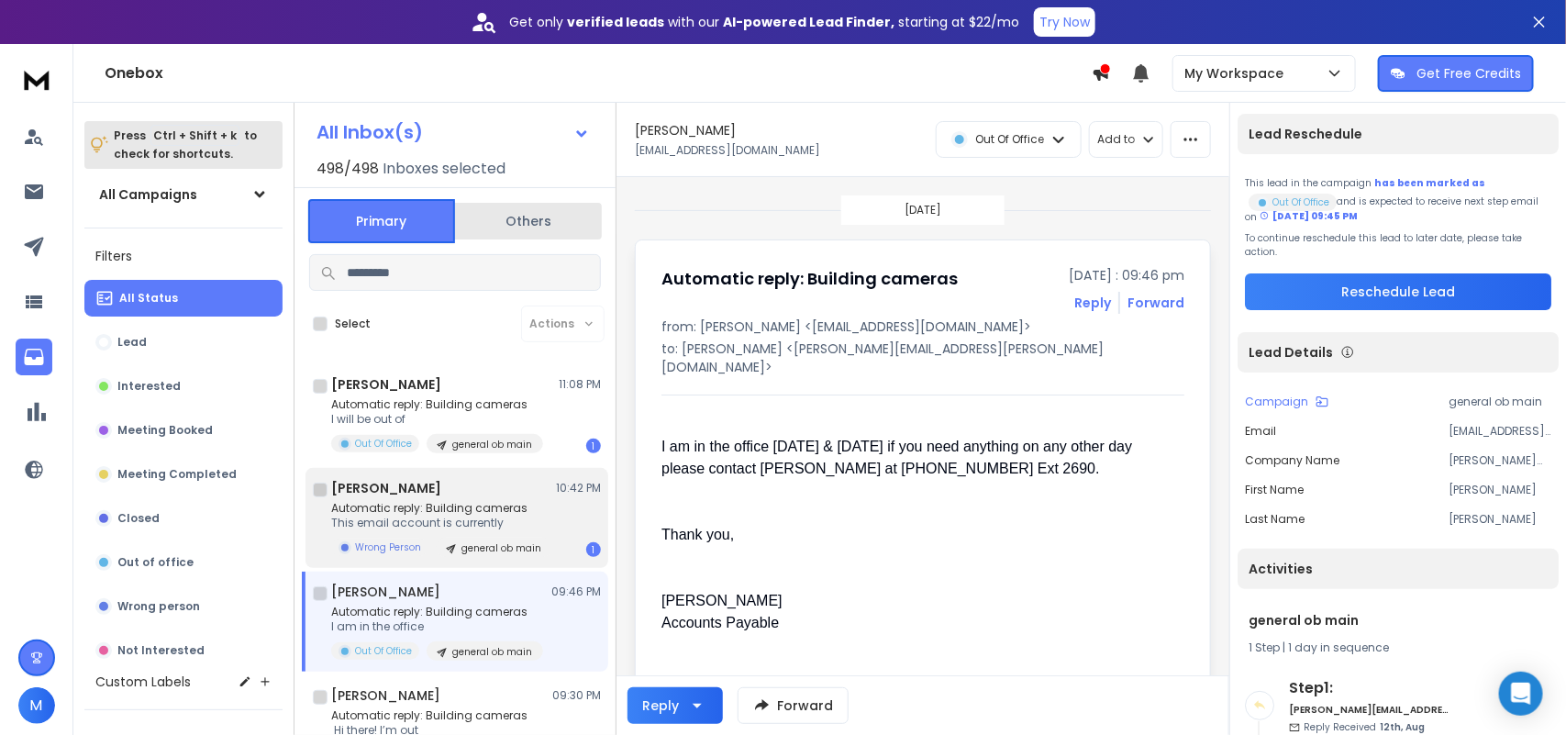
click at [501, 519] on p "﻿﻿This email account is currently" at bounding box center [441, 523] width 220 height 15
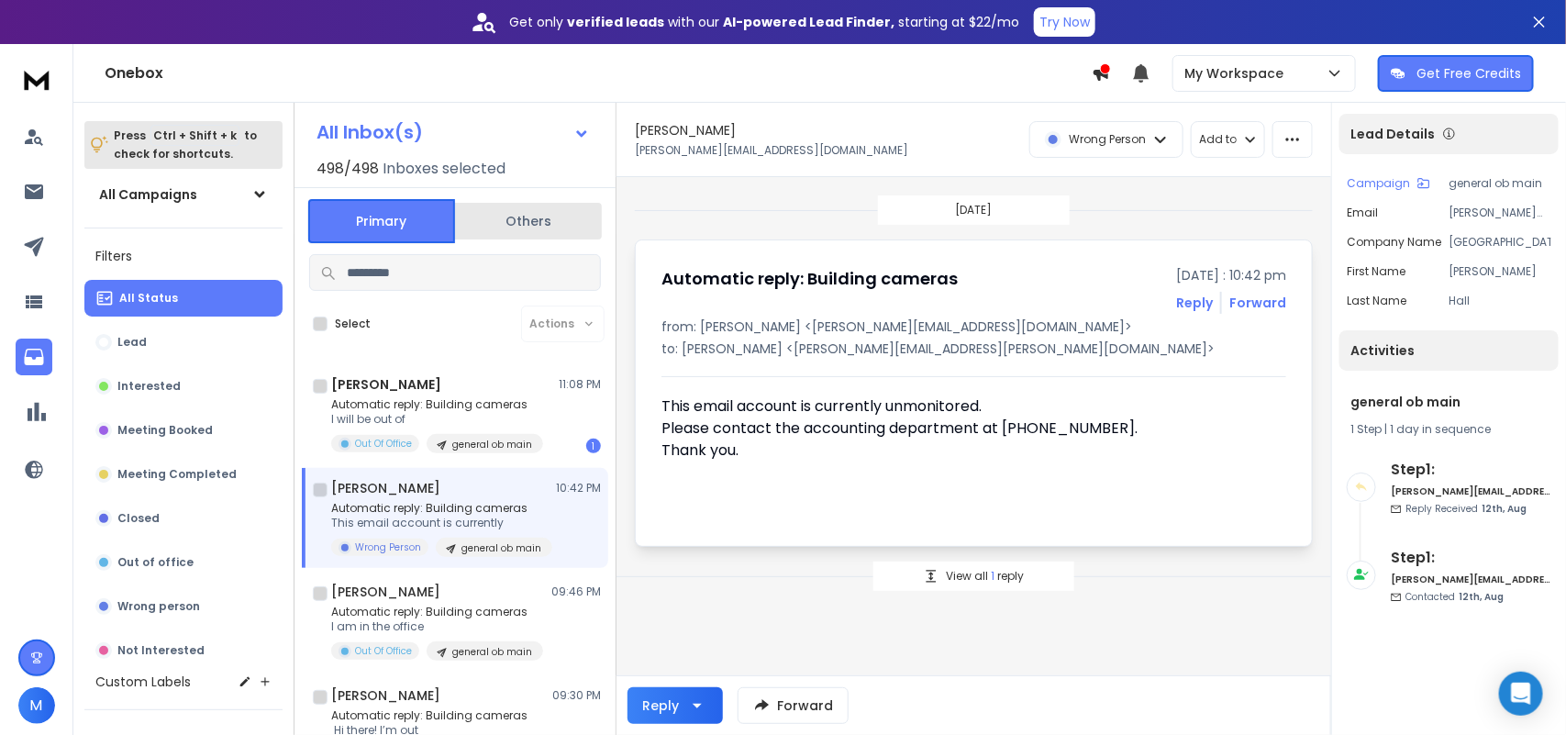
click at [677, 124] on h1 "[PERSON_NAME]" at bounding box center [685, 130] width 101 height 18
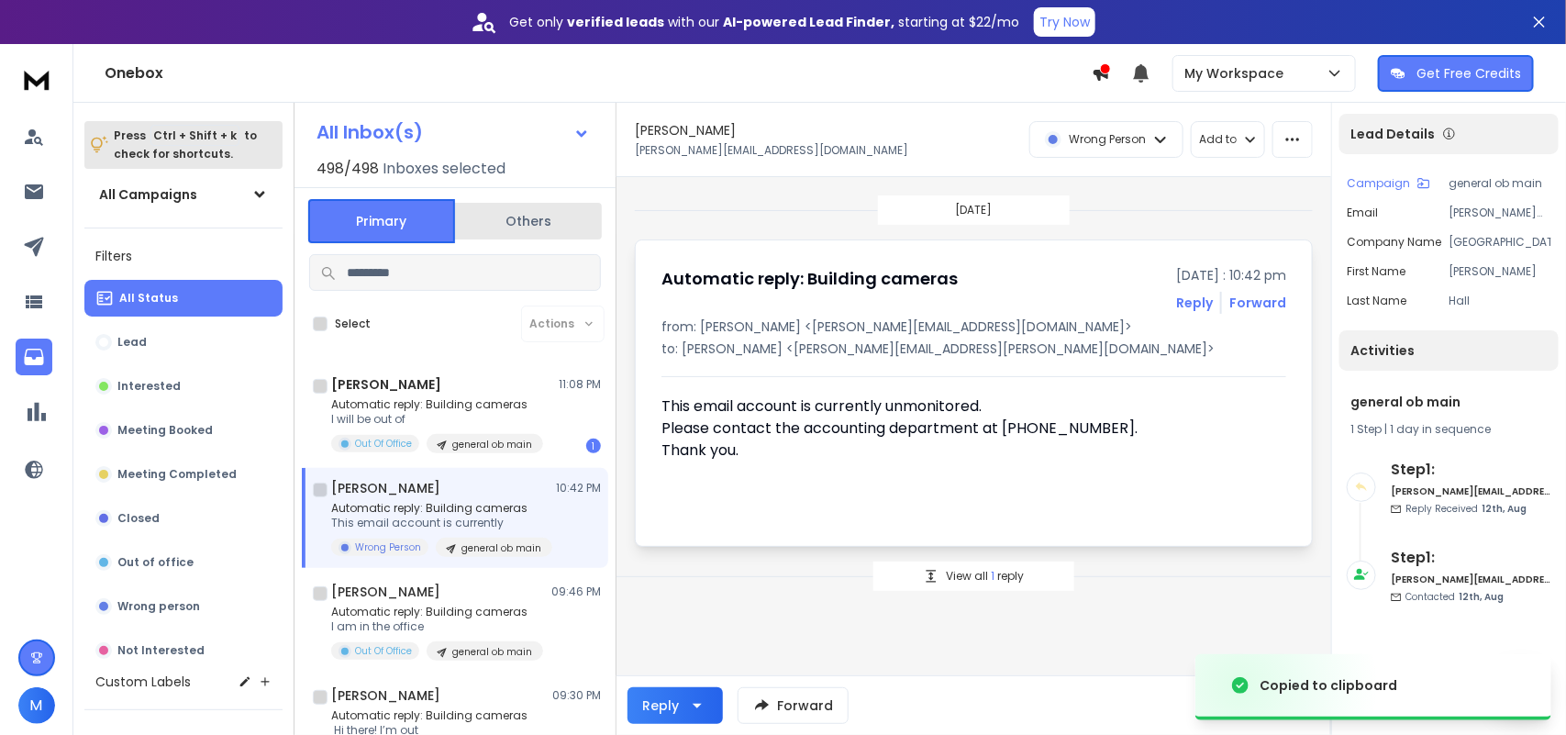
click at [739, 148] on p "dhall@bavarianinn.com" at bounding box center [771, 150] width 273 height 15
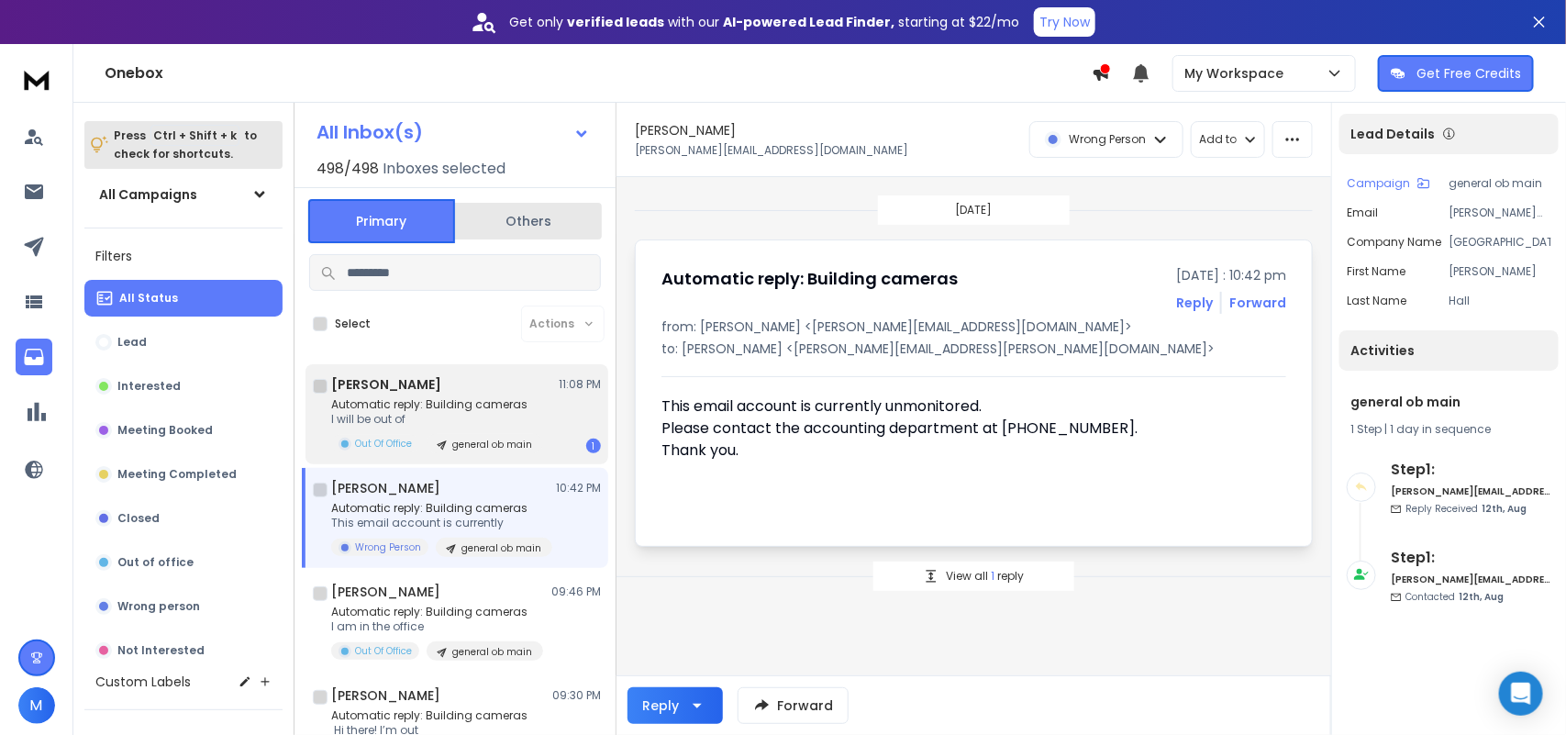
click at [437, 406] on p "Automatic reply: Building cameras" at bounding box center [437, 404] width 212 height 15
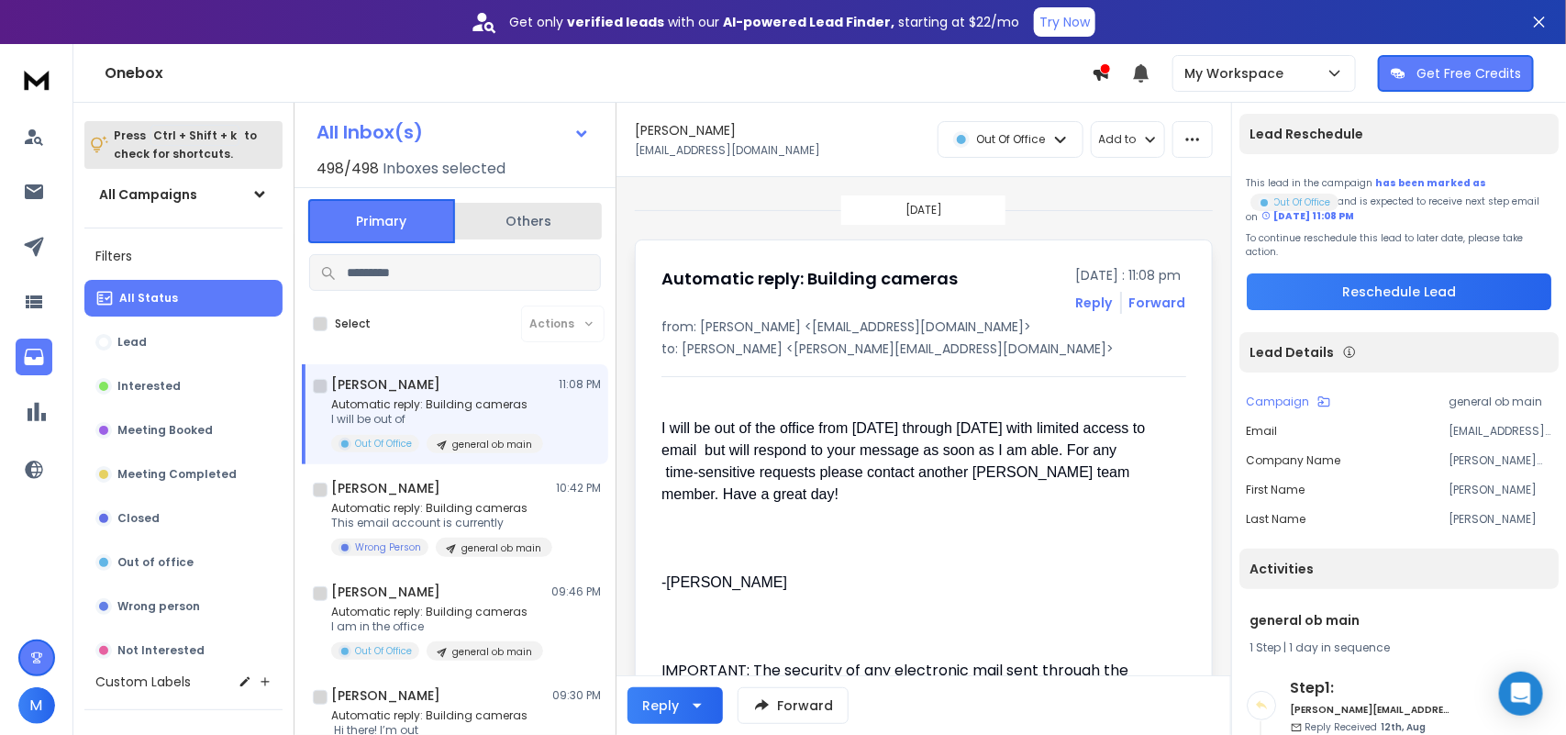
click at [711, 130] on h1 "Robbins, Chris D." at bounding box center [685, 130] width 101 height 18
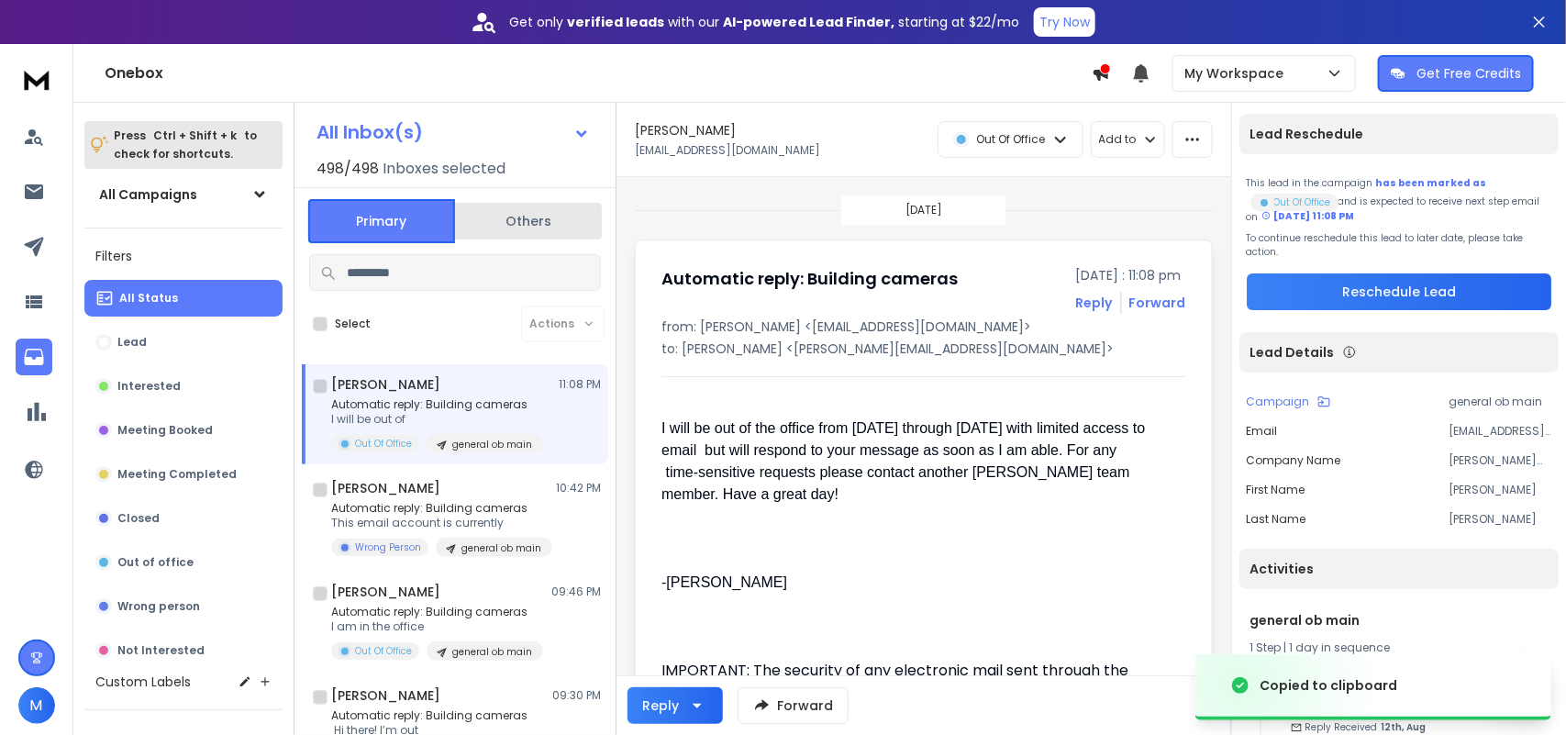
click at [768, 145] on p "CRobbins@bartlett1898.com" at bounding box center [727, 150] width 185 height 15
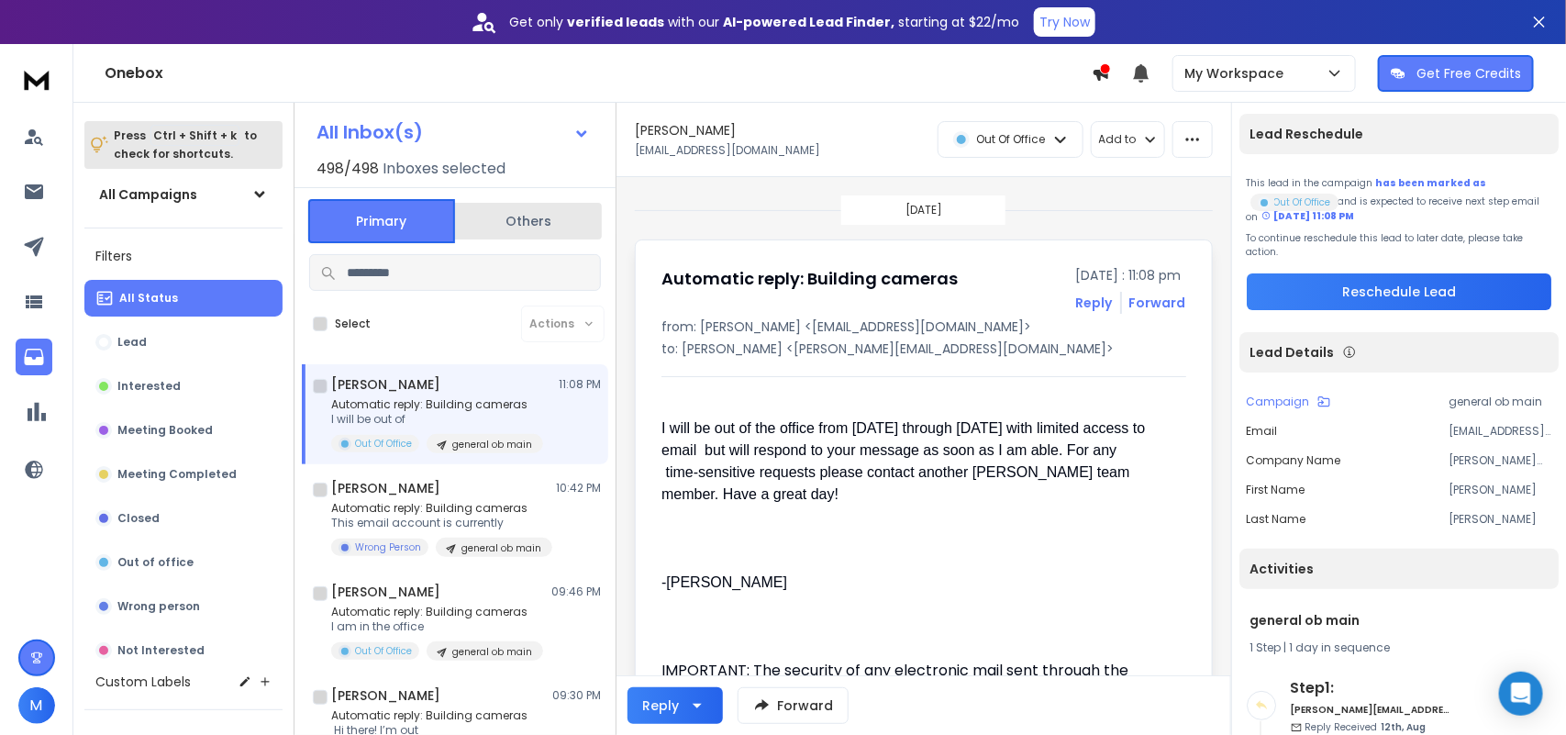
click at [1486, 432] on p "crobbins@bartlett1898.com" at bounding box center [1500, 431] width 103 height 15
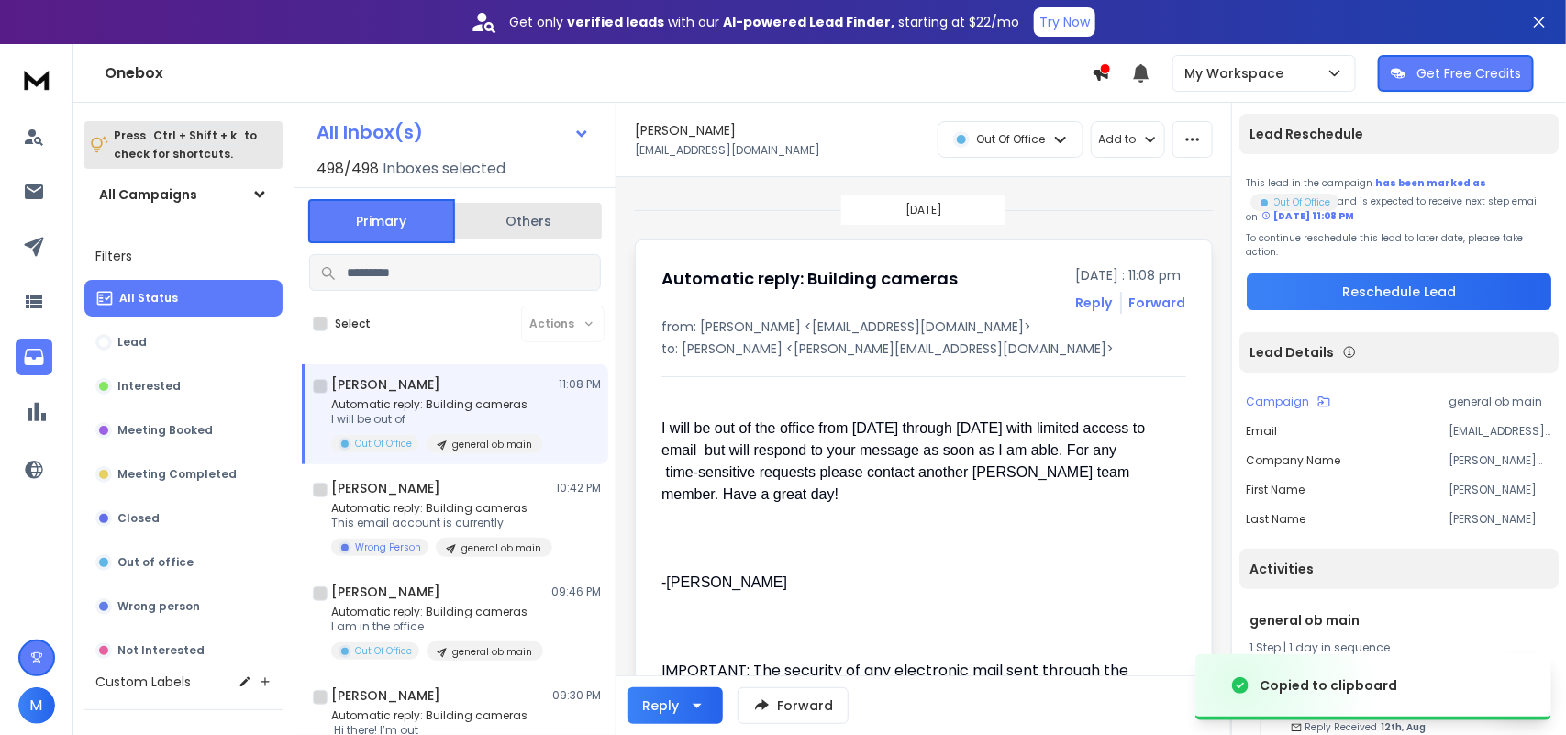
click at [1470, 460] on p "Bartlett Wealth Management" at bounding box center [1500, 460] width 103 height 15
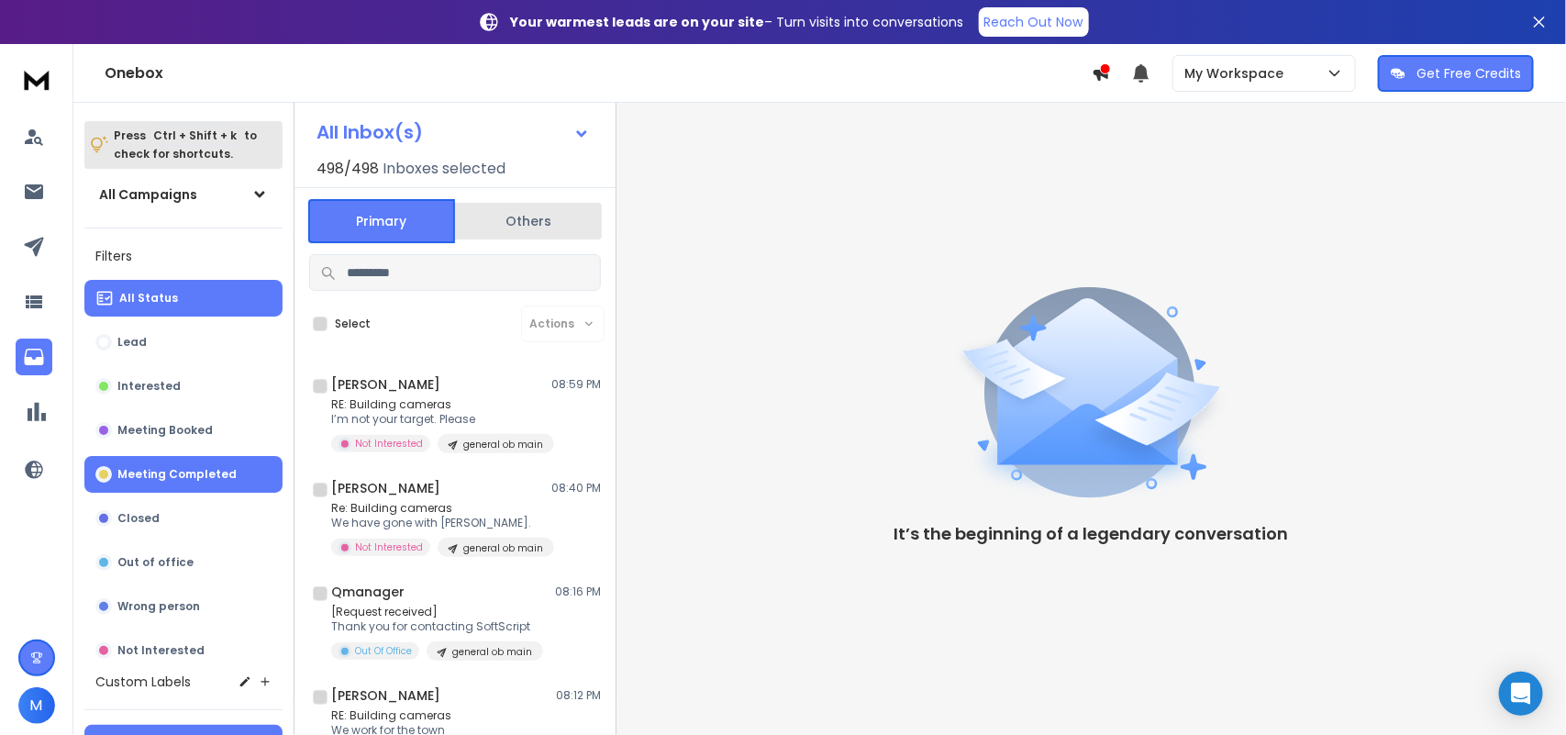
scroll to position [229, 0]
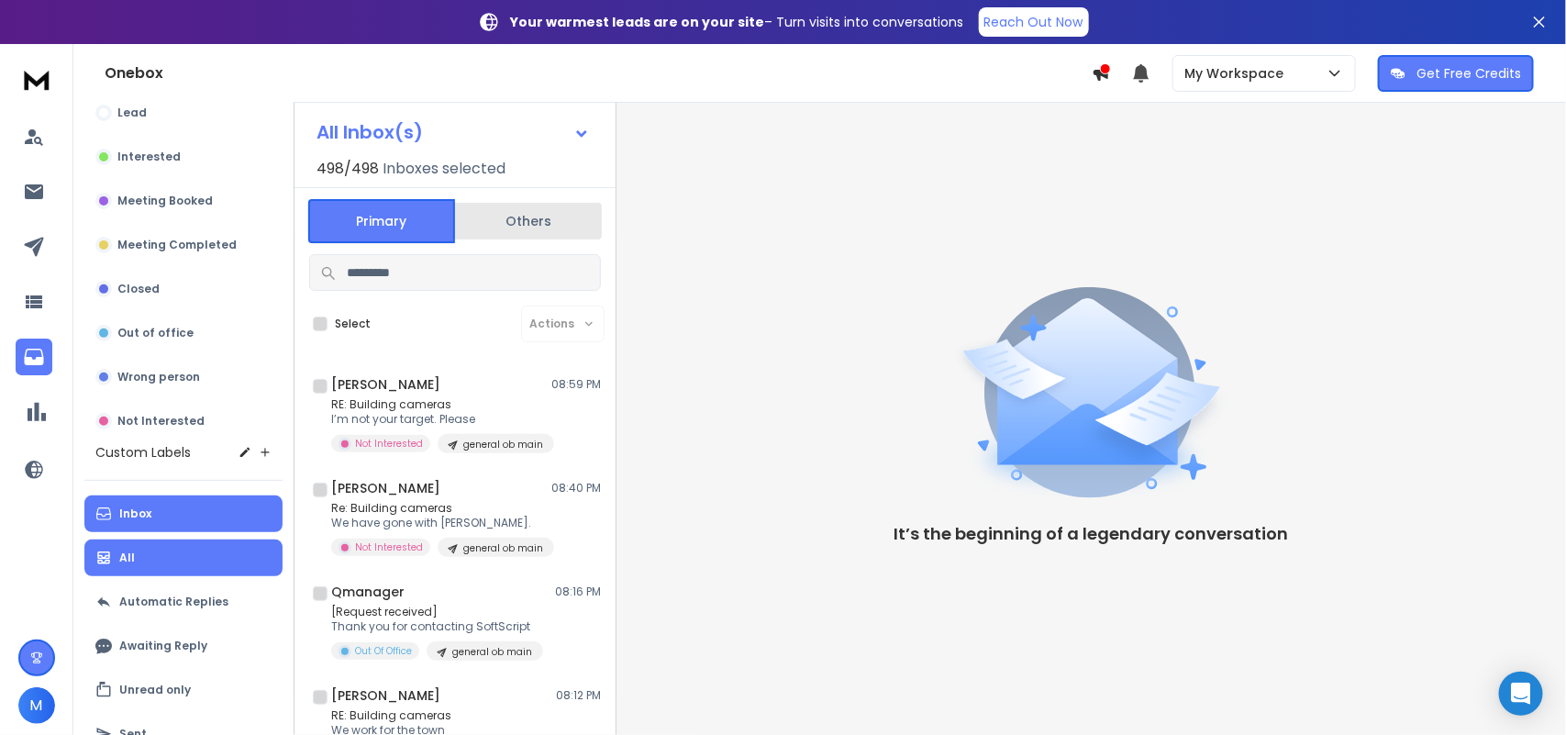
click at [133, 550] on p "All" at bounding box center [127, 557] width 16 height 15
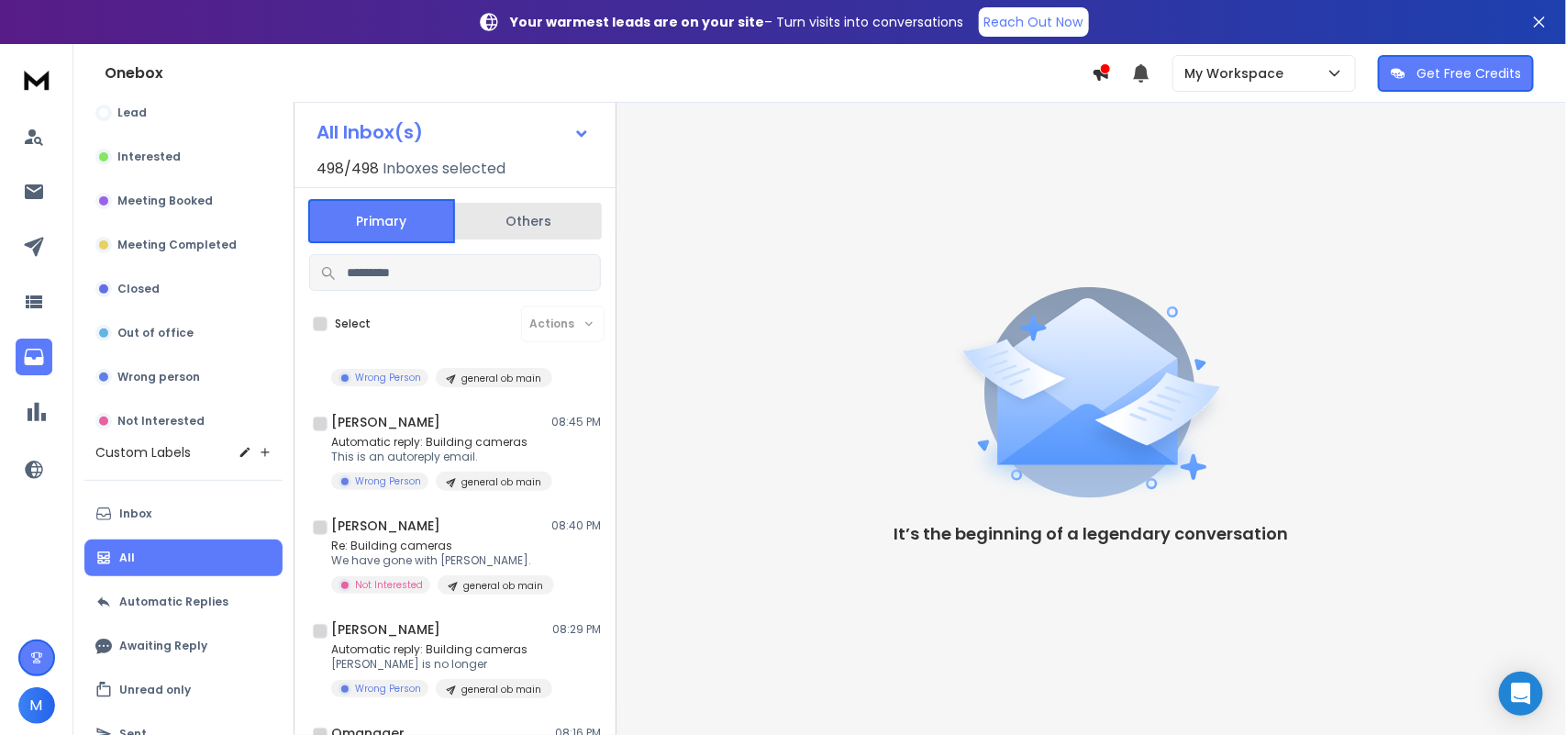
scroll to position [0, 0]
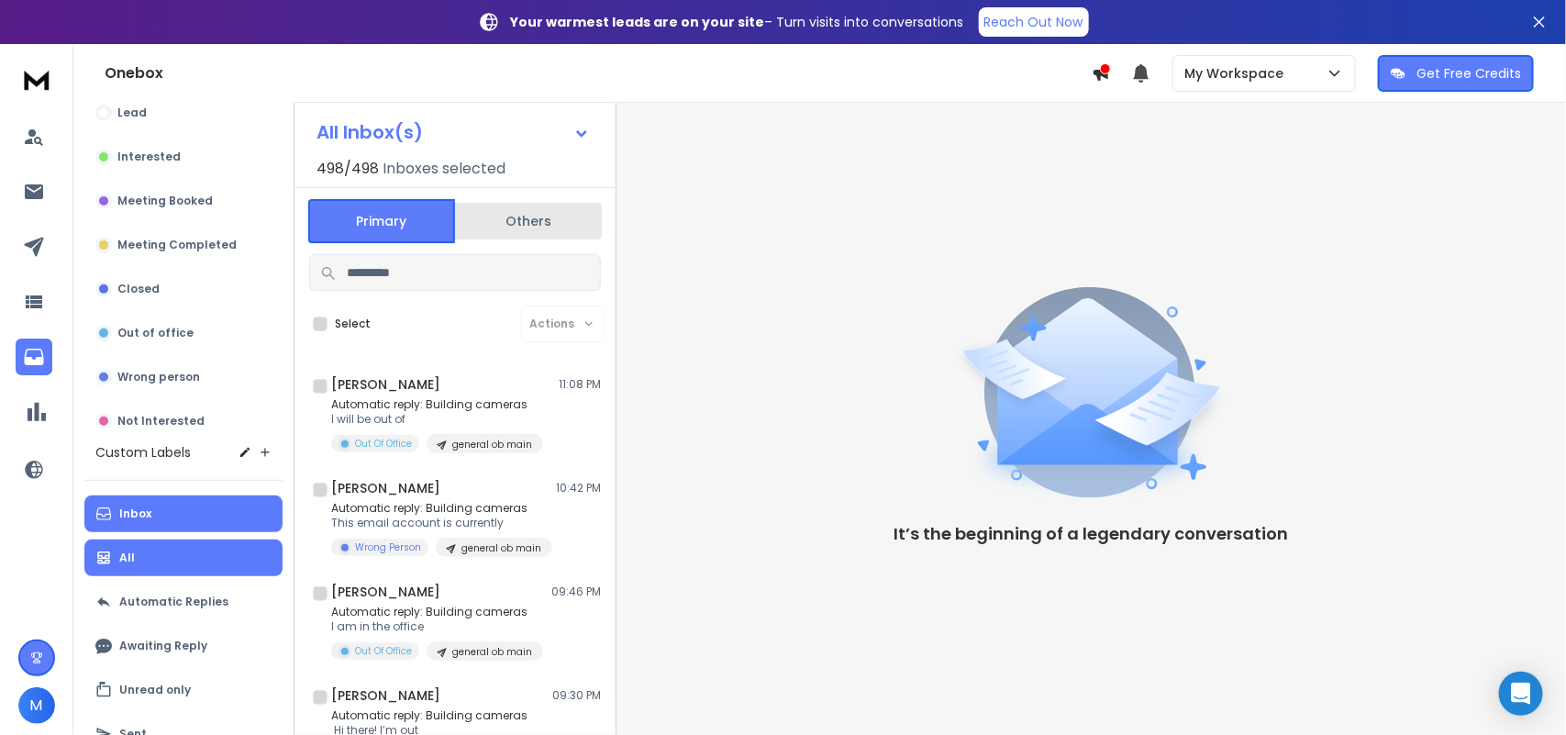
click at [122, 514] on p "Inbox" at bounding box center [135, 513] width 32 height 15
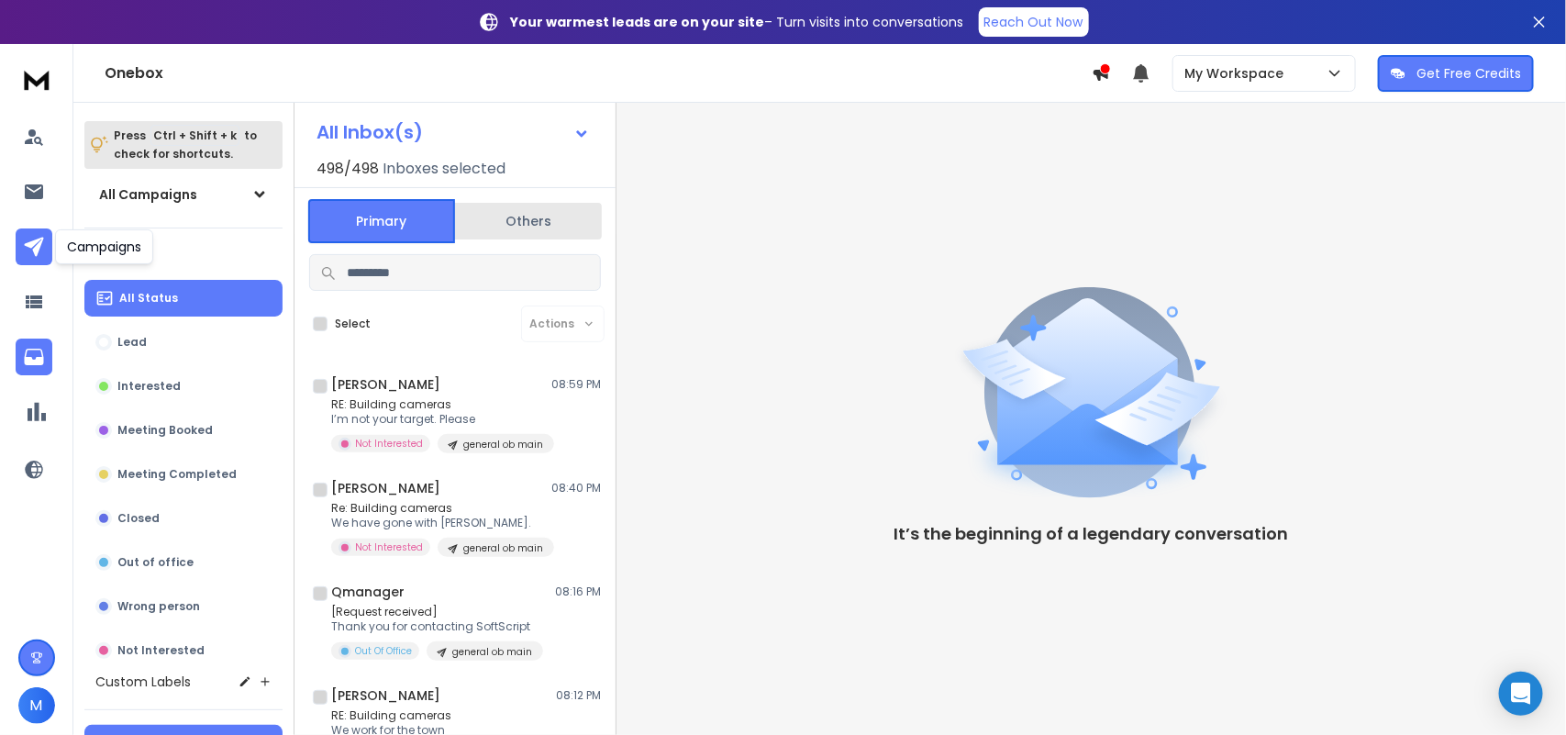
click at [23, 237] on icon at bounding box center [34, 247] width 22 height 22
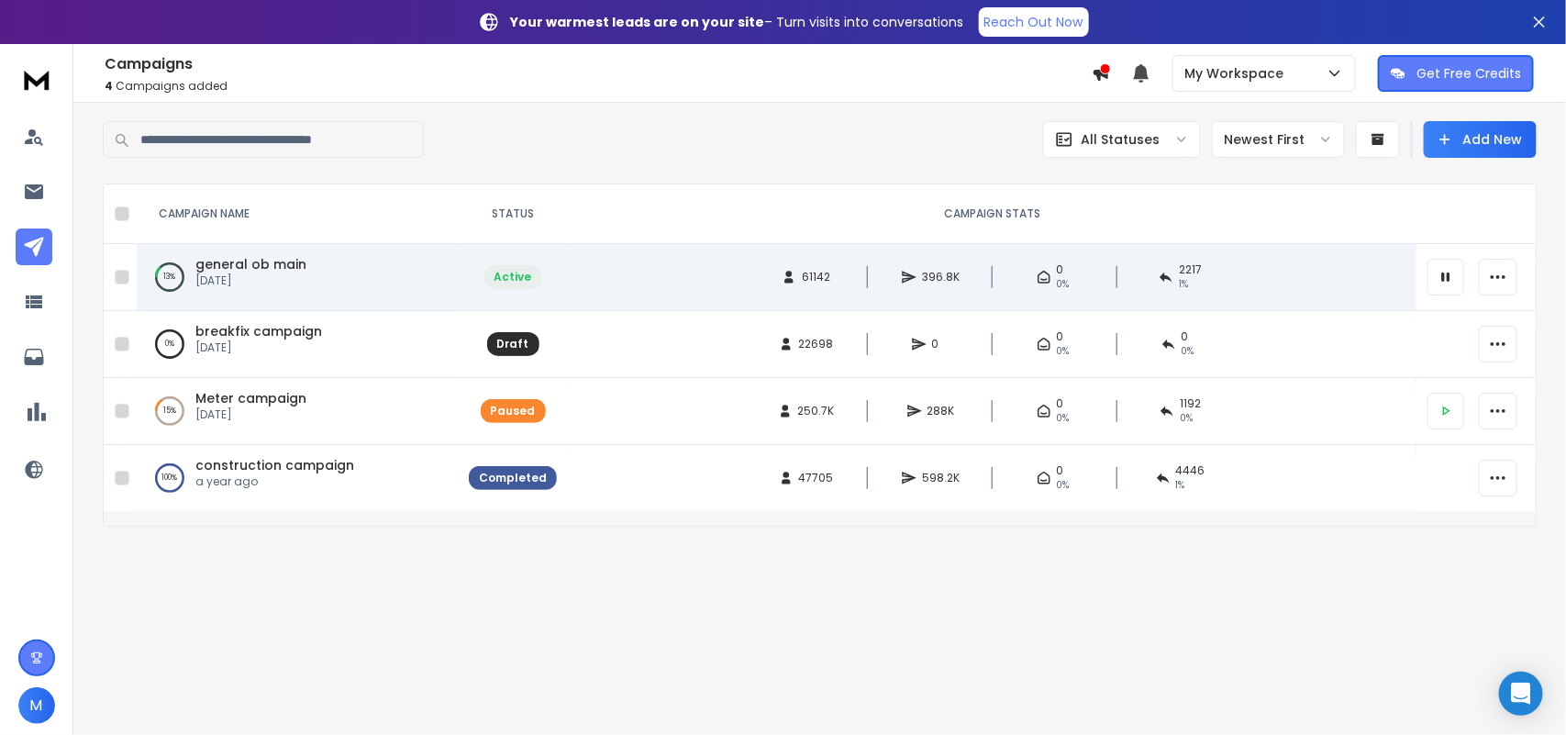
click at [287, 255] on span "general ob main" at bounding box center [250, 264] width 111 height 18
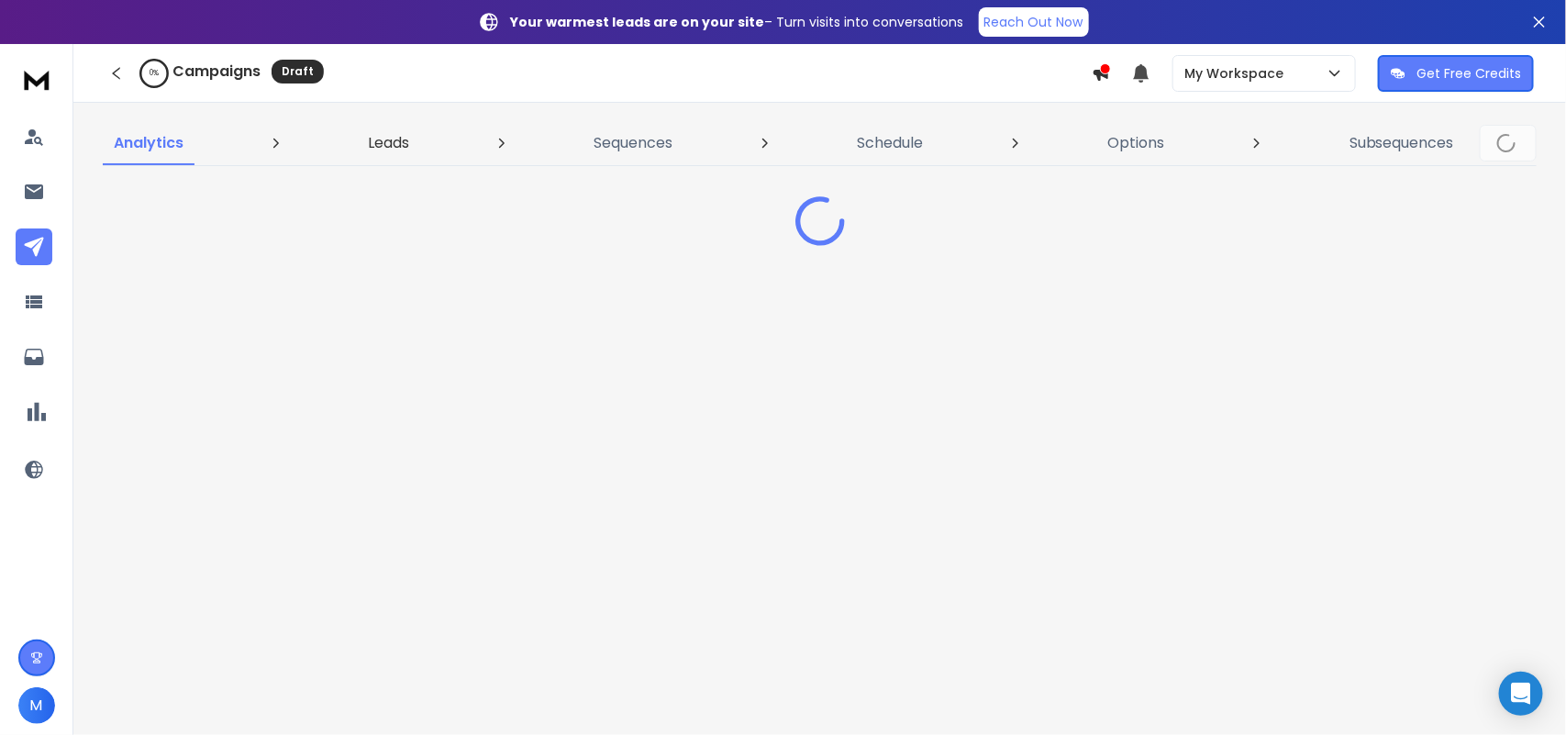
click at [399, 138] on p "Leads" at bounding box center [388, 143] width 41 height 22
